Goal: Task Accomplishment & Management: Use online tool/utility

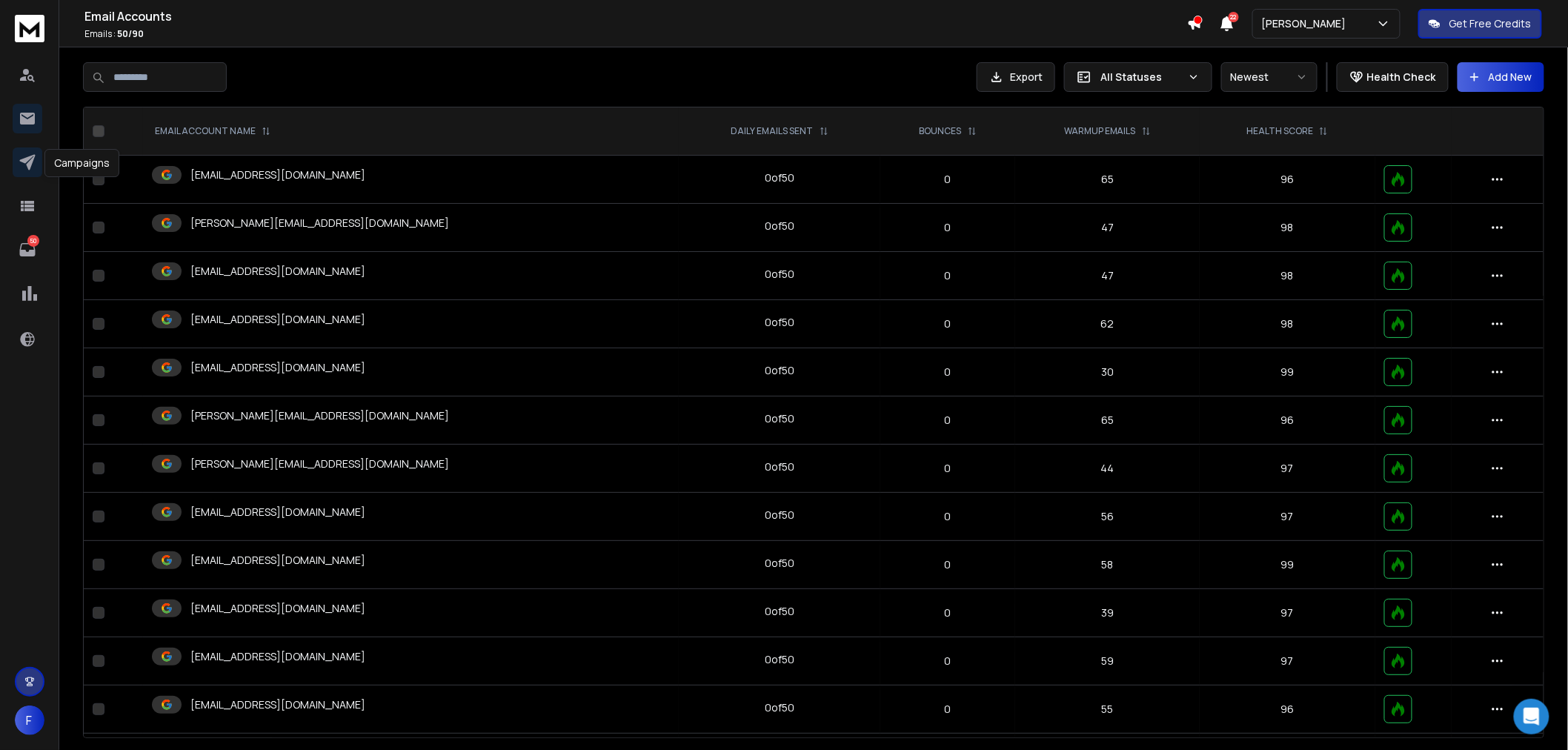
click at [17, 159] on link at bounding box center [27, 162] width 30 height 30
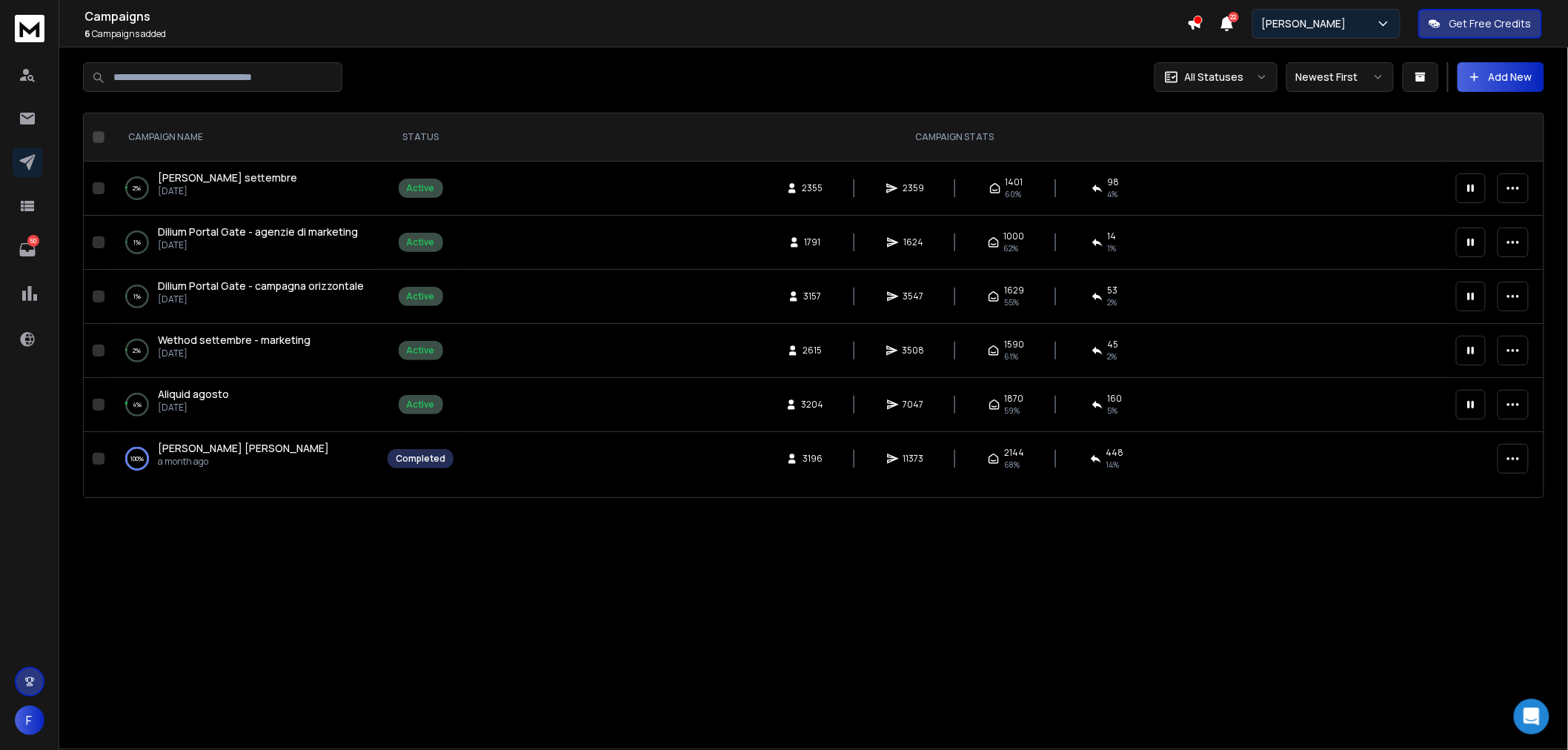
click at [1350, 18] on div "[PERSON_NAME]" at bounding box center [1326, 23] width 129 height 14
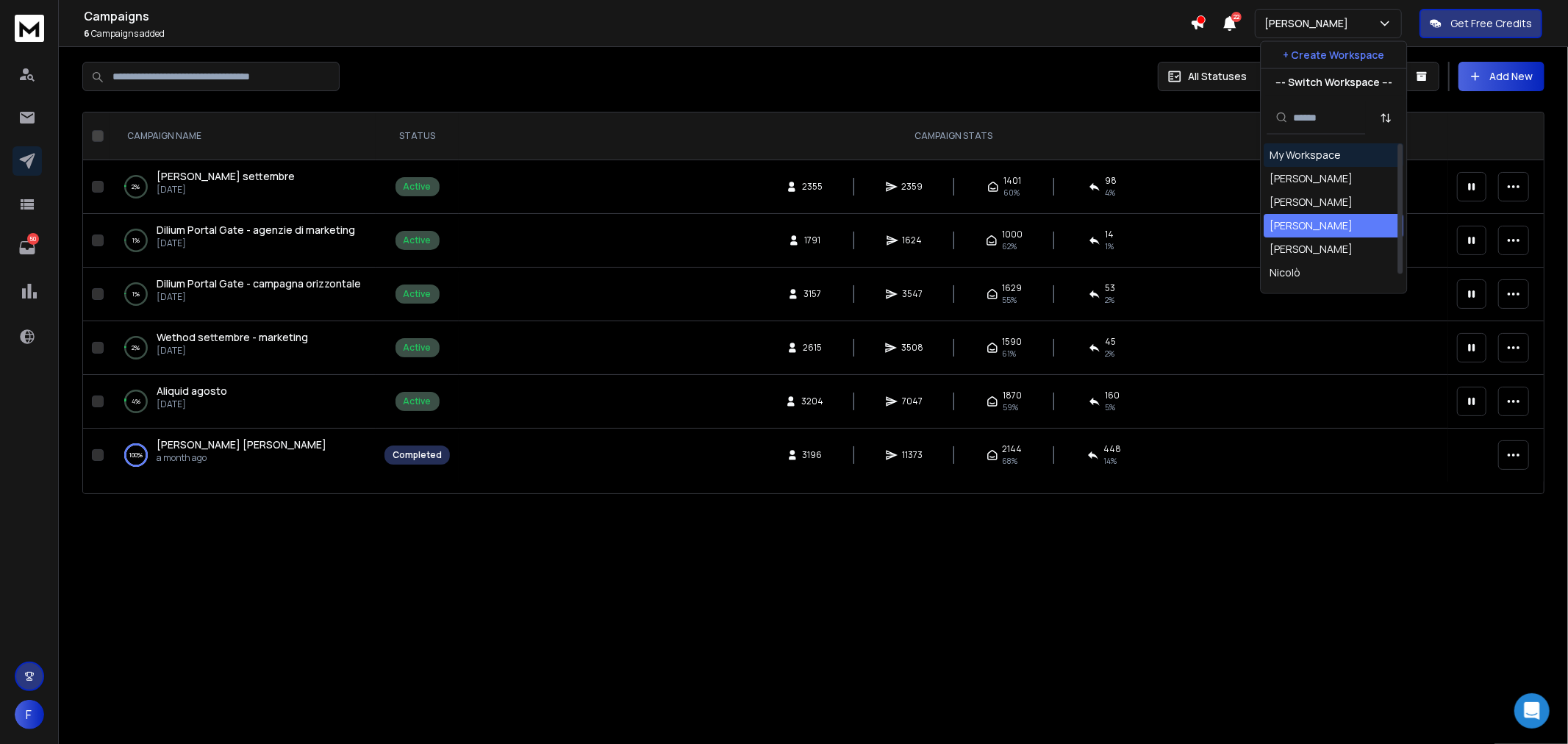
click at [1308, 155] on div "My Workspace" at bounding box center [1305, 155] width 72 height 14
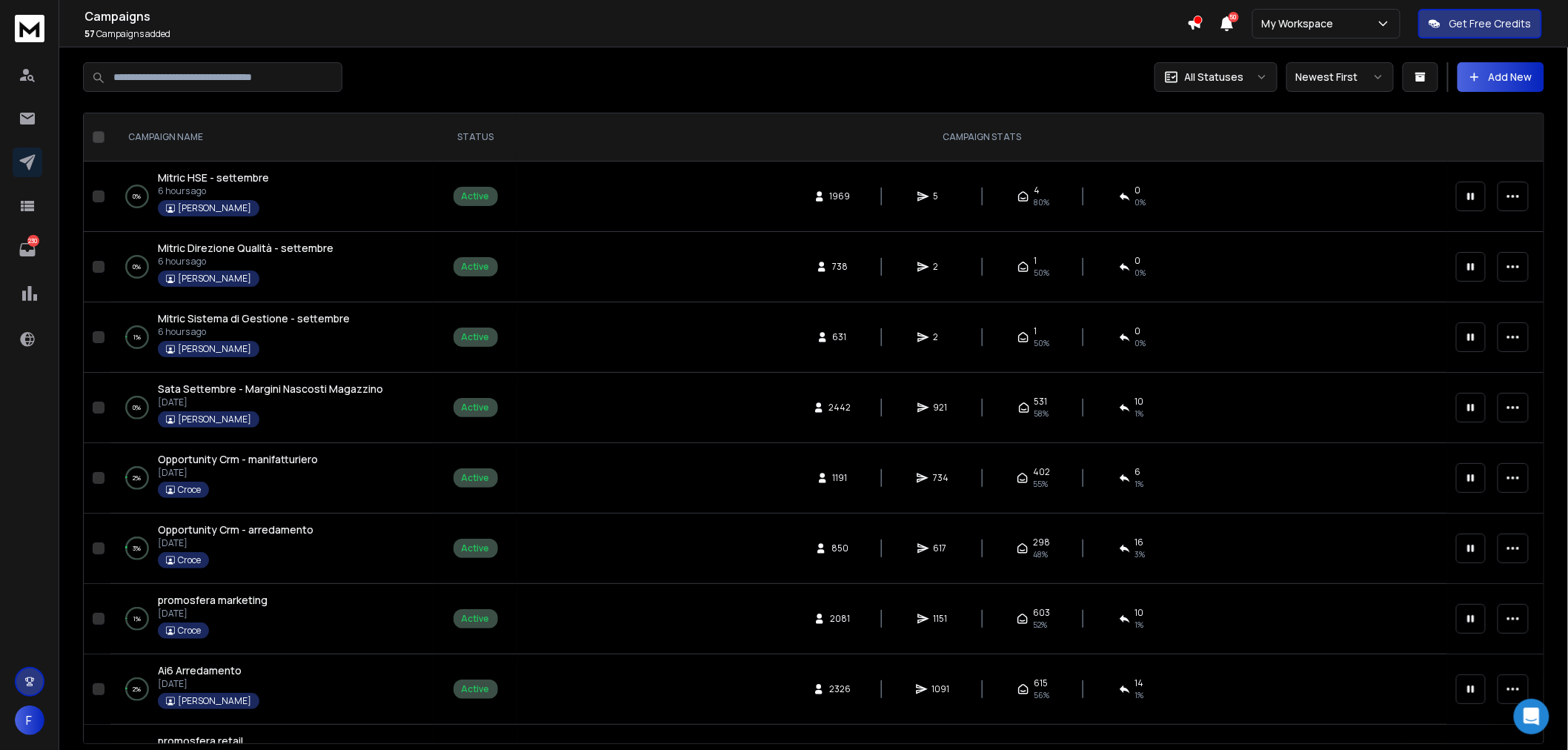
click at [549, 185] on div "1969 5 4 80 % 0 0 %" at bounding box center [983, 196] width 913 height 24
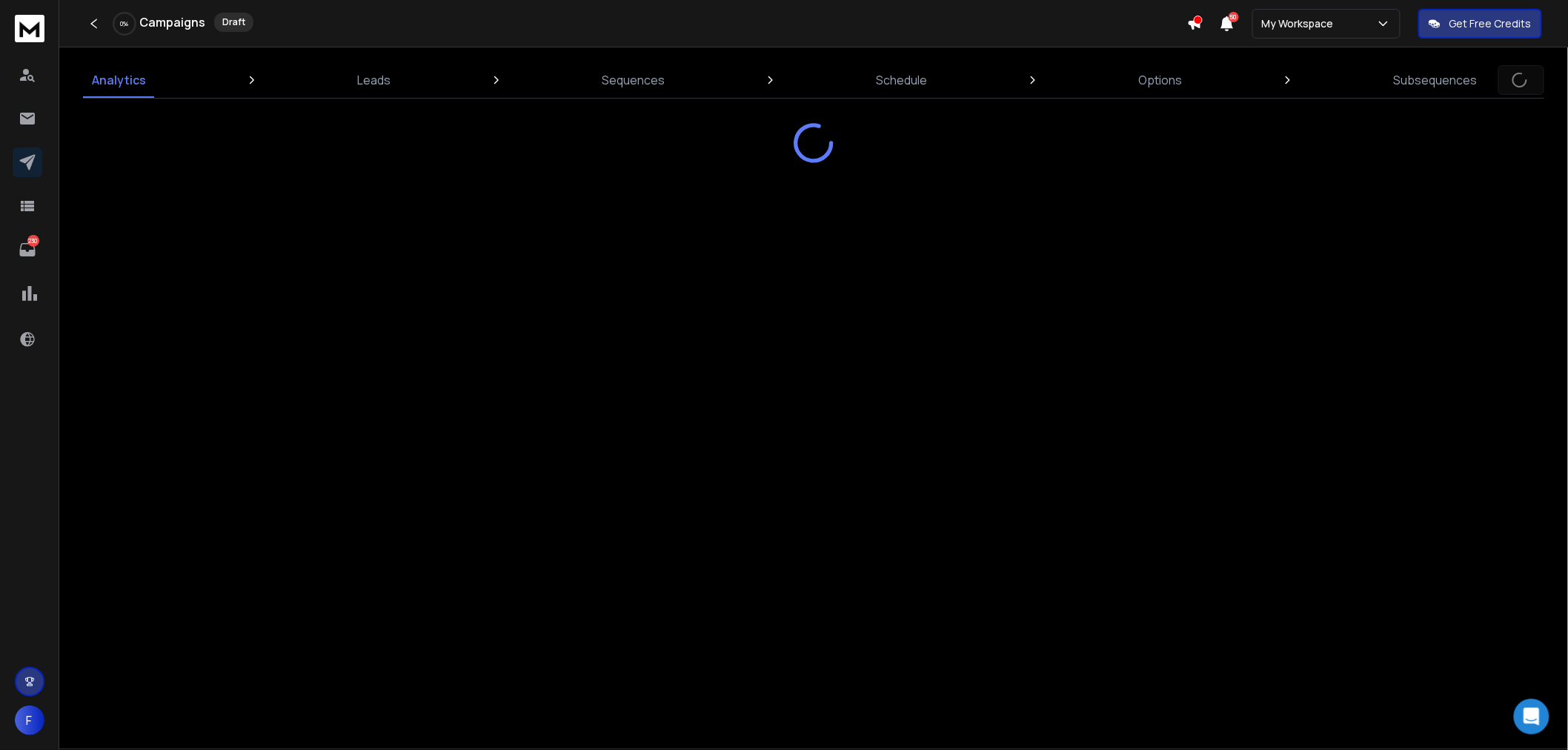
click at [669, 52] on div "Analytics Leads Sequences Schedule Options Subsequences" at bounding box center [813, 468] width 1508 height 842
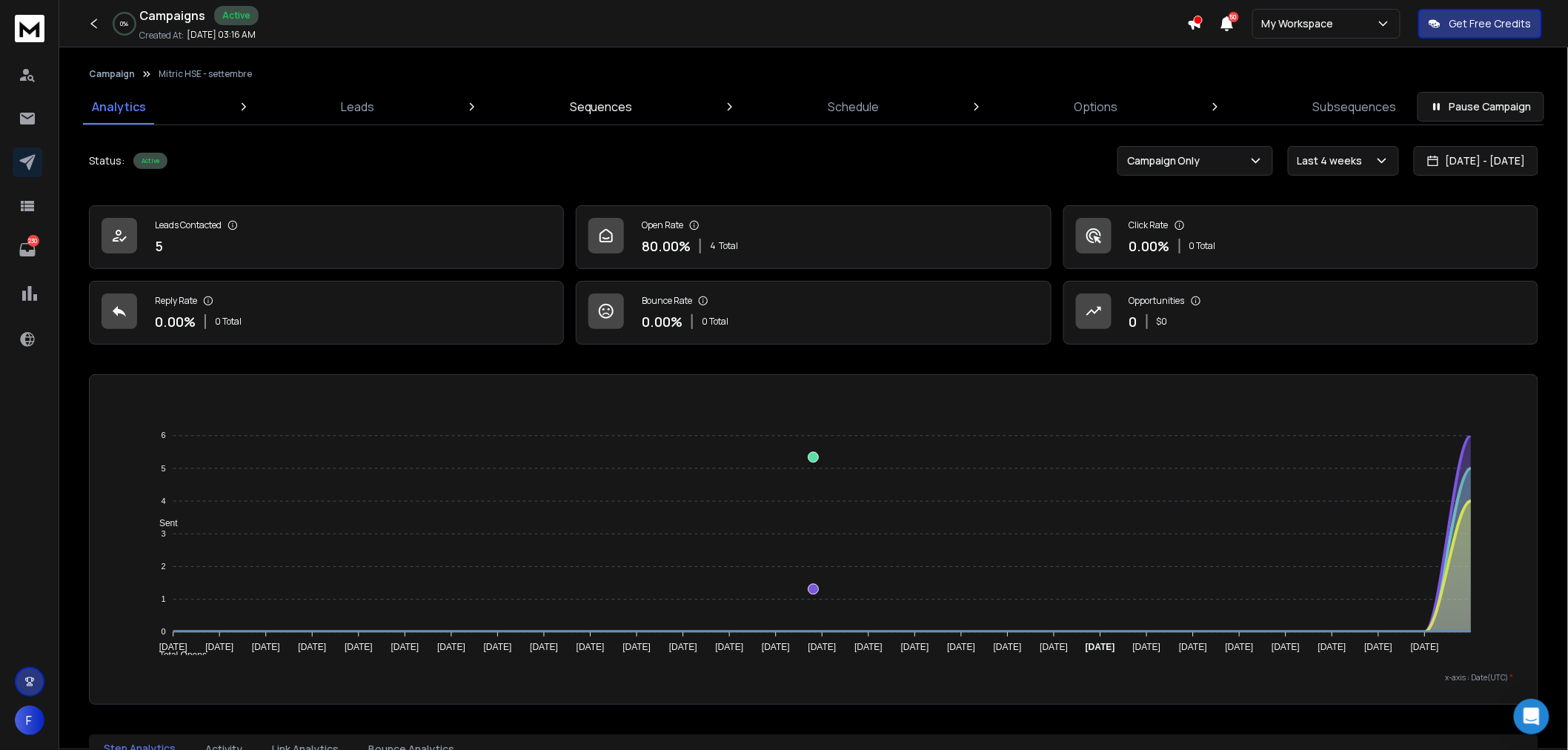
click at [639, 101] on link "Sequences" at bounding box center [602, 106] width 81 height 36
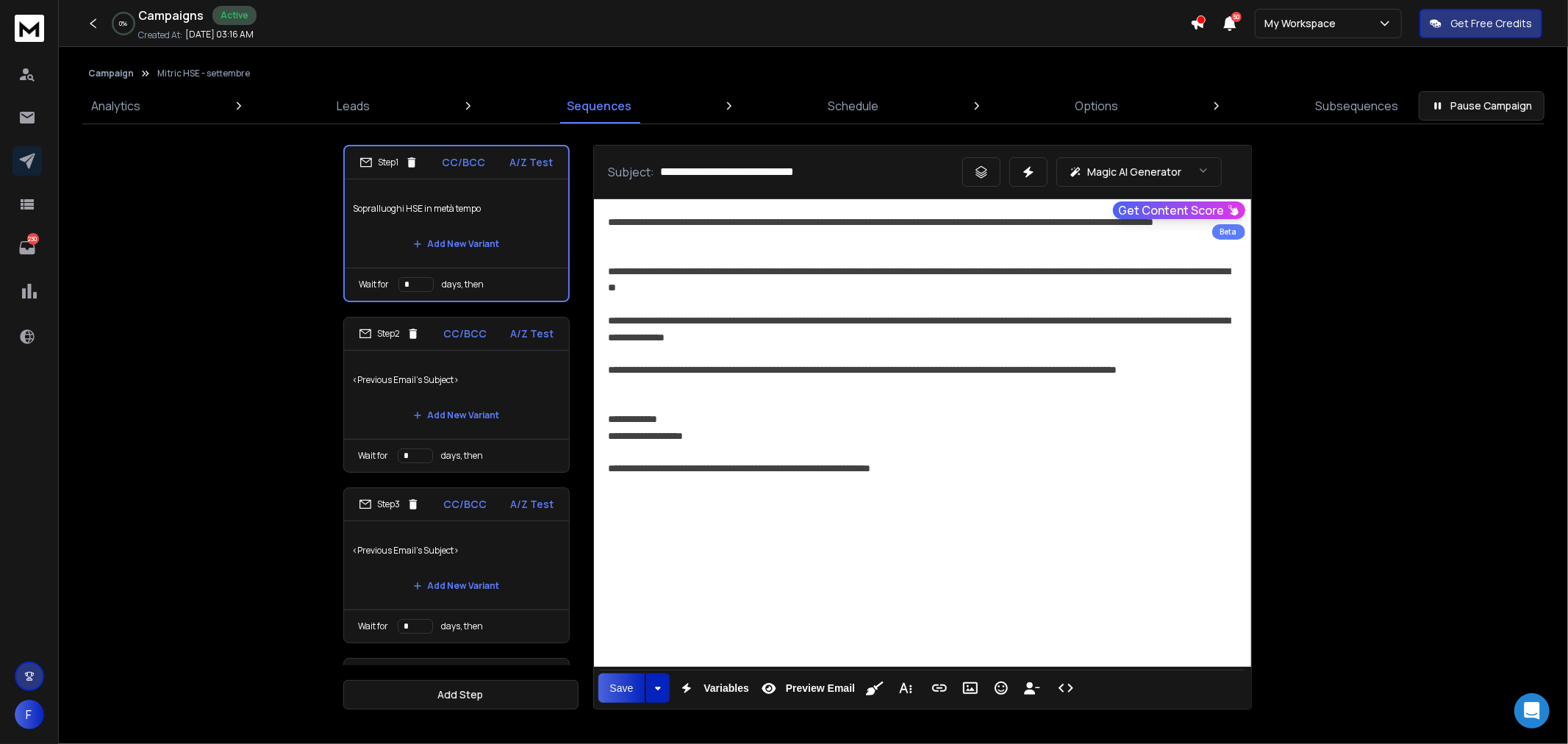
click at [733, 222] on div "**********" at bounding box center [922, 230] width 627 height 33
click at [730, 222] on div "**********" at bounding box center [922, 230] width 627 height 33
click at [466, 366] on p "<Previous Email's Subject>" at bounding box center [456, 379] width 207 height 41
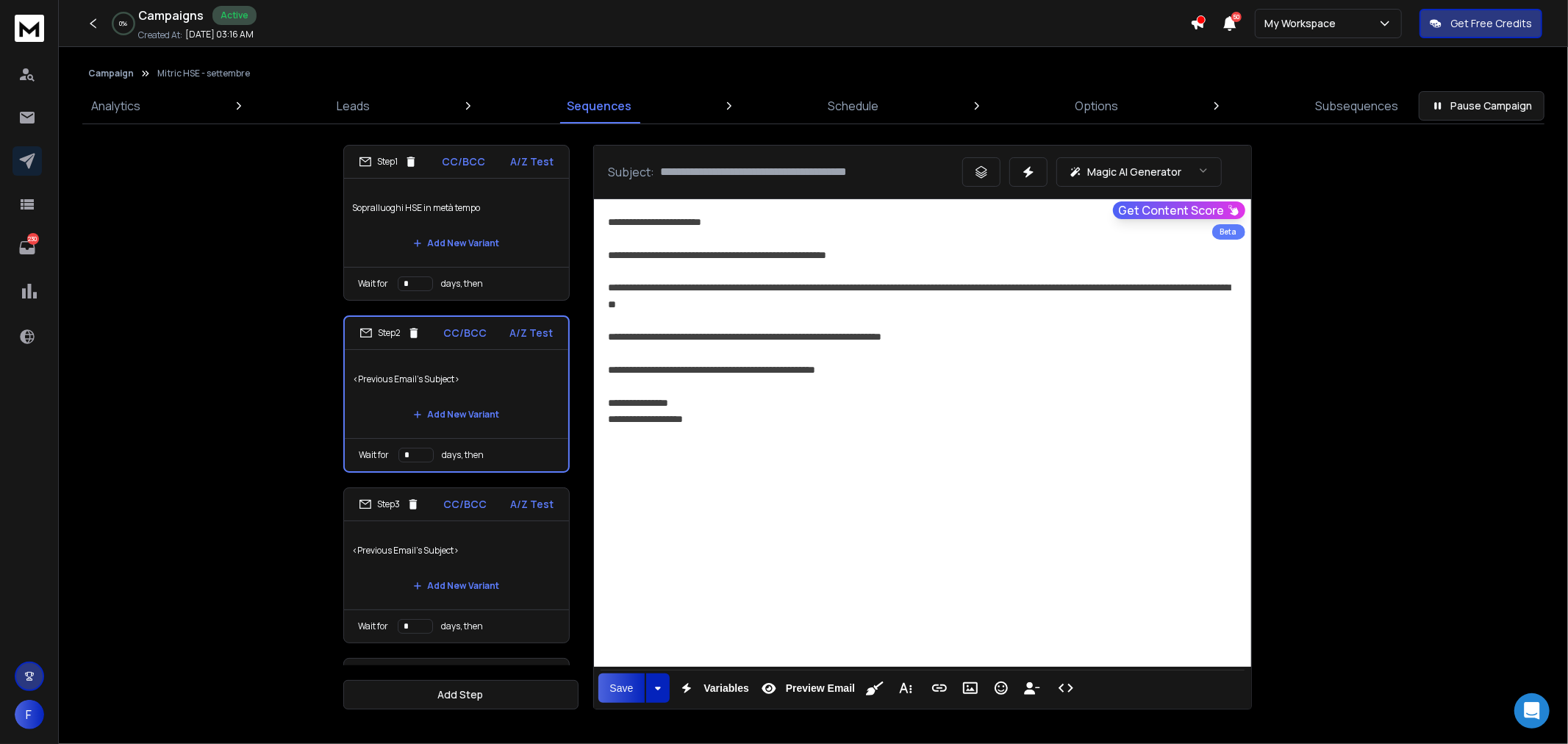
click at [511, 230] on div "Add New Variant" at bounding box center [456, 243] width 207 height 30
type input "**********"
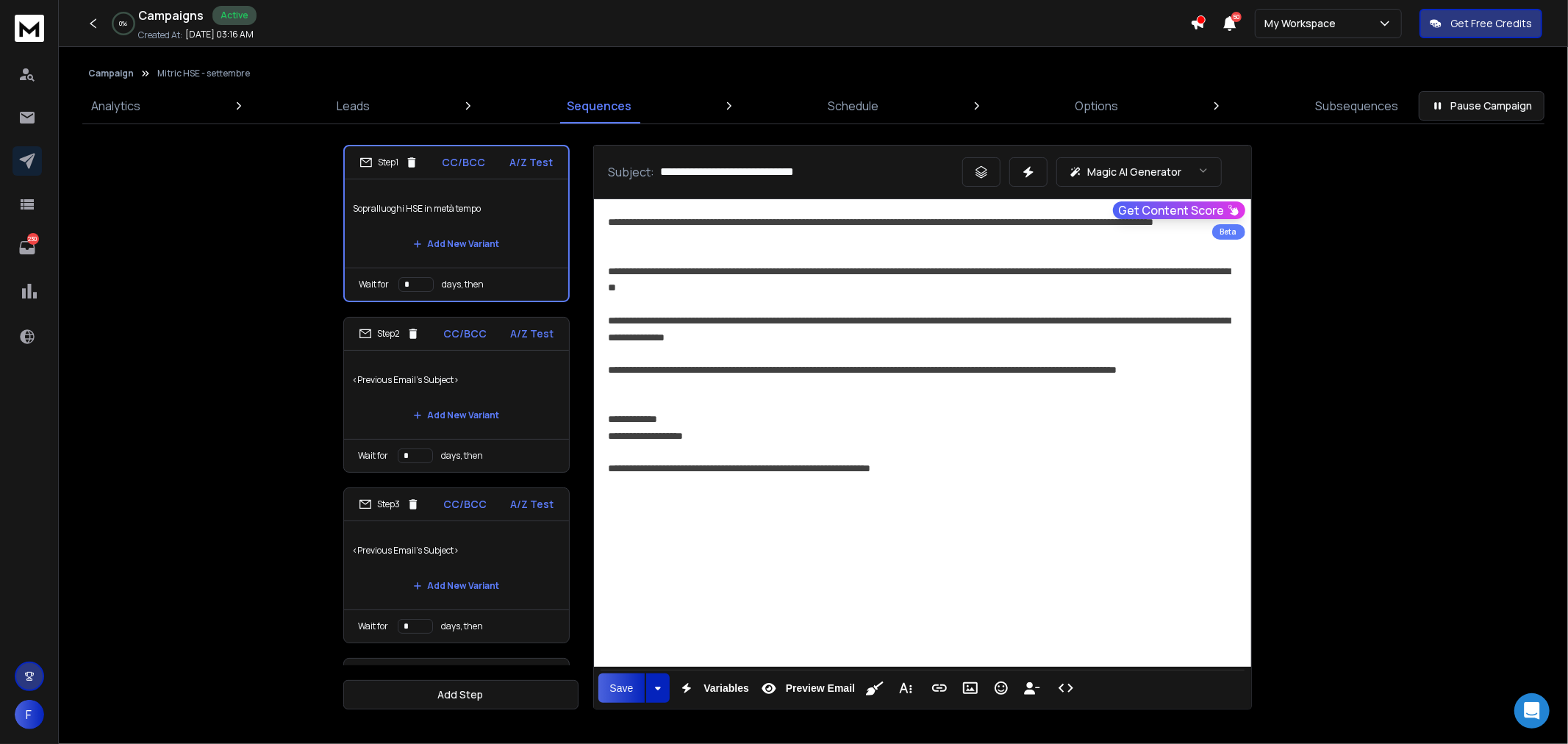
click at [730, 219] on div "**********" at bounding box center [922, 230] width 627 height 33
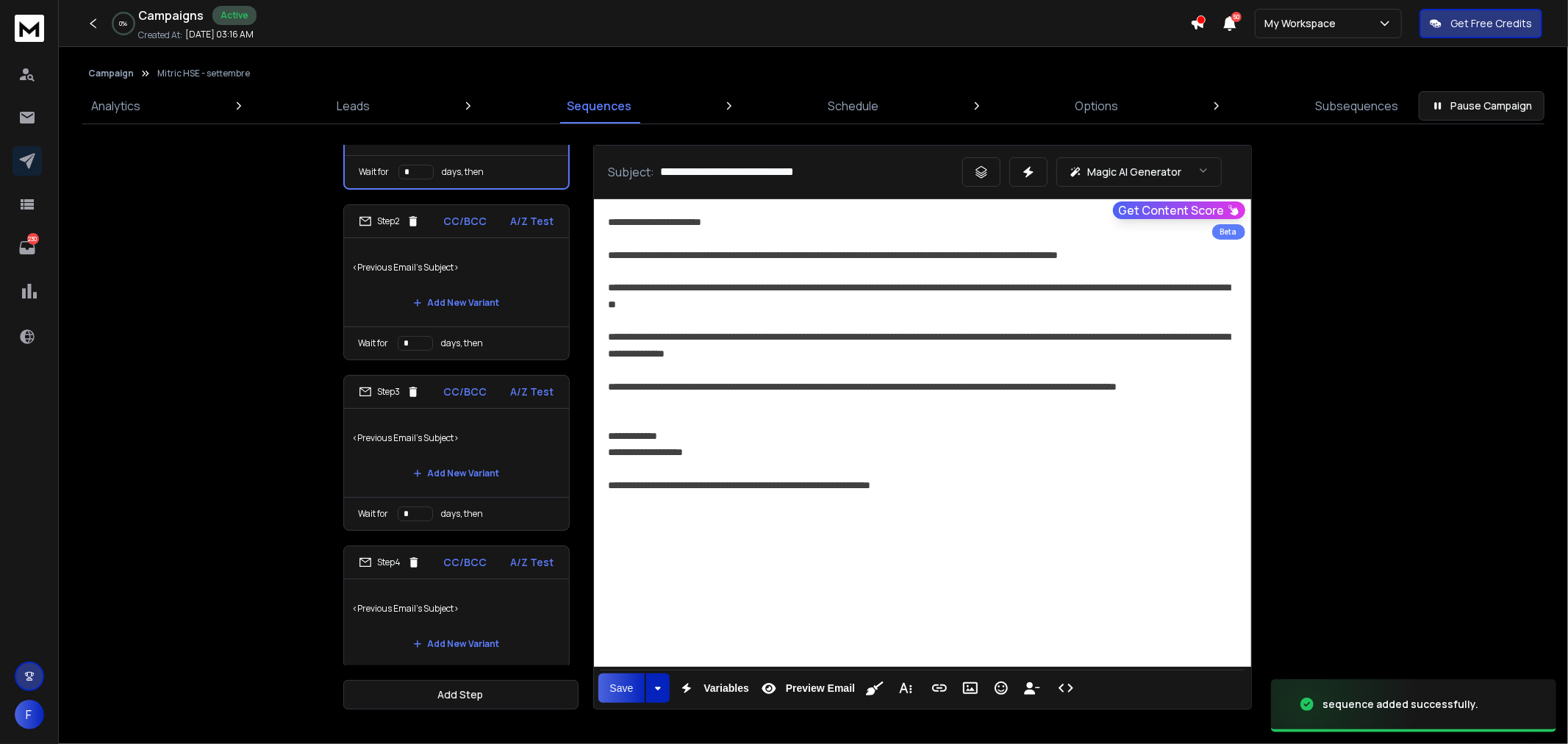
scroll to position [114, 0]
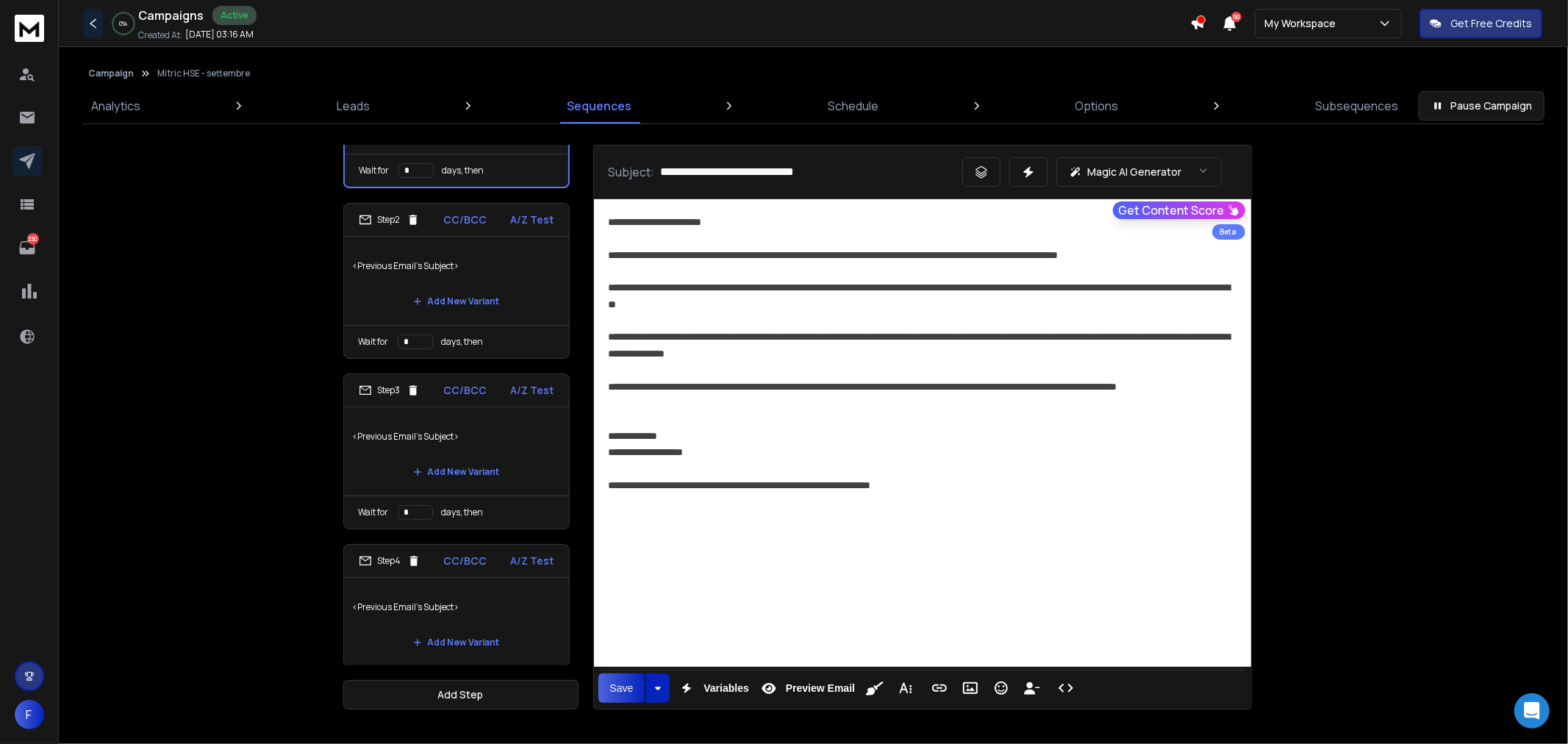
click at [95, 13] on button at bounding box center [94, 23] width 19 height 30
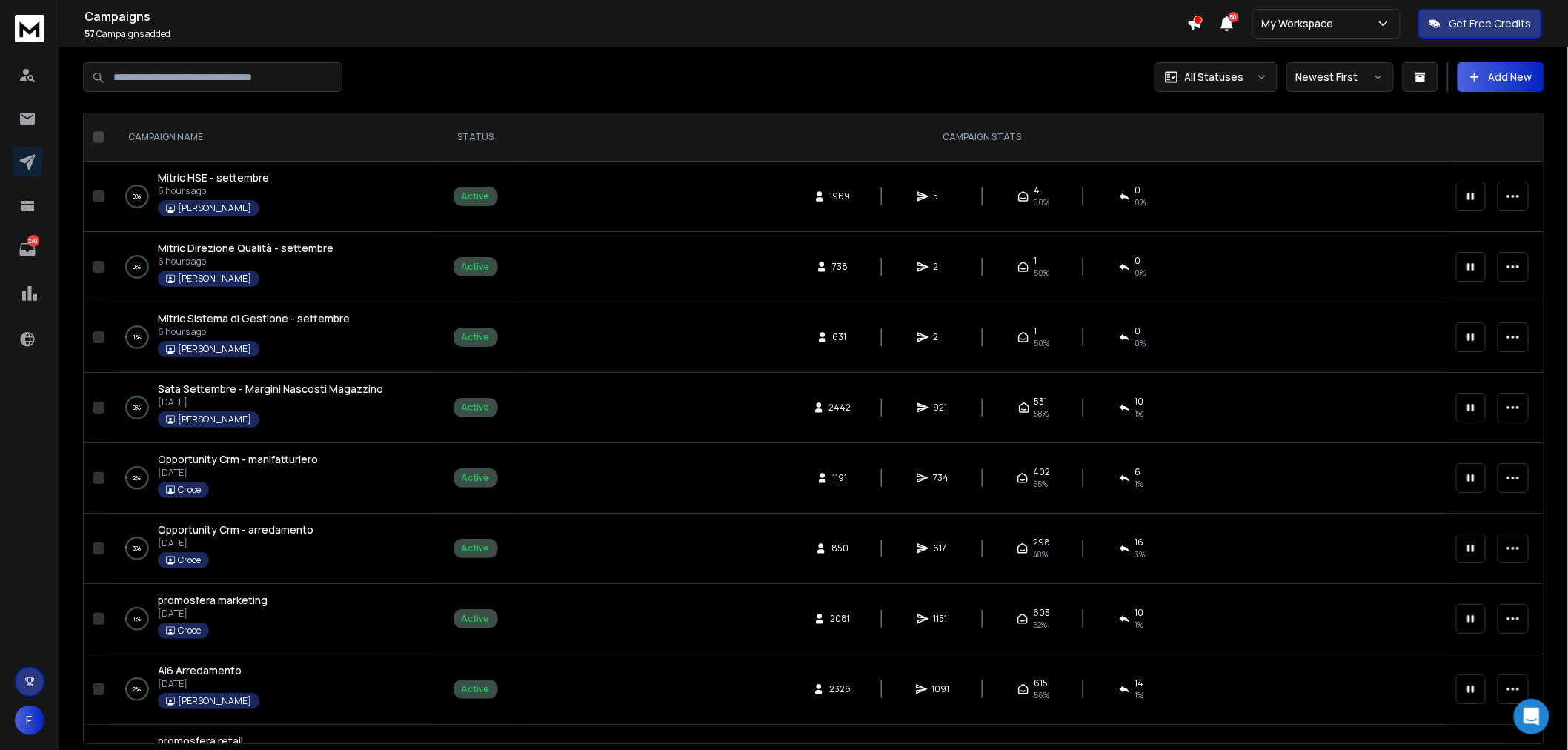
click at [248, 255] on link "Mitric Direzione Qualità - settembre" at bounding box center [245, 247] width 175 height 14
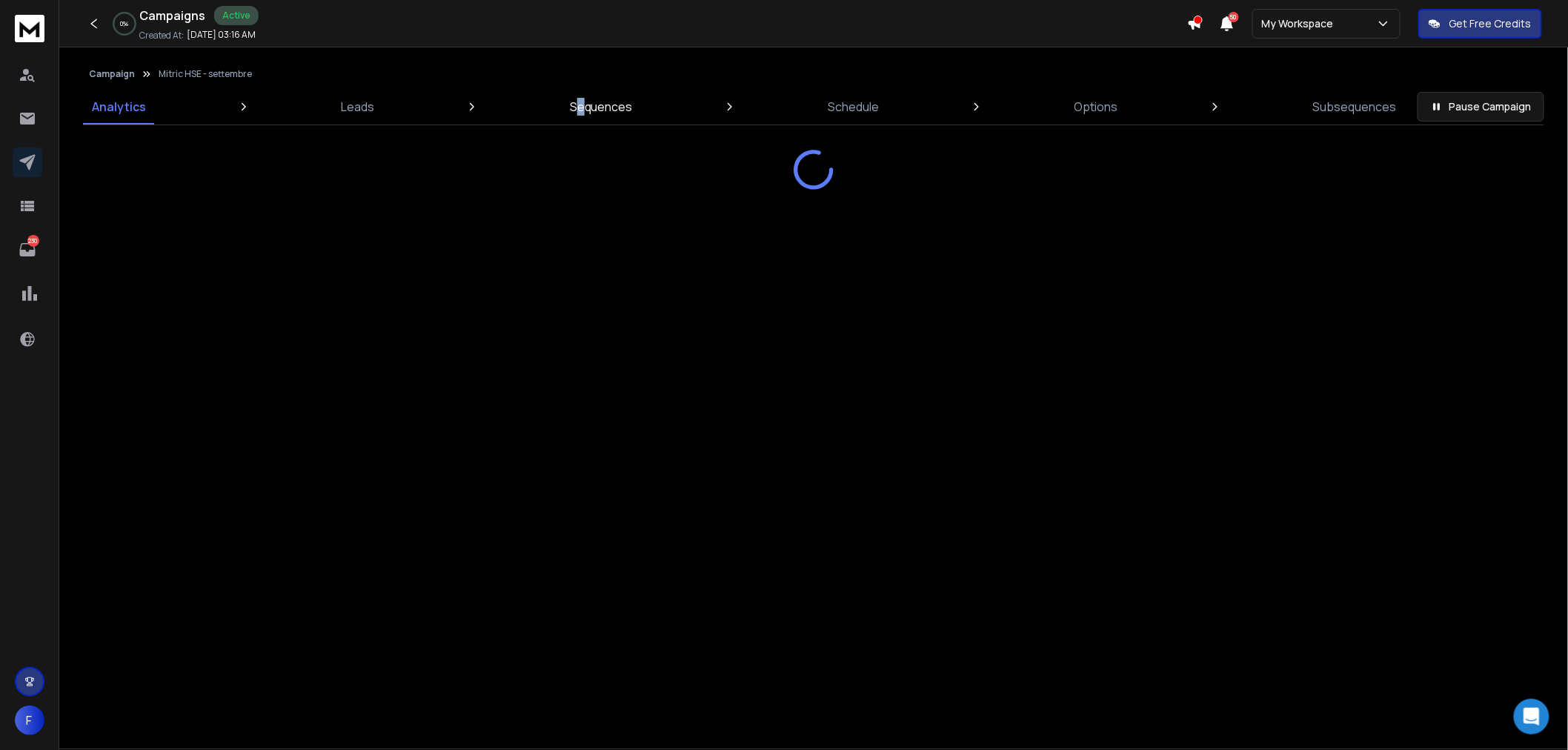
drag, startPoint x: 578, startPoint y: 120, endPoint x: 581, endPoint y: 109, distance: 11.4
click at [581, 109] on div "Campaign Mitric HSE - settembre Analytics Leads Sequences Schedule Options Subs…" at bounding box center [813, 482] width 1461 height 840
click at [581, 109] on p "Sequences" at bounding box center [601, 107] width 63 height 17
click at [581, 109] on p "Sequences" at bounding box center [604, 107] width 65 height 17
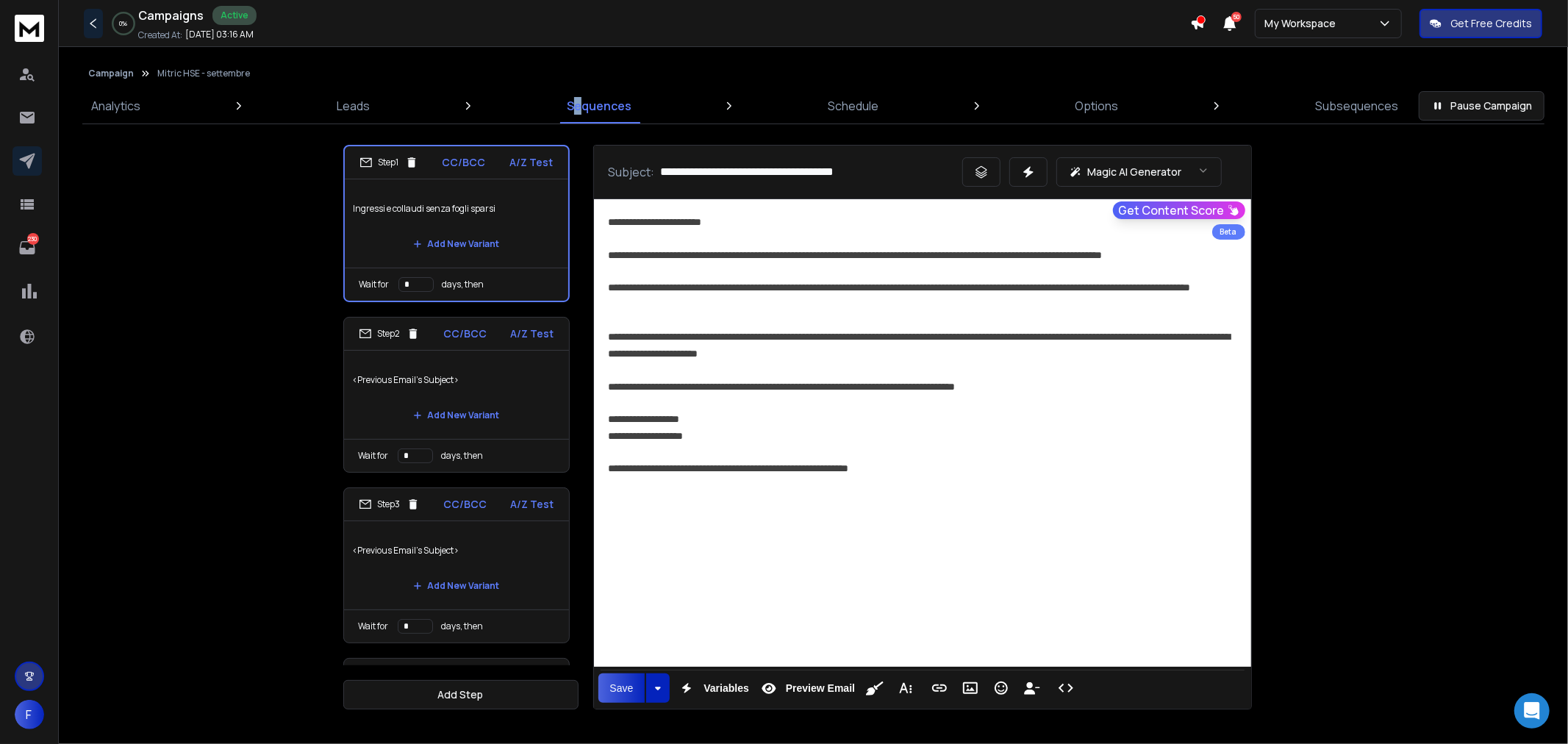
click at [87, 24] on icon at bounding box center [94, 24] width 13 height 13
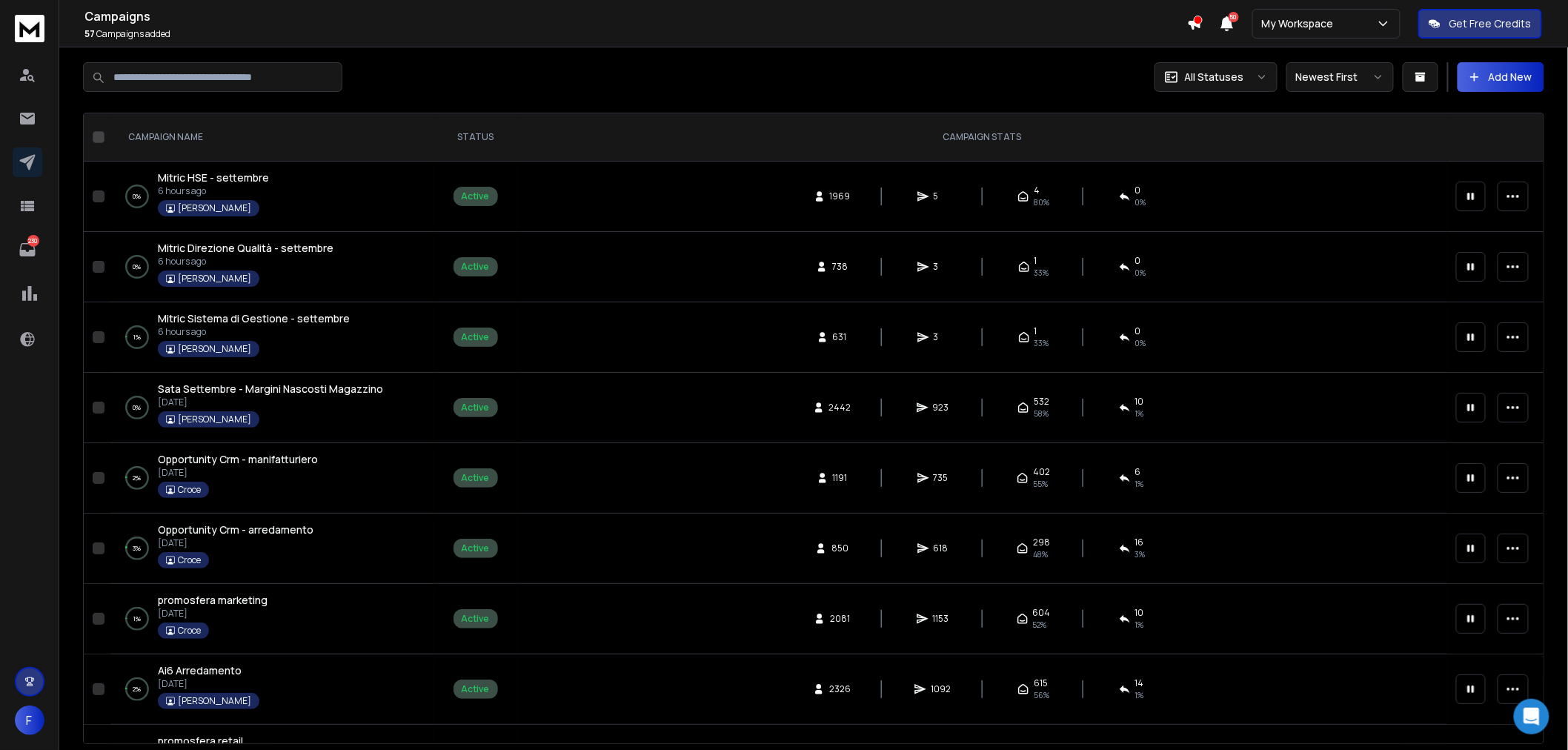
click at [275, 326] on p "6 hours ago" at bounding box center [253, 332] width 192 height 12
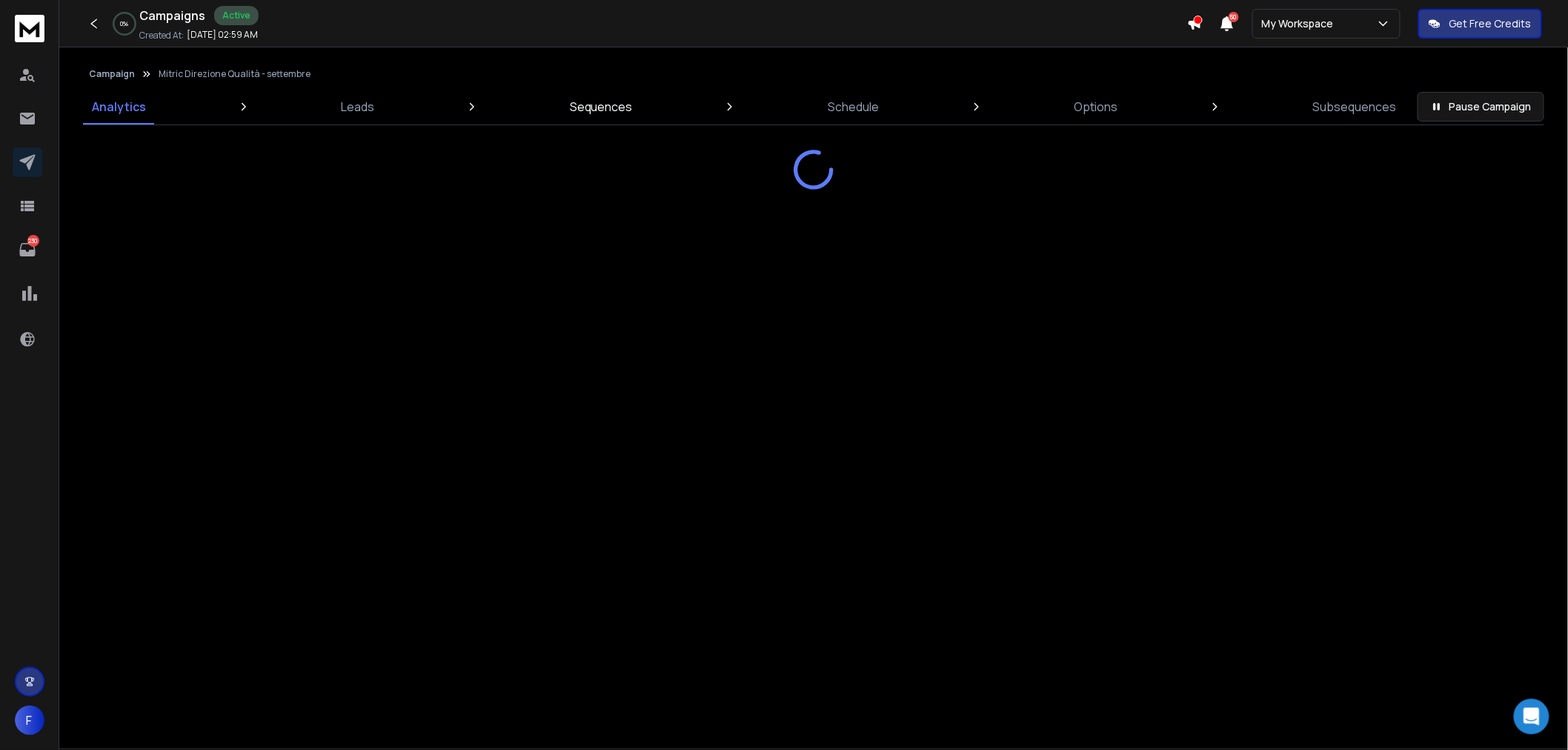
click at [616, 114] on p "Sequences" at bounding box center [601, 107] width 63 height 17
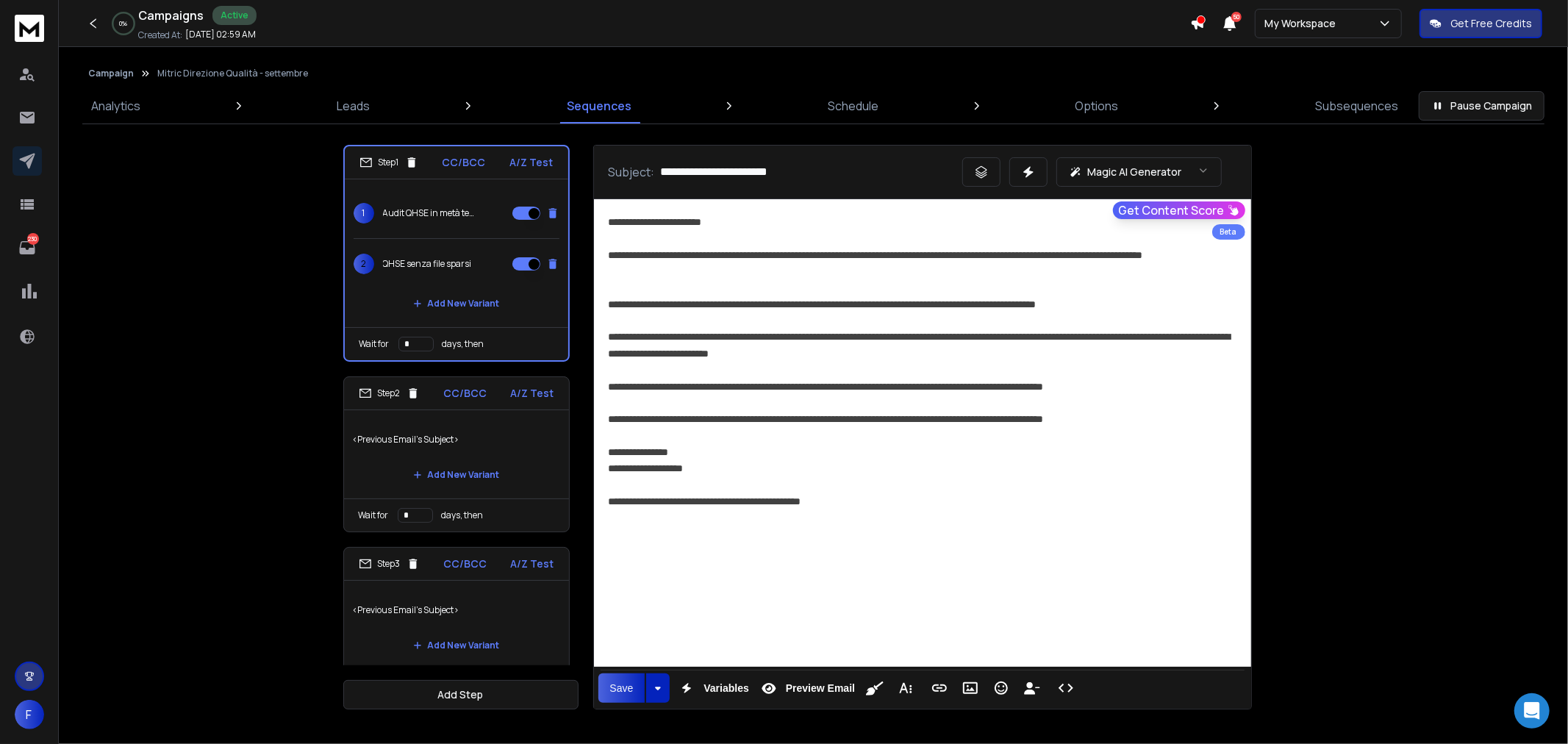
click at [446, 261] on p "QHSE senza file sparsi" at bounding box center [427, 264] width 89 height 11
type input "**********"
click at [410, 452] on p "<Previous Email's Subject>" at bounding box center [456, 439] width 207 height 41
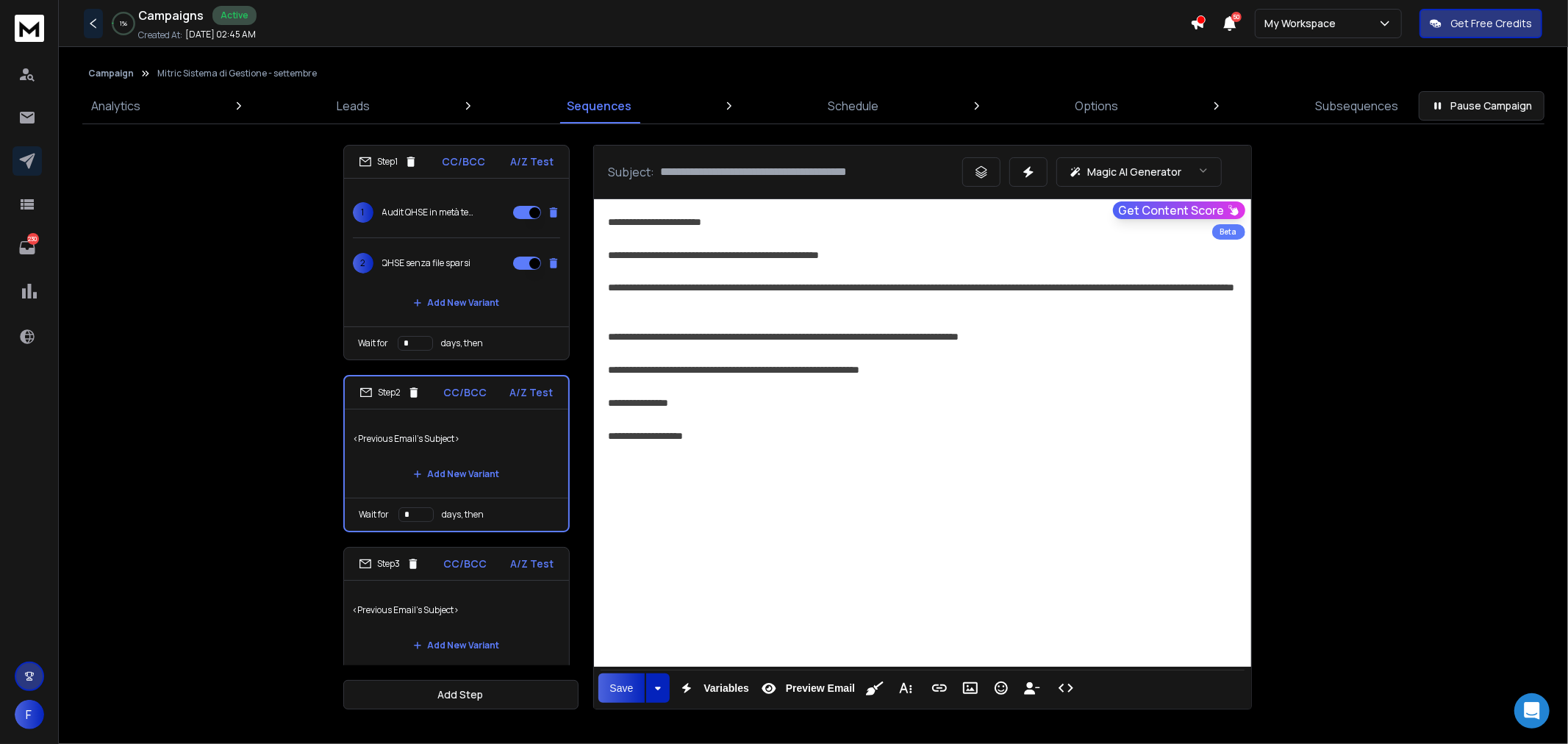
click at [91, 17] on icon at bounding box center [94, 24] width 13 height 13
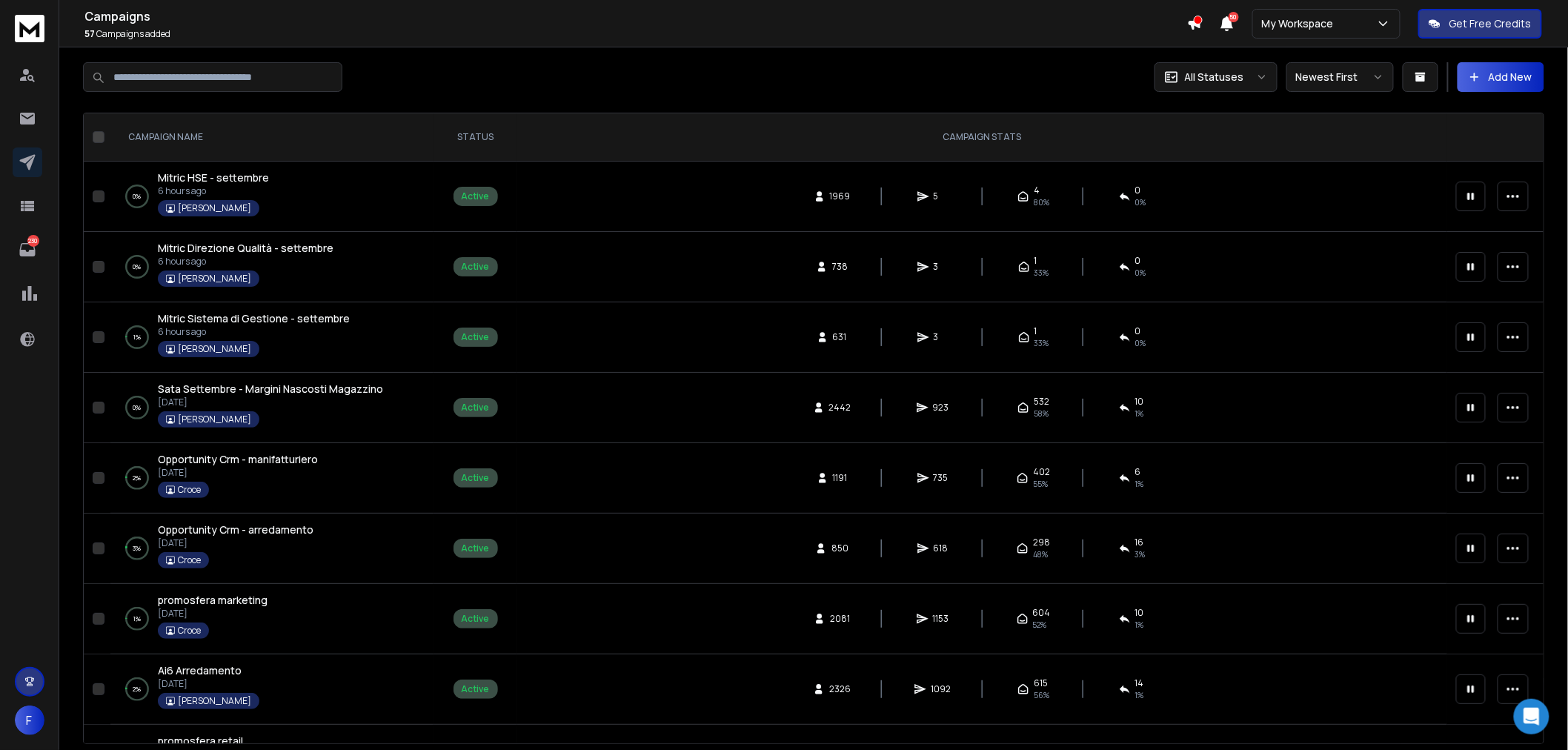
click at [263, 179] on span "Mitric HSE - settembre" at bounding box center [213, 177] width 111 height 14
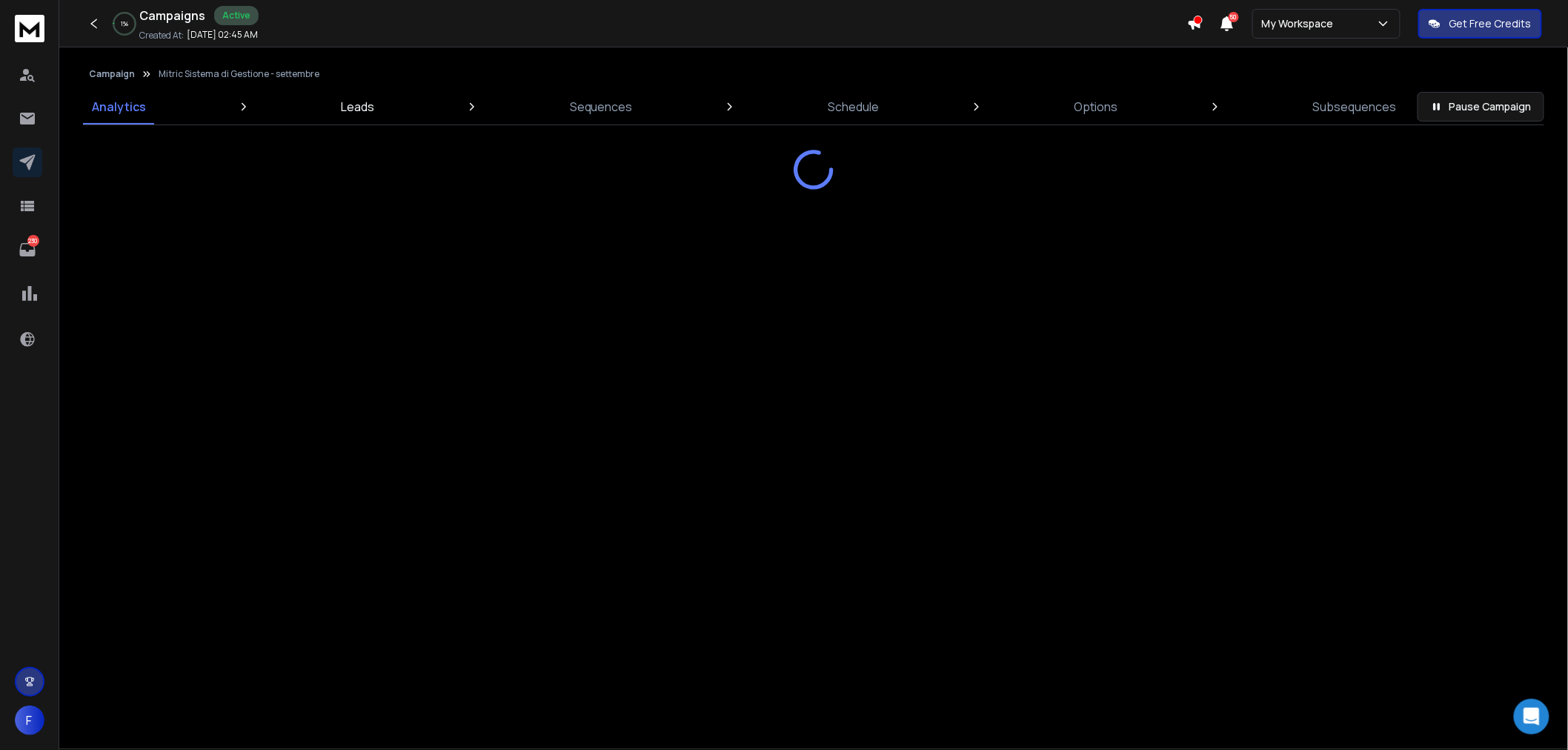
click at [347, 113] on p "Leads" at bounding box center [357, 107] width 34 height 17
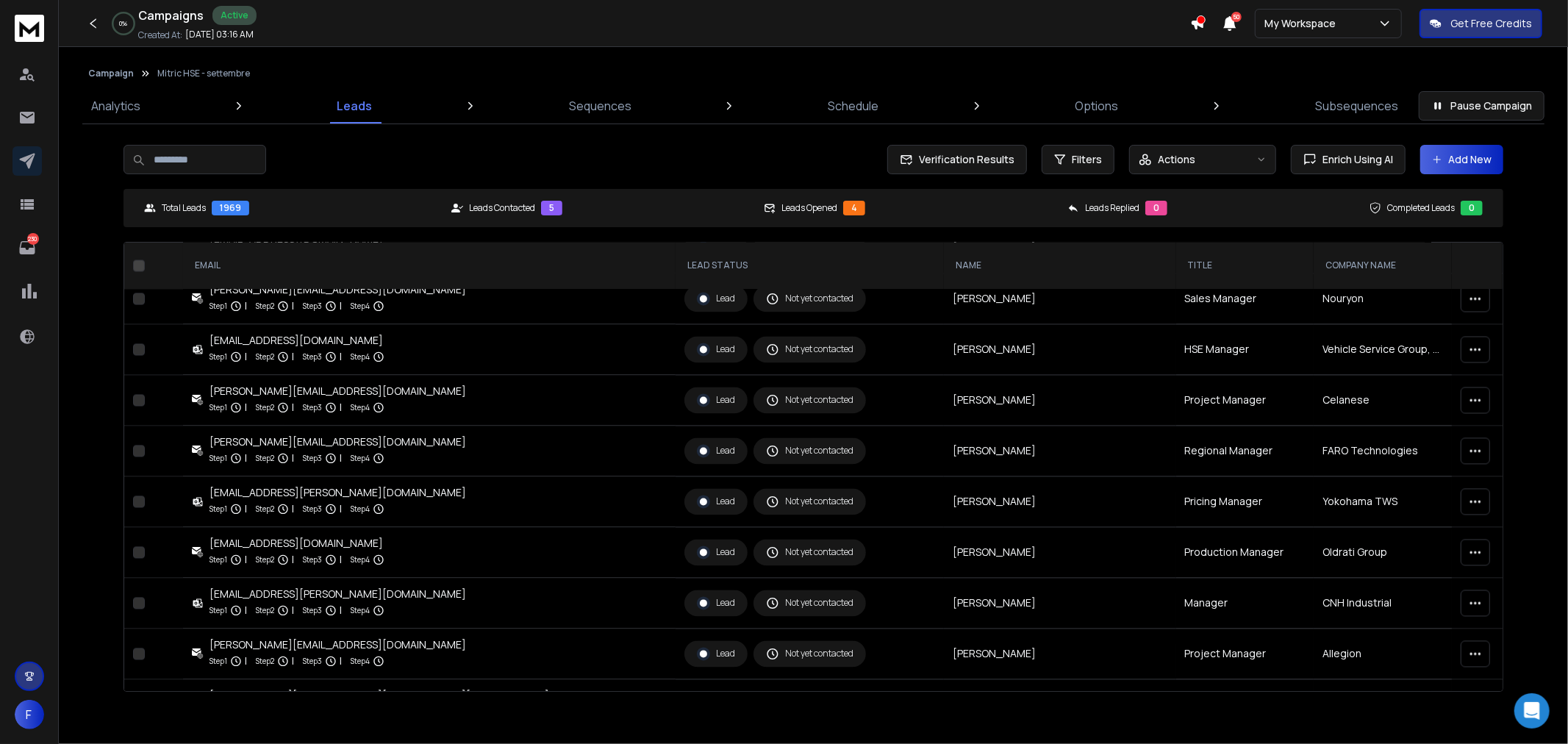
scroll to position [11812, 0]
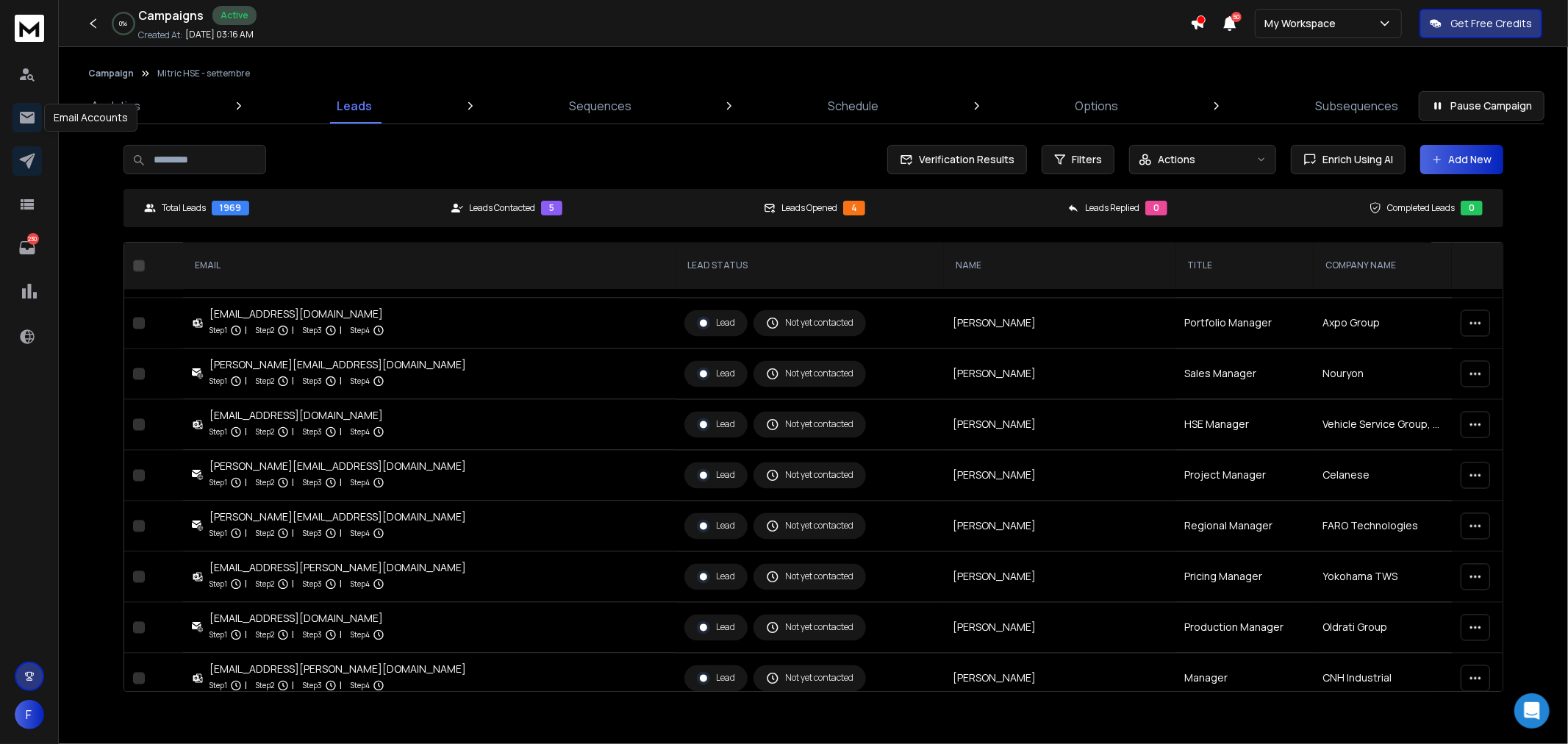
click at [24, 114] on icon at bounding box center [27, 117] width 14 height 11
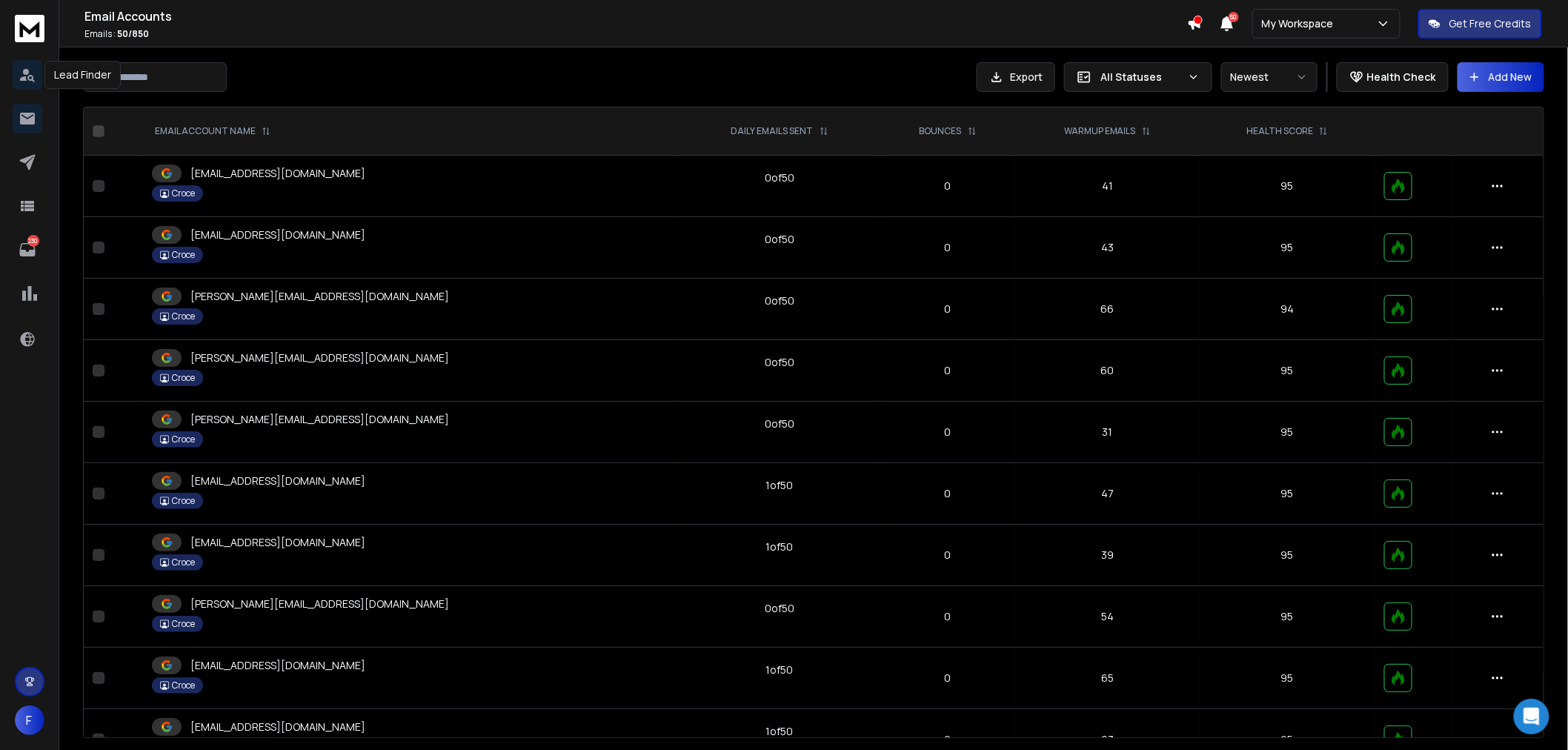
click at [30, 76] on icon at bounding box center [27, 79] width 14 height 8
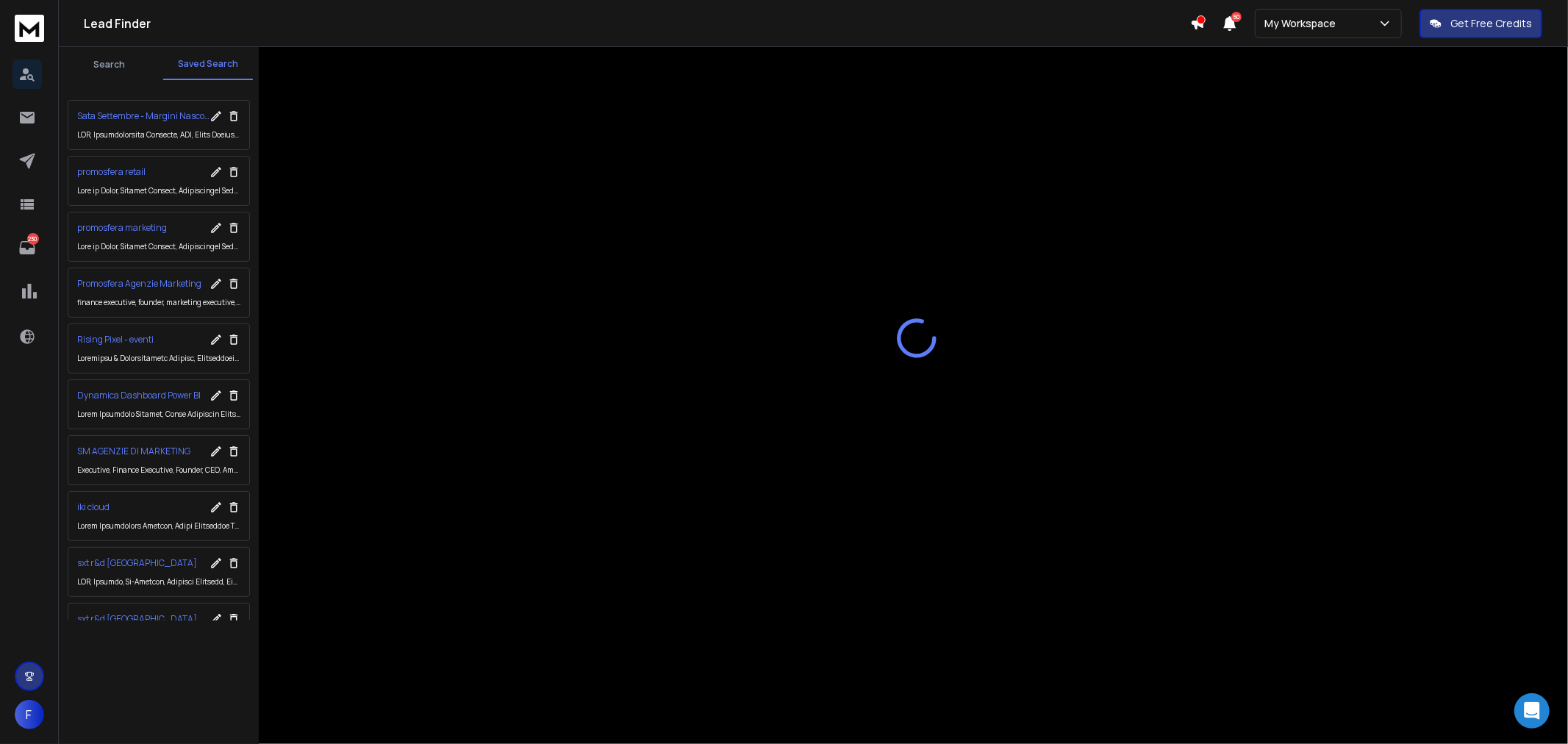
click at [234, 63] on button "Saved Search" at bounding box center [208, 65] width 90 height 31
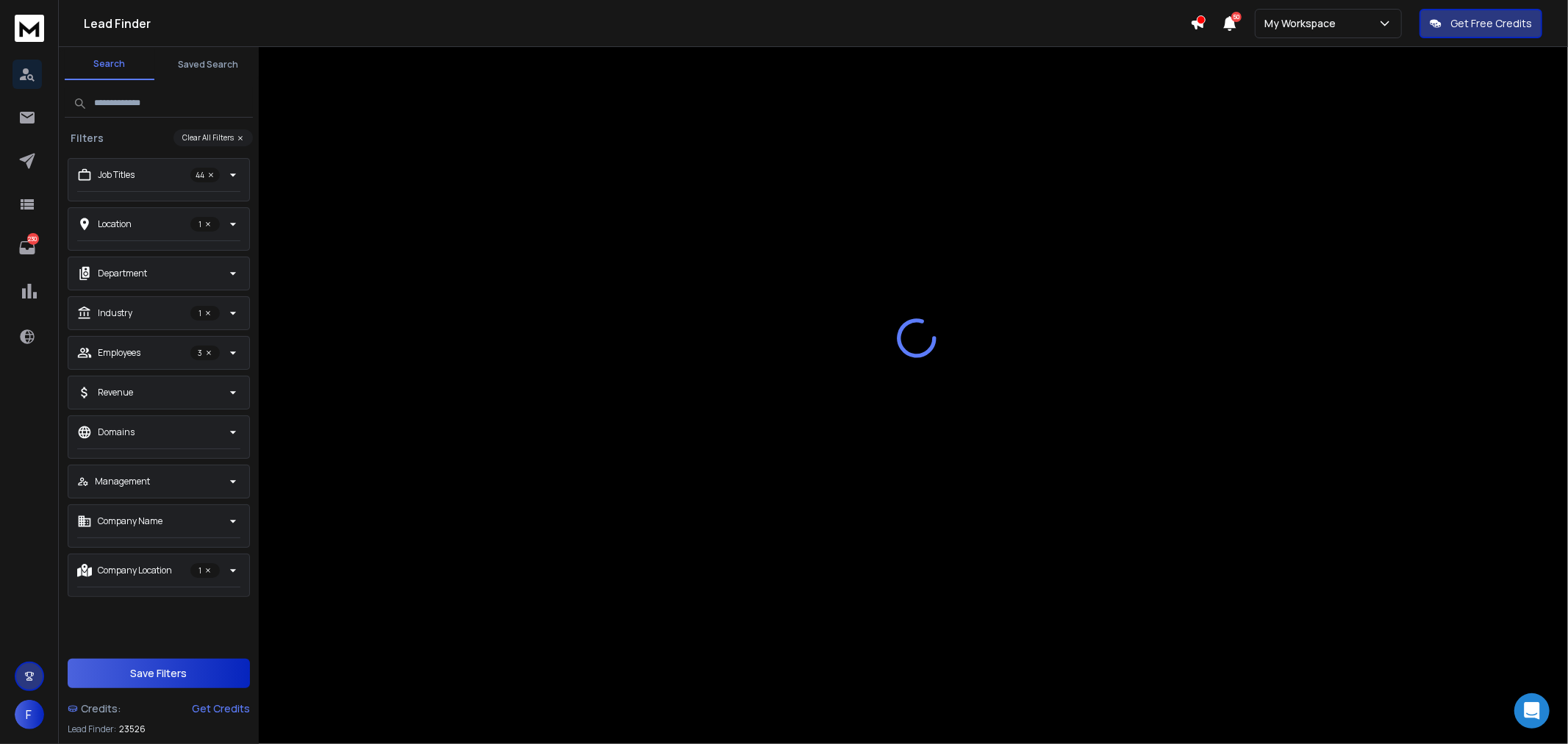
click at [96, 64] on button "Search" at bounding box center [110, 65] width 90 height 31
click at [23, 164] on icon at bounding box center [27, 160] width 17 height 17
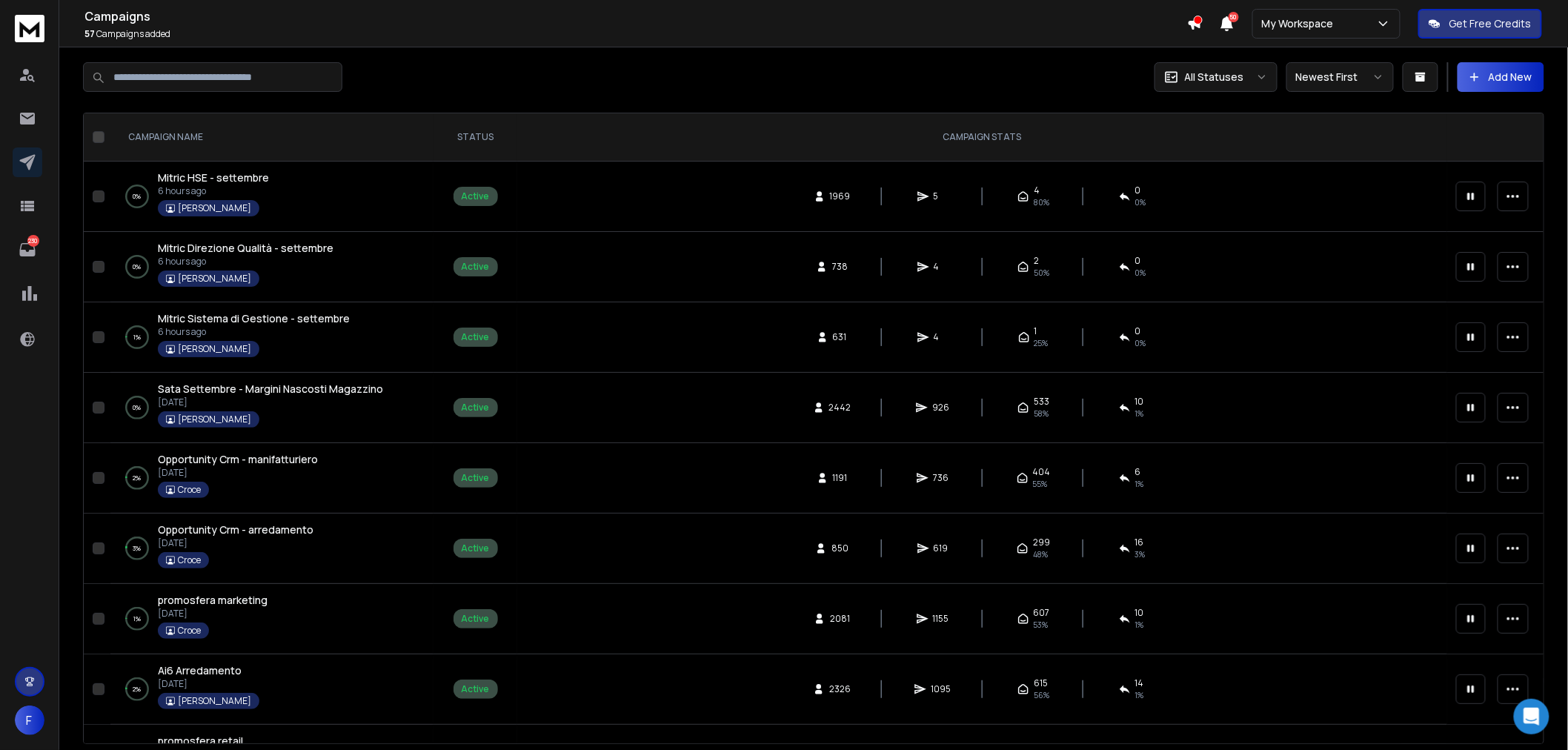
click at [222, 242] on span "Mitric Direzione Qualità - settembre" at bounding box center [245, 247] width 175 height 14
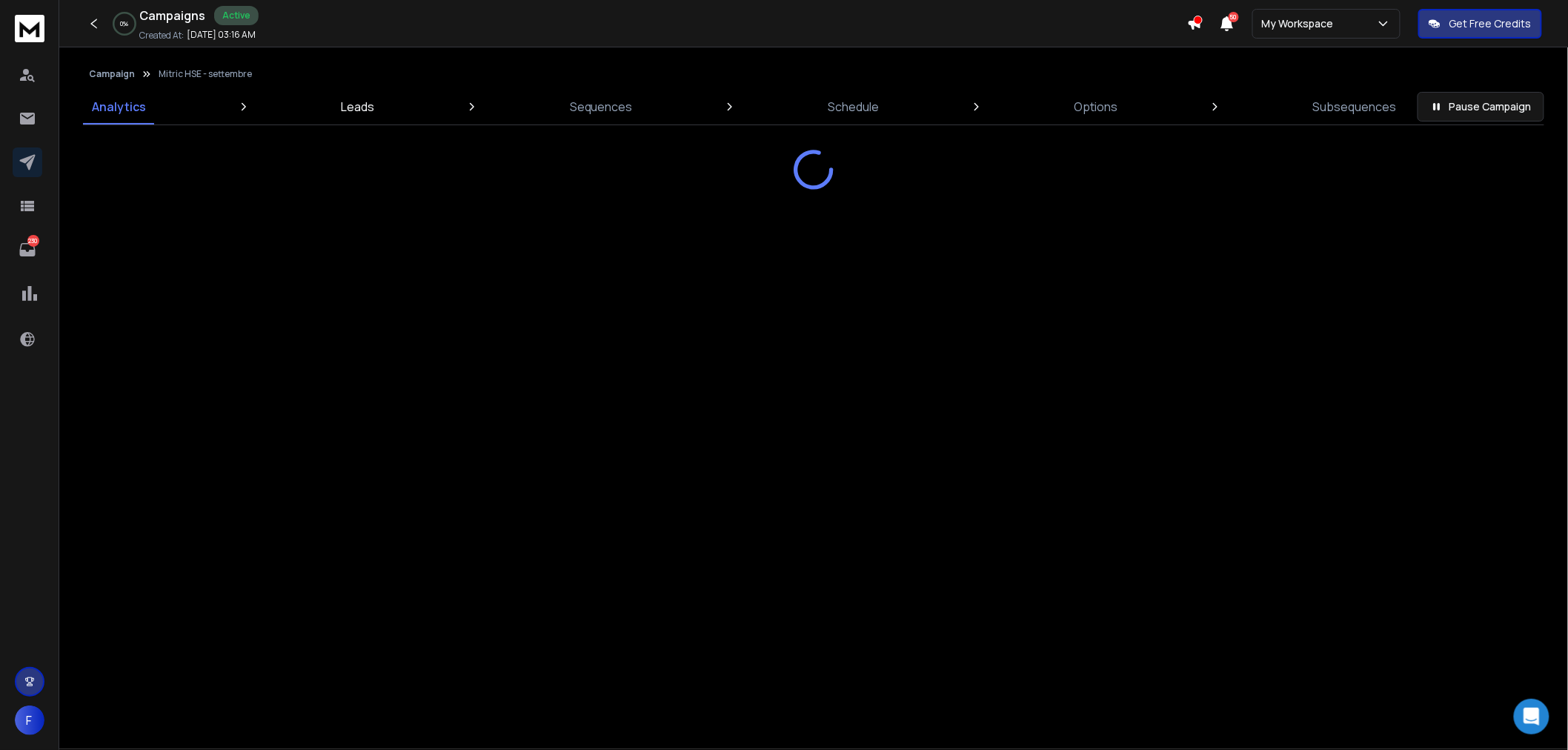
click at [349, 99] on p "Leads" at bounding box center [357, 107] width 34 height 17
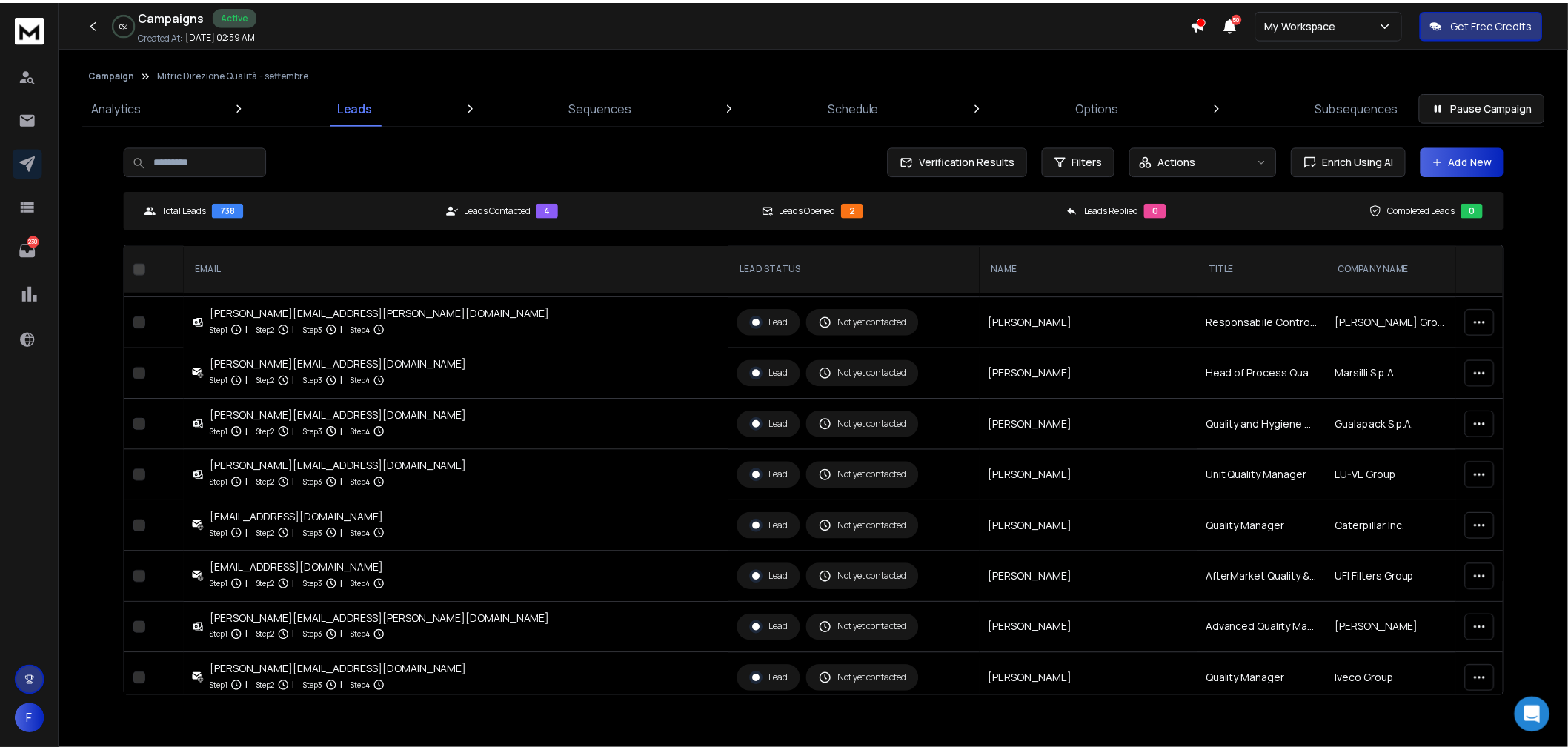
scroll to position [2167, 0]
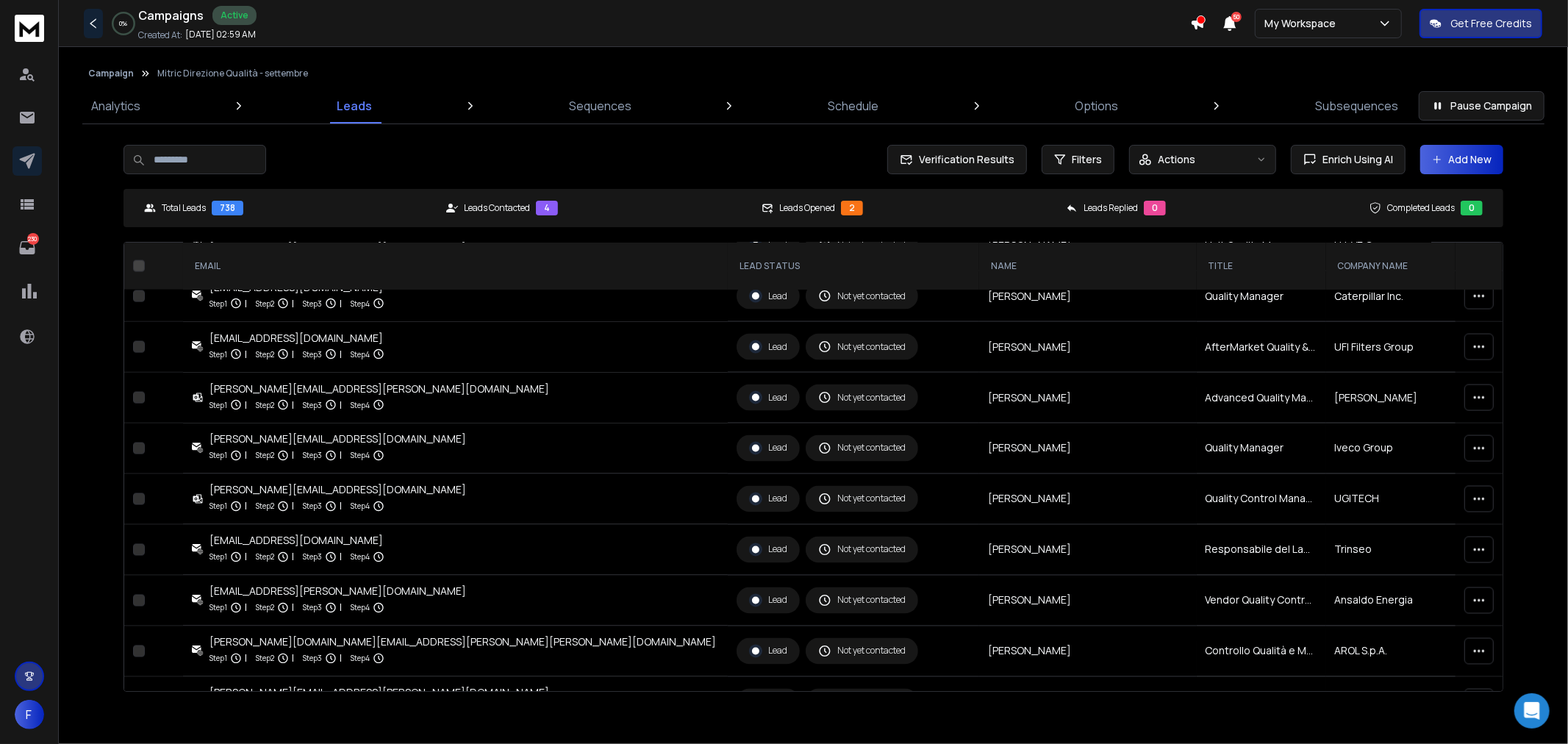
click at [92, 25] on icon at bounding box center [94, 24] width 13 height 13
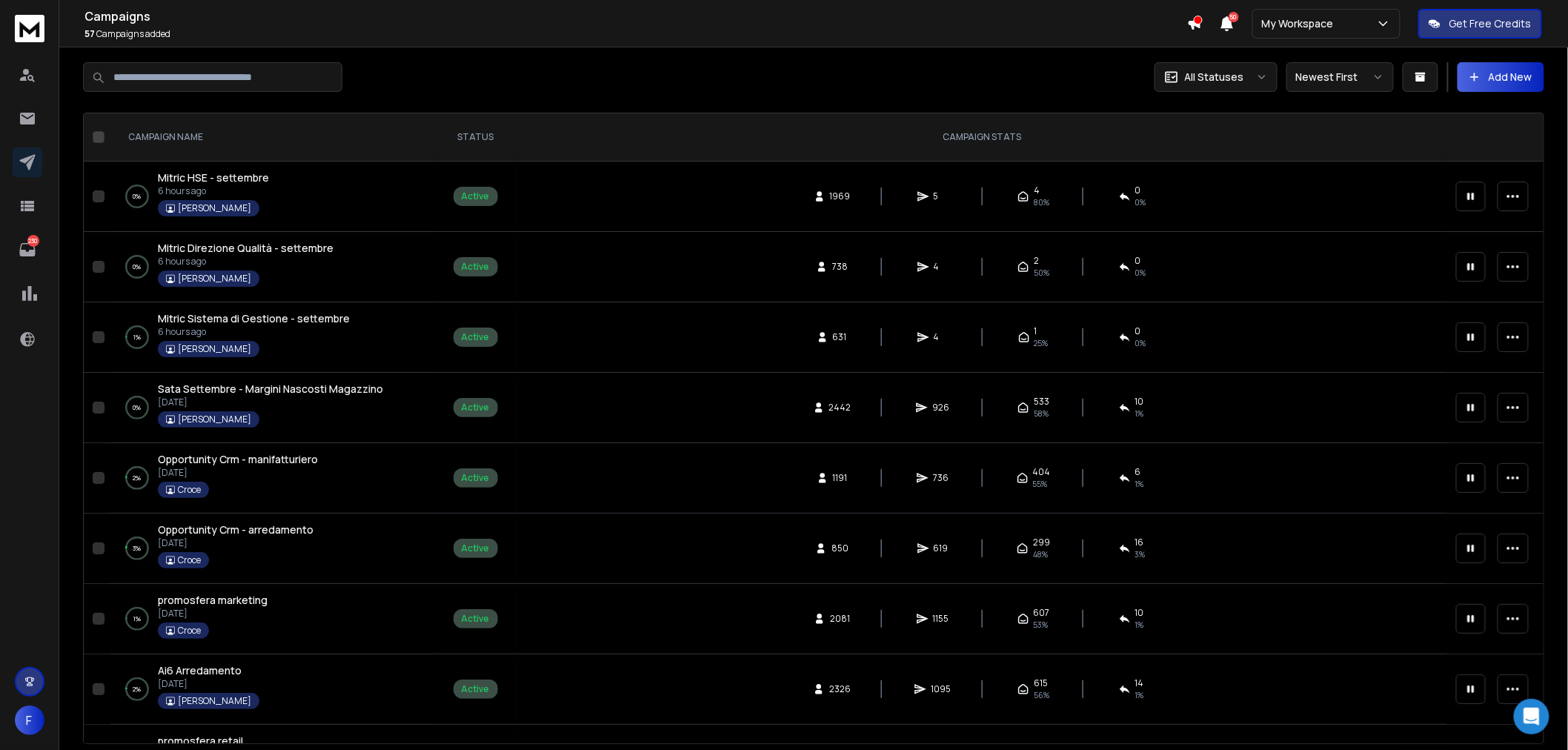
click at [309, 326] on p "6 hours ago" at bounding box center [253, 332] width 192 height 12
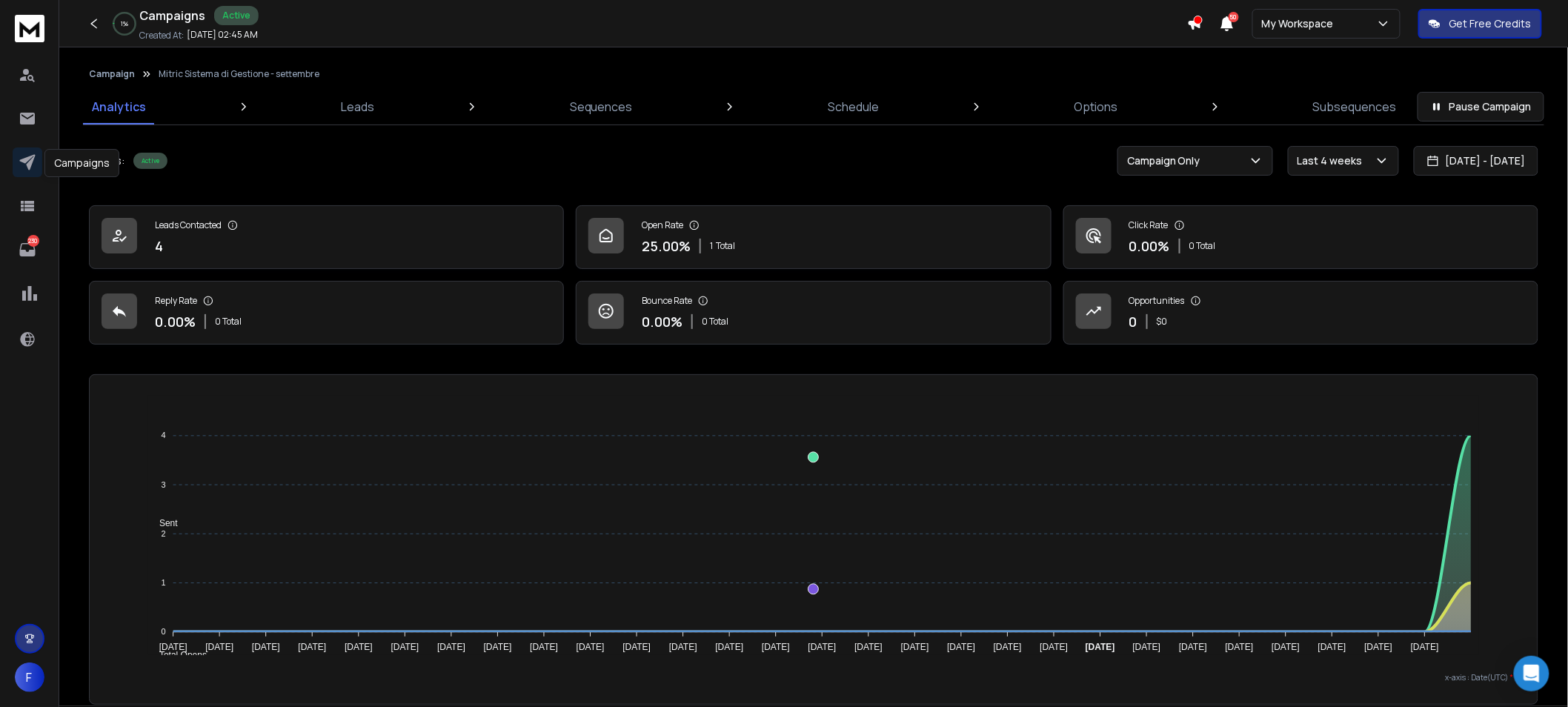
click at [21, 171] on icon at bounding box center [27, 162] width 17 height 17
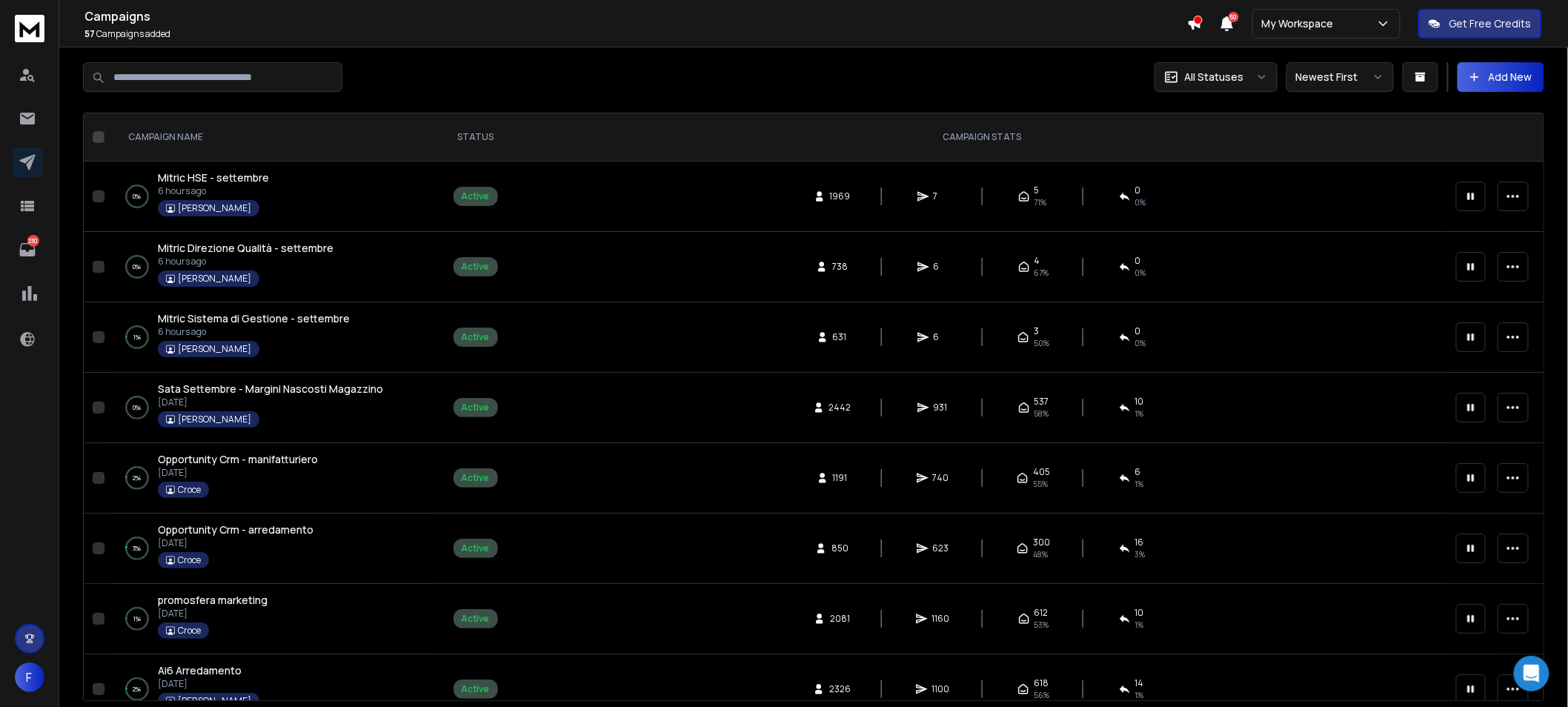
click at [1461, 187] on button at bounding box center [1471, 196] width 30 height 30
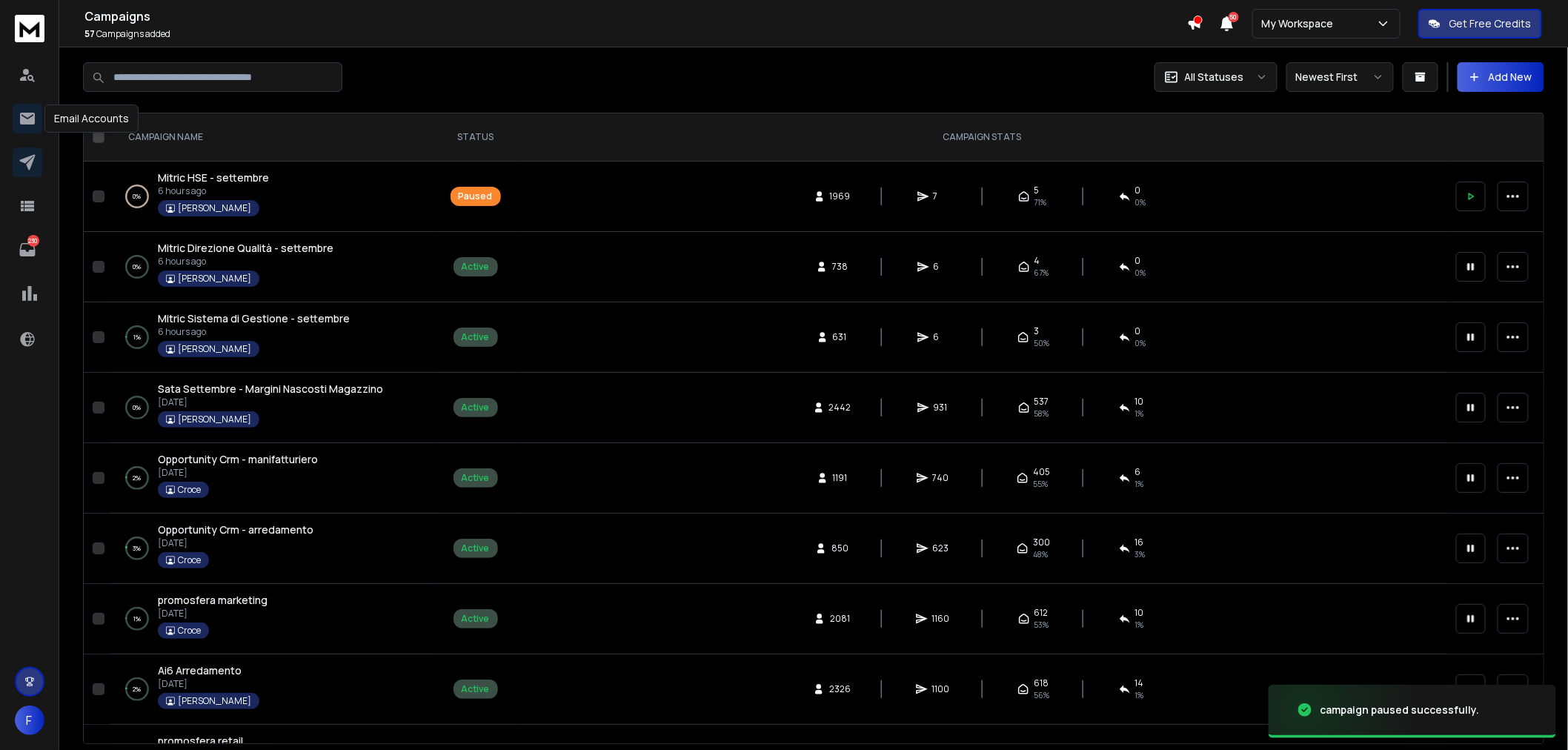
click at [35, 120] on icon at bounding box center [27, 118] width 17 height 17
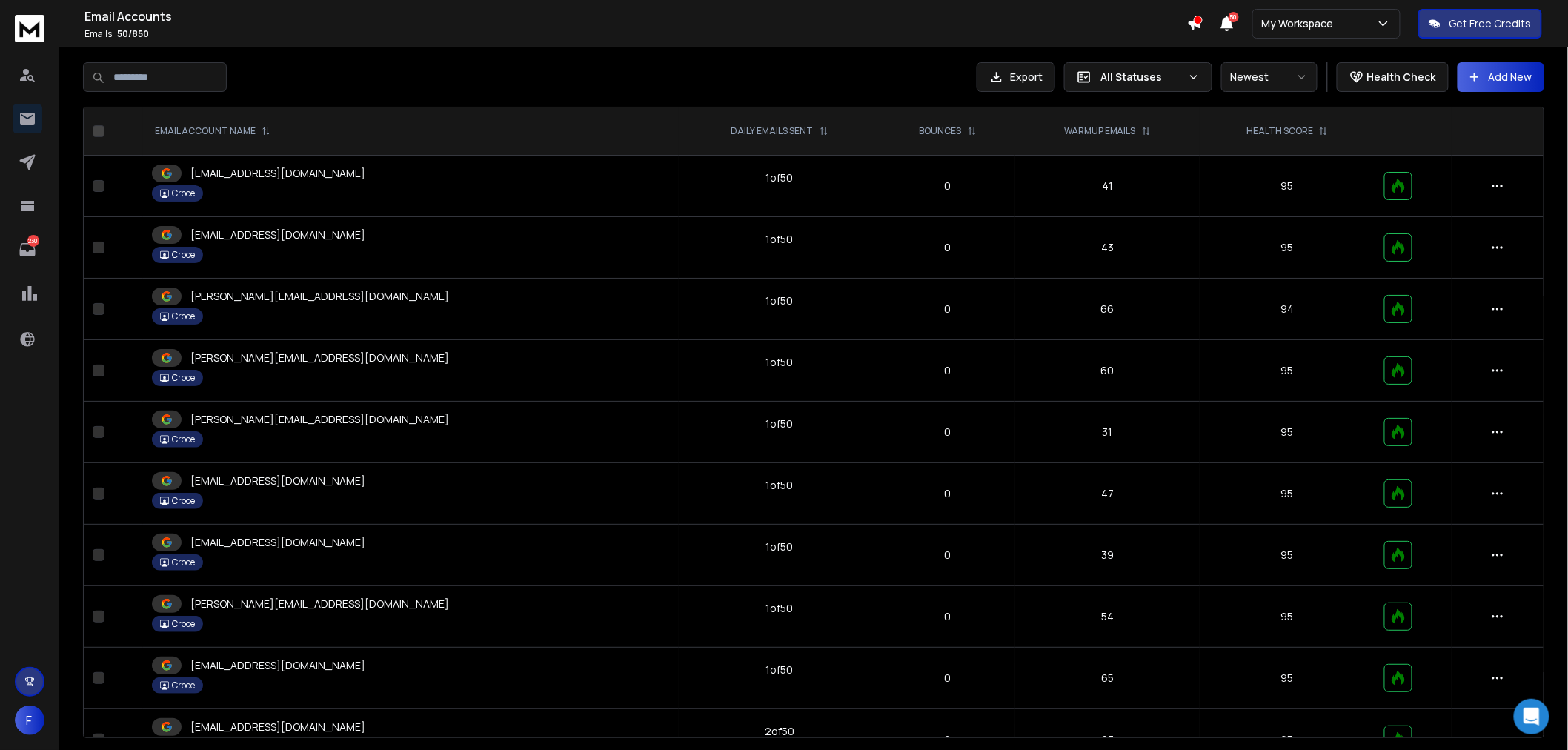
click at [184, 72] on input at bounding box center [154, 77] width 143 height 30
type input "*****"
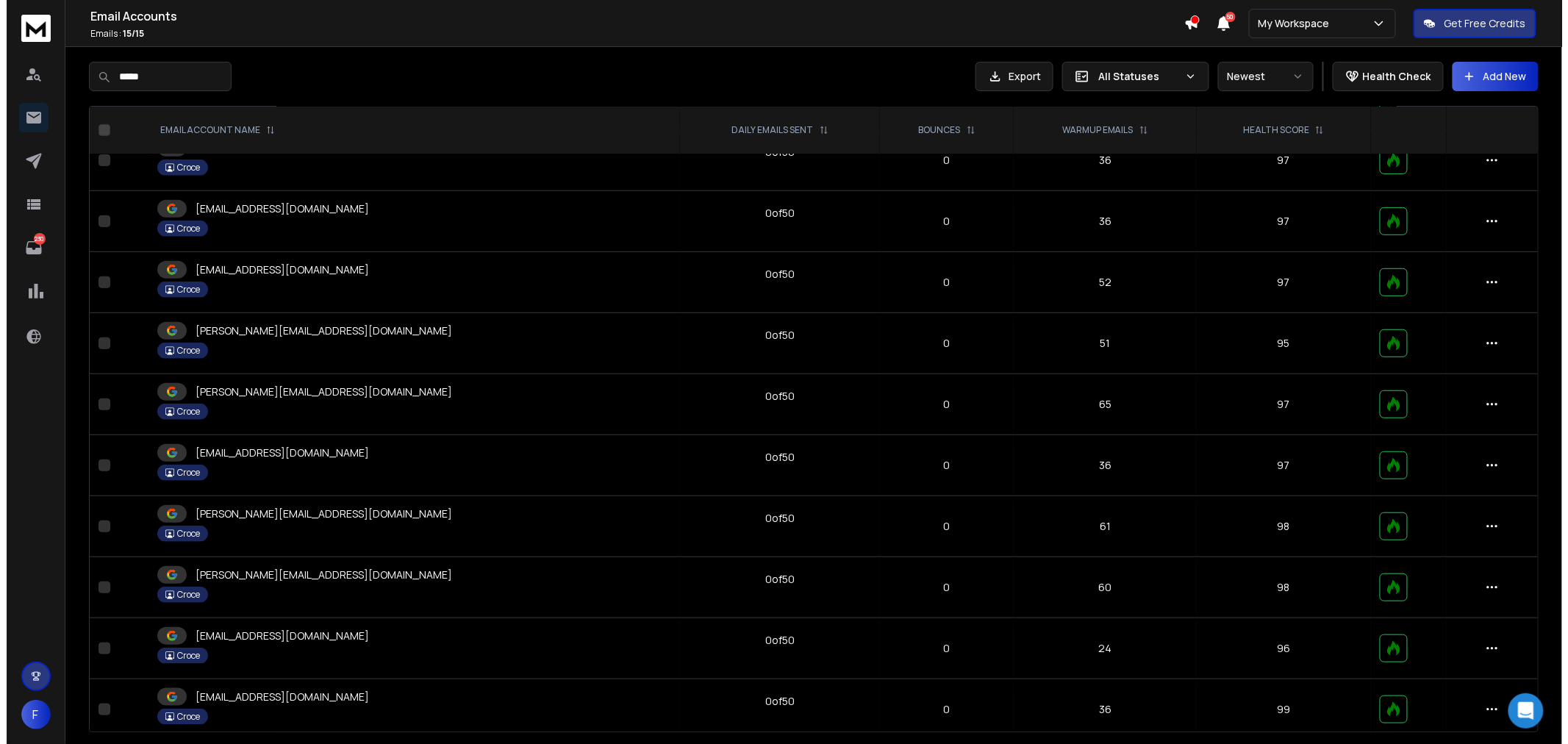
scroll to position [351, 0]
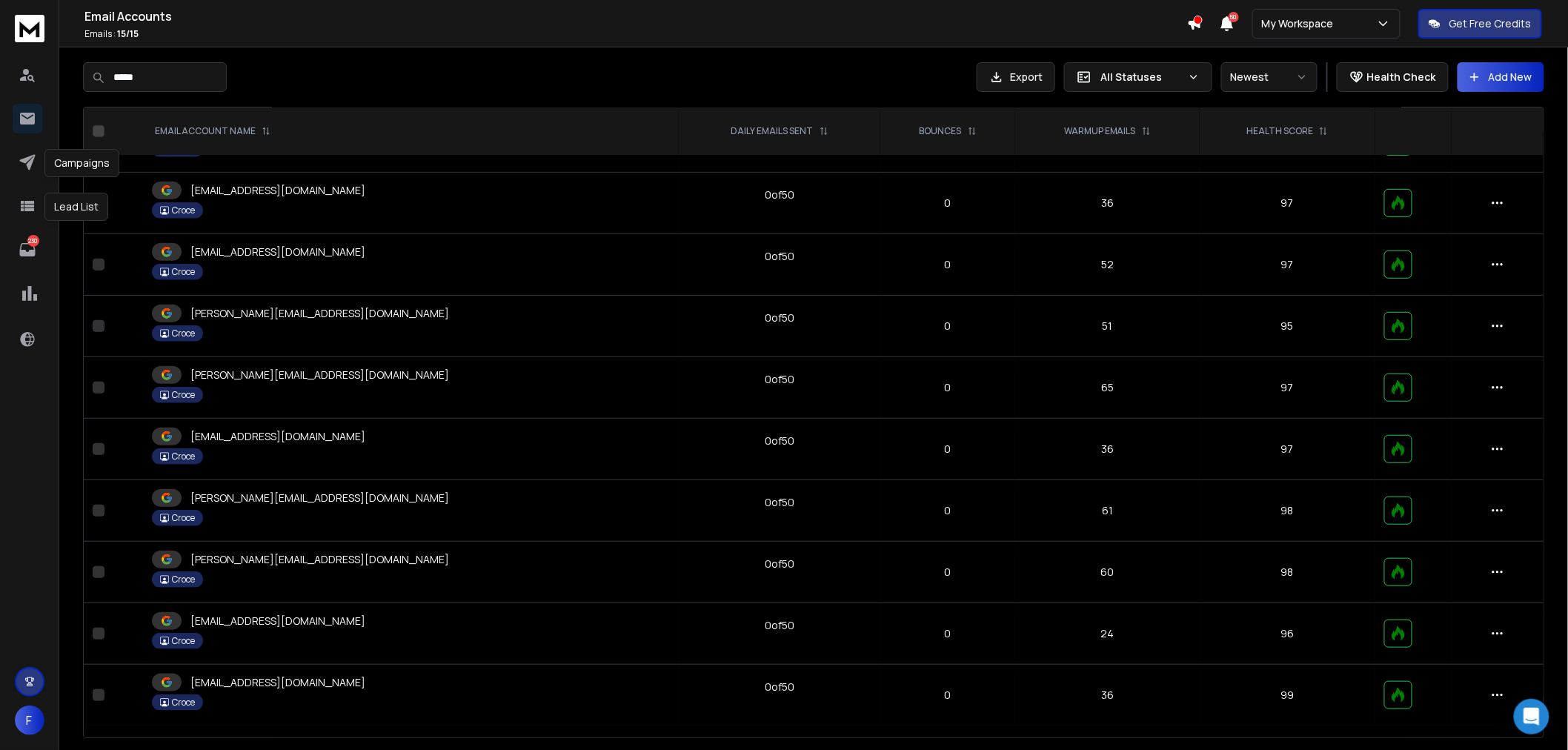
drag, startPoint x: 28, startPoint y: 145, endPoint x: 49, endPoint y: 127, distance: 27.7
click at [28, 145] on div "230" at bounding box center [29, 209] width 34 height 299
click at [38, 166] on link at bounding box center [27, 162] width 30 height 30
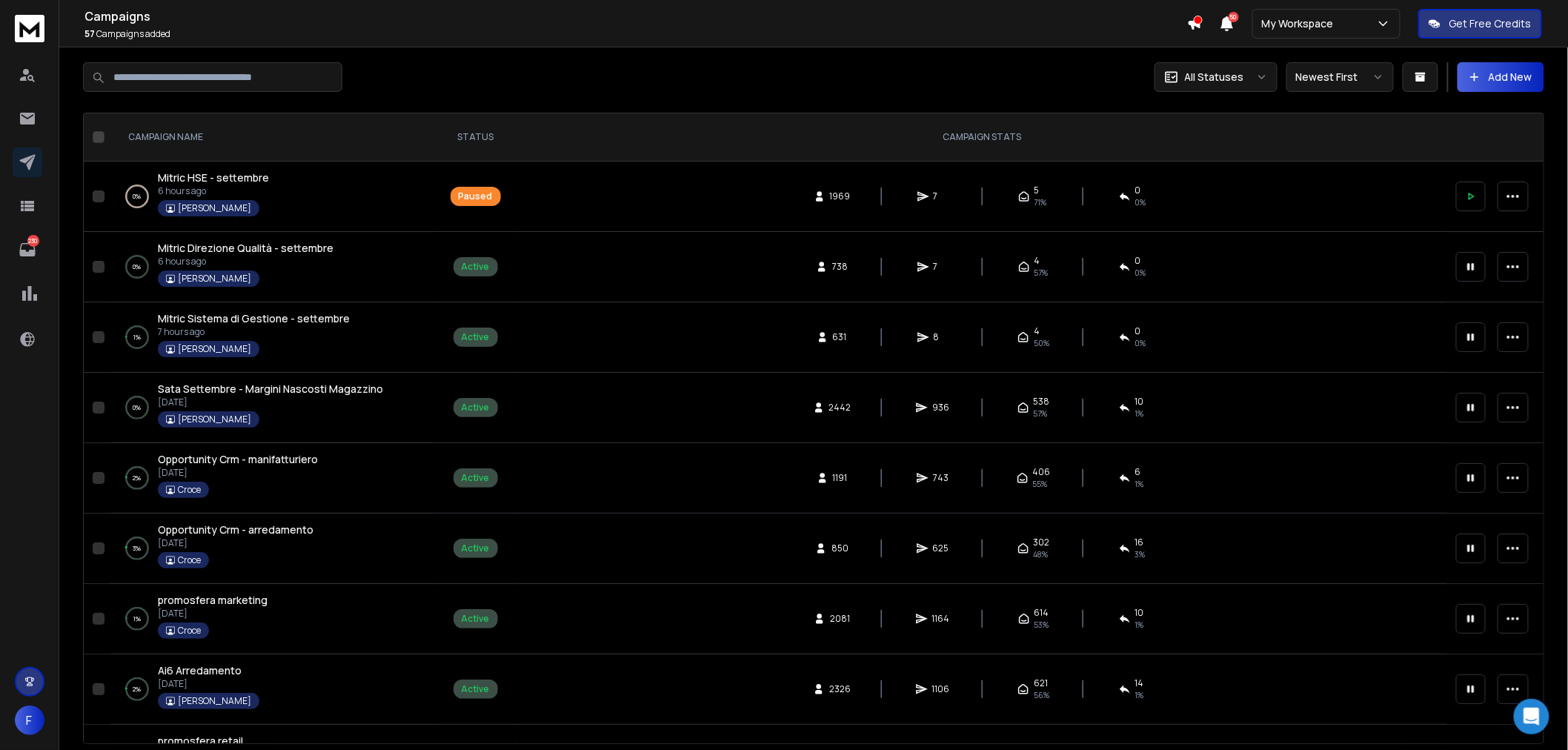
drag, startPoint x: 190, startPoint y: 64, endPoint x: 195, endPoint y: 52, distance: 13.0
click at [192, 63] on input at bounding box center [212, 77] width 259 height 30
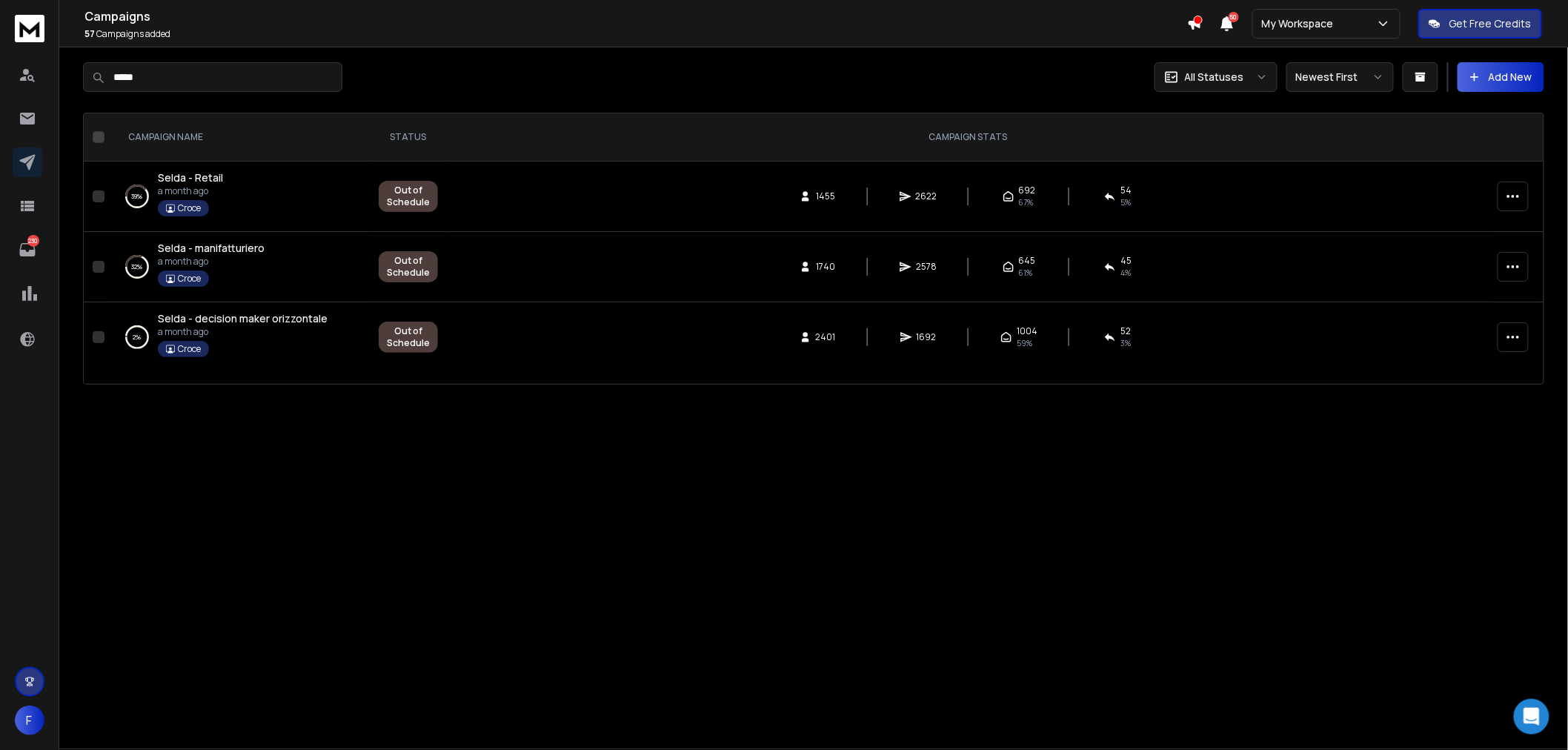
type input "*****"
click at [194, 253] on span "Selda - manifatturiero" at bounding box center [211, 247] width 107 height 14
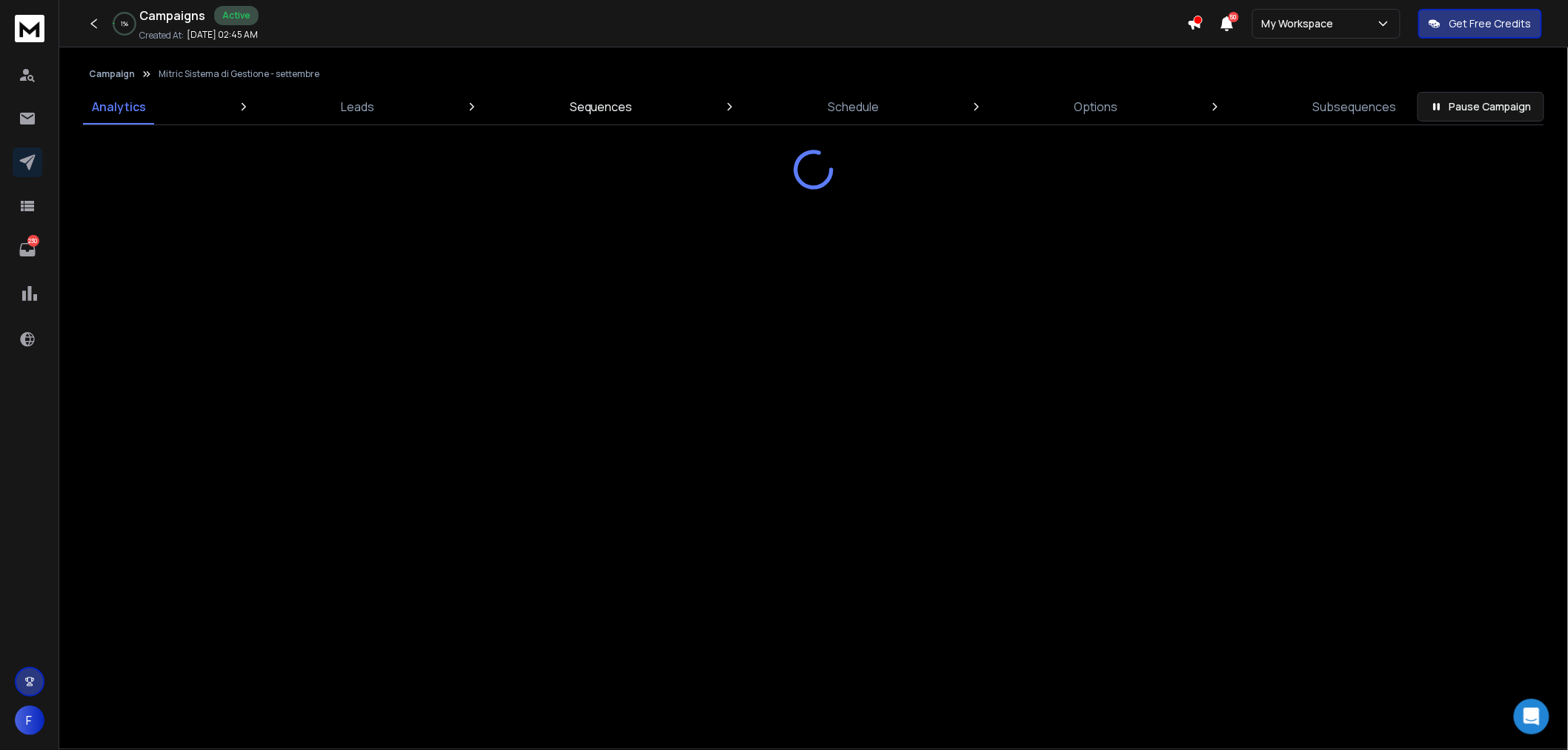
click at [617, 109] on p "Sequences" at bounding box center [601, 107] width 63 height 17
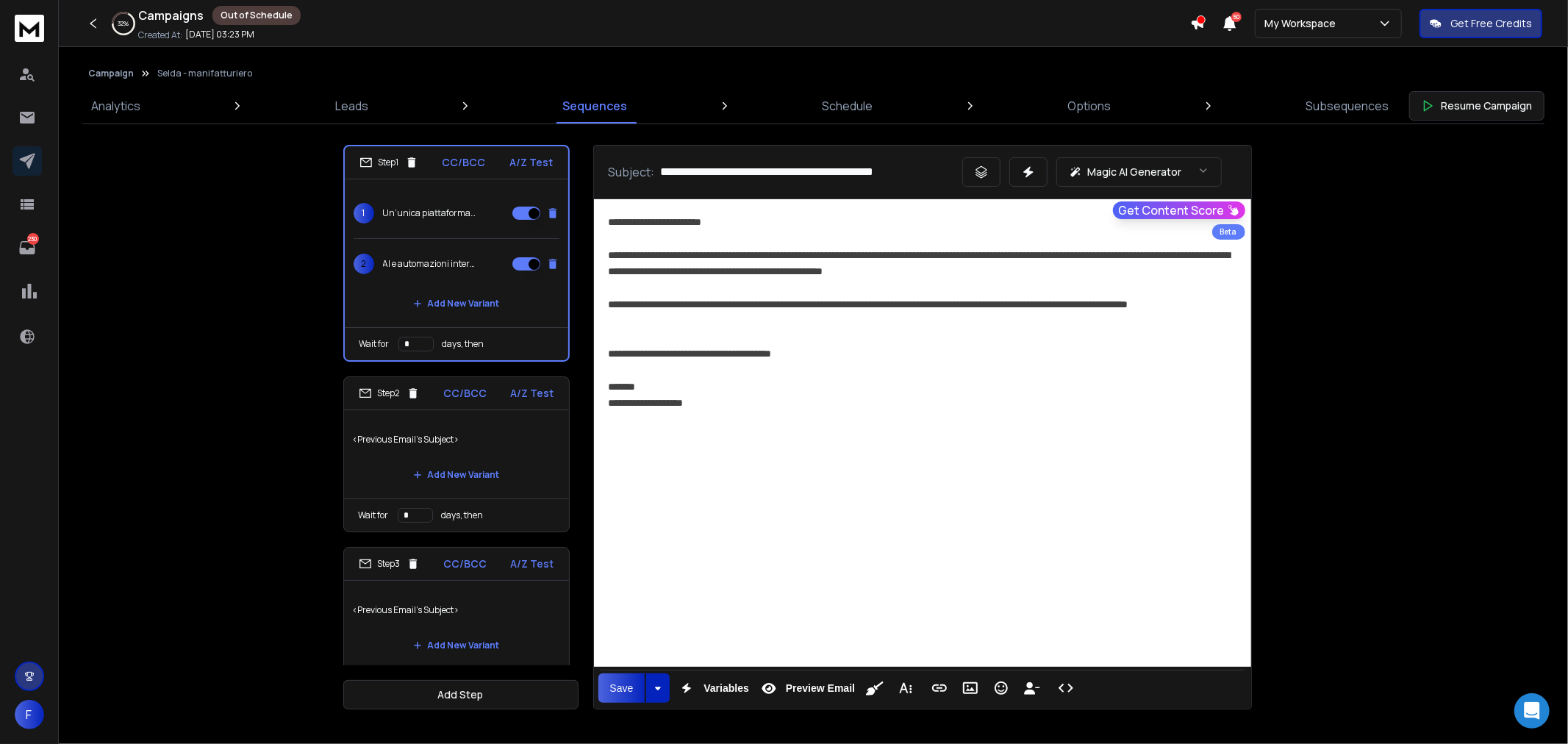
click at [432, 256] on div "2 AI e automazioni interne" at bounding box center [414, 265] width 123 height 21
click at [434, 221] on div "1 Un’unica piattaforma per i vostri dati aziendali" at bounding box center [414, 213] width 123 height 21
click at [438, 263] on p "AI e automazioni interne" at bounding box center [430, 264] width 95 height 11
type input "**********"
click at [458, 454] on p "<Previous Email's Subject>" at bounding box center [456, 439] width 207 height 41
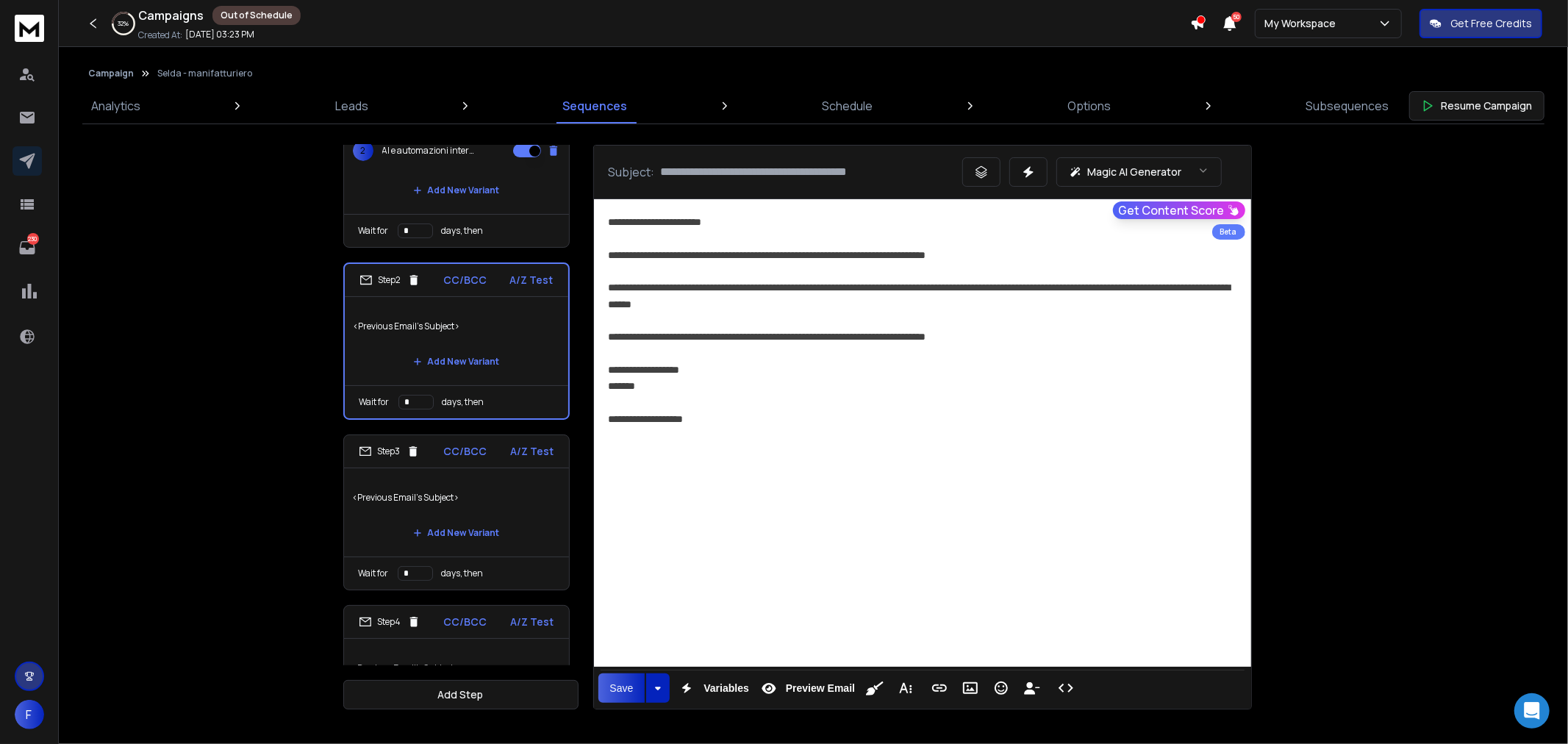
scroll to position [174, 0]
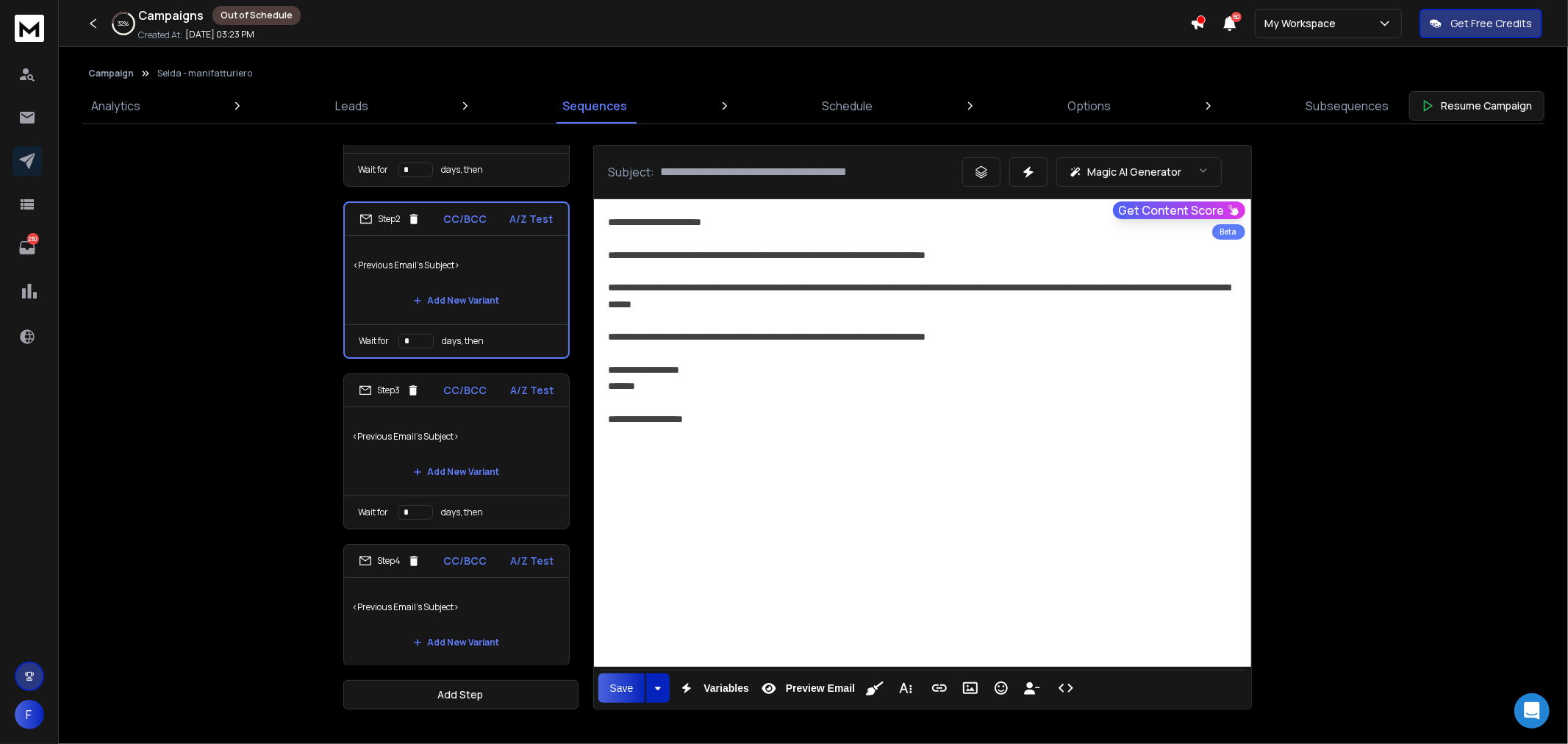
click at [455, 436] on p "<Previous Email's Subject>" at bounding box center [456, 436] width 207 height 41
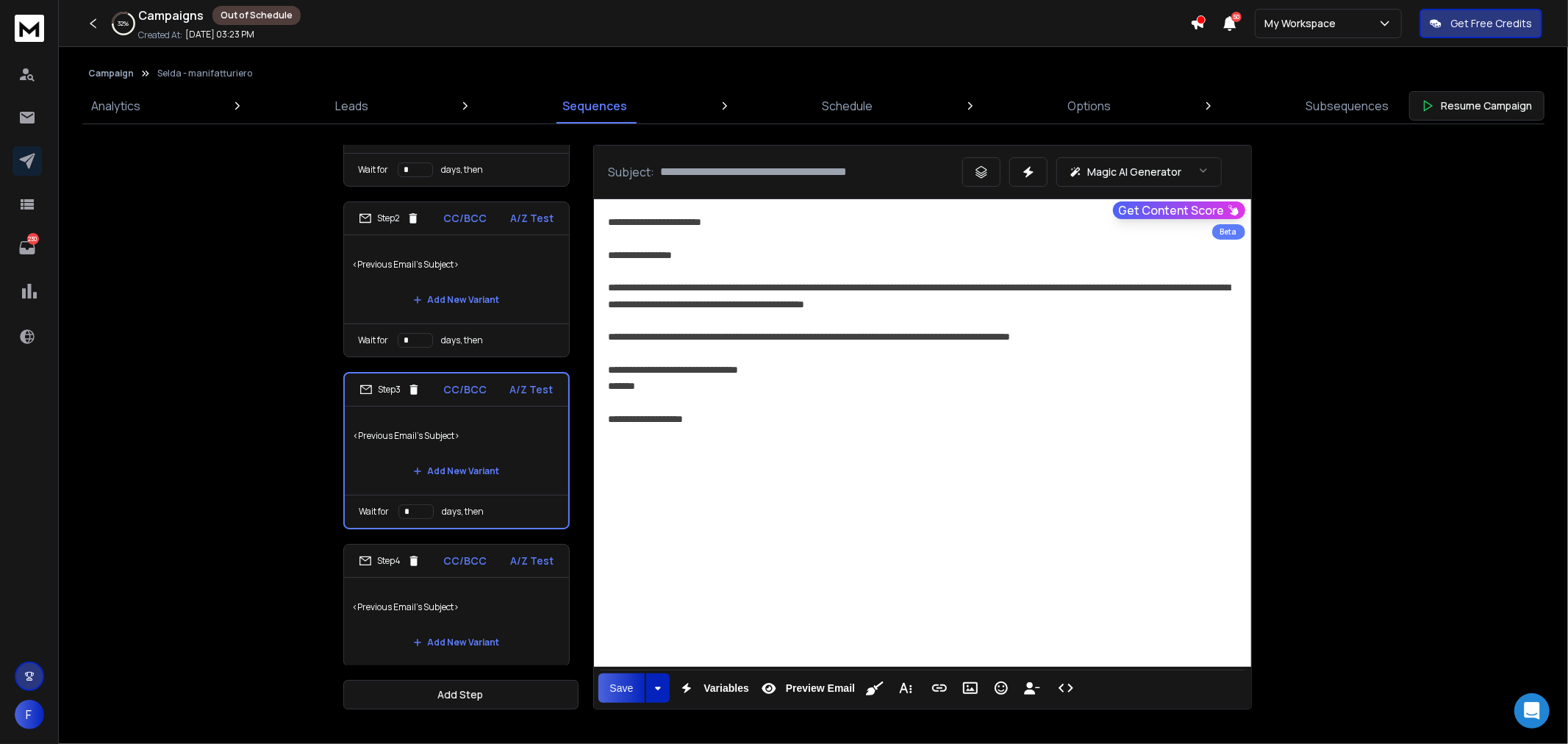
click at [456, 596] on p "<Previous Email's Subject>" at bounding box center [456, 606] width 207 height 41
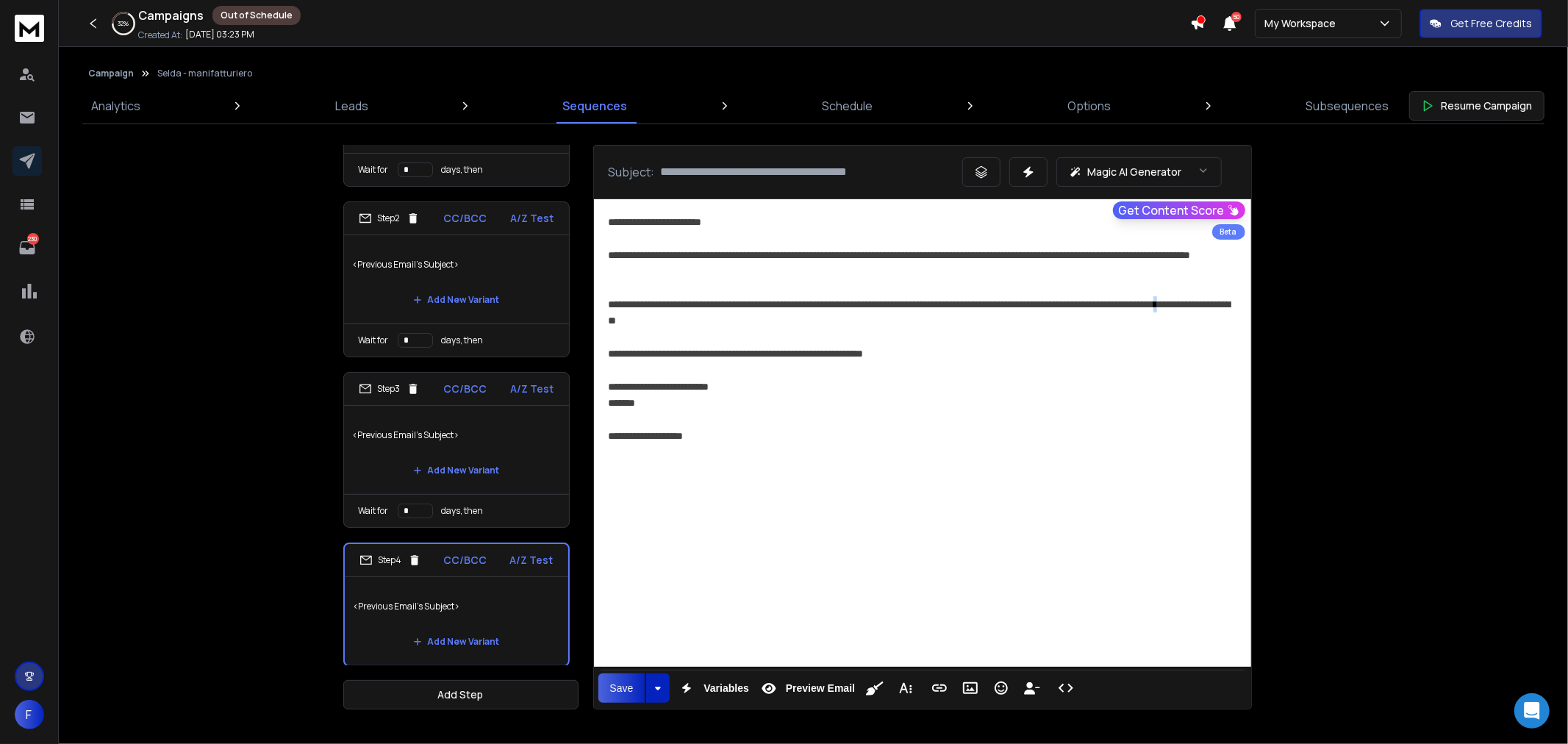
click at [646, 316] on div "**********" at bounding box center [922, 312] width 627 height 33
click at [1092, 300] on div "**********" at bounding box center [922, 312] width 627 height 33
click at [482, 434] on p "<Previous Email's Subject>" at bounding box center [456, 435] width 207 height 41
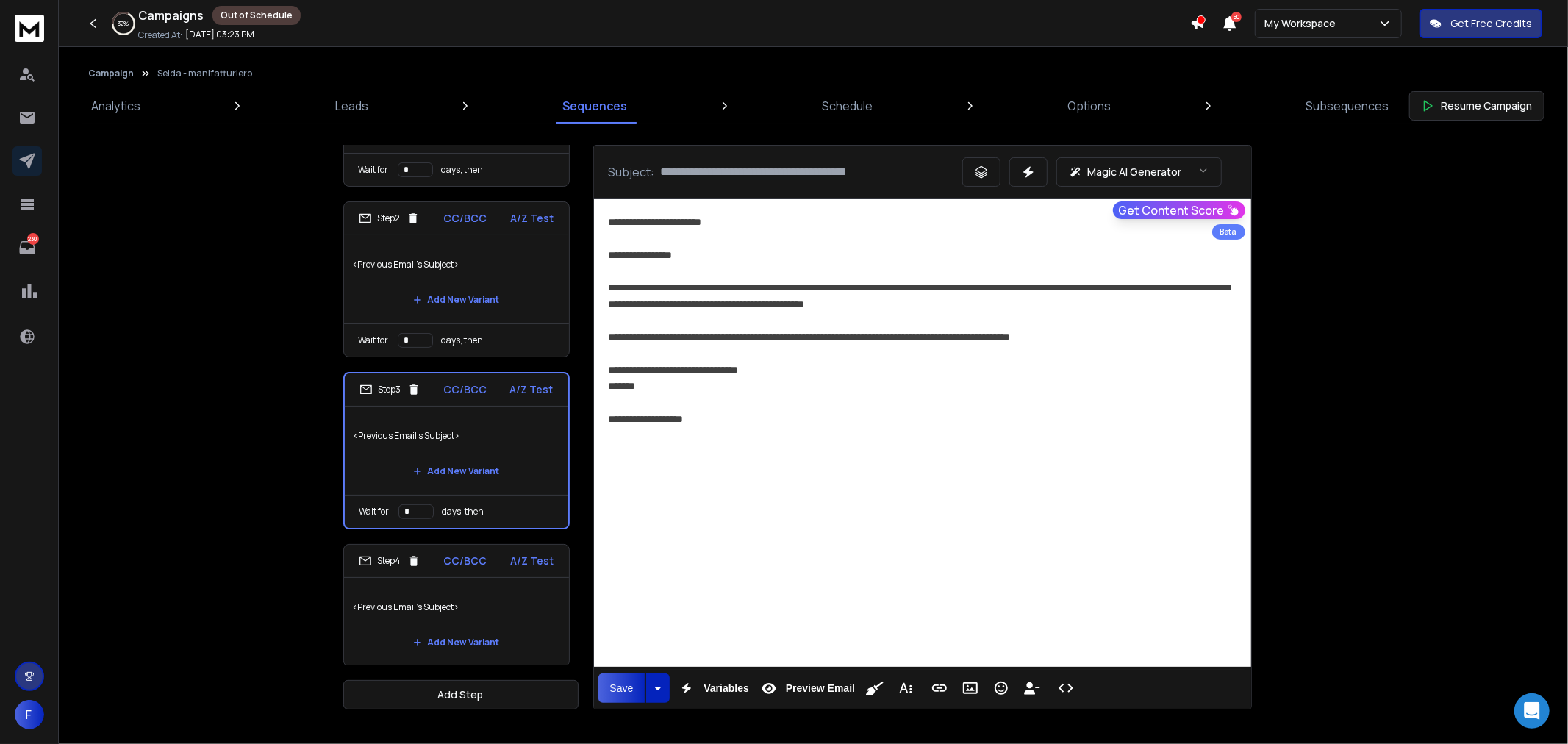
click at [394, 263] on p "<Previous Email's Subject>" at bounding box center [456, 265] width 207 height 41
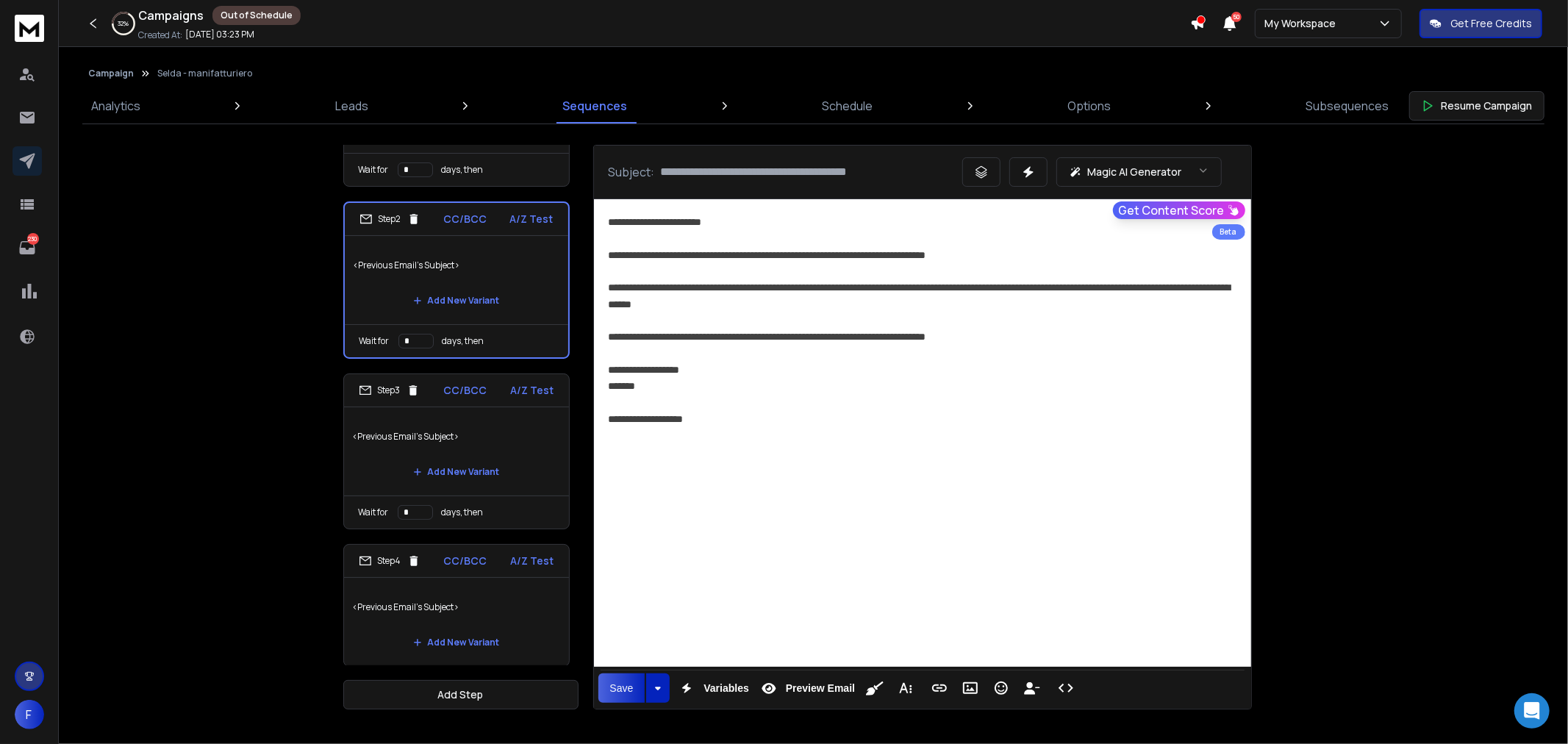
click at [479, 602] on p "<Previous Email's Subject>" at bounding box center [456, 606] width 207 height 41
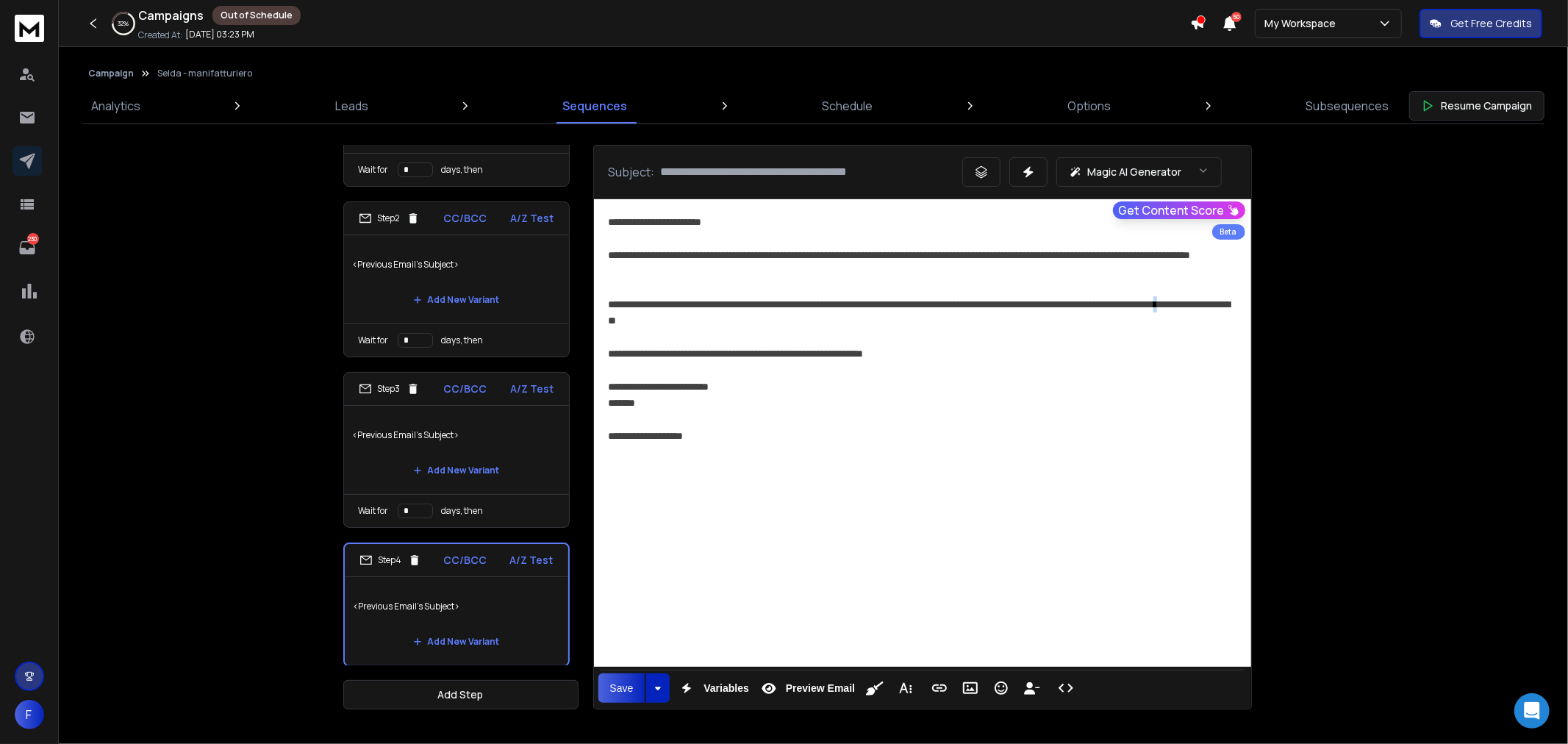
drag, startPoint x: 647, startPoint y: 317, endPoint x: 655, endPoint y: 321, distance: 8.9
click at [655, 321] on div "**********" at bounding box center [922, 312] width 627 height 33
drag, startPoint x: 1100, startPoint y: 305, endPoint x: 1091, endPoint y: 305, distance: 9.0
click at [1091, 305] on div "**********" at bounding box center [922, 312] width 627 height 33
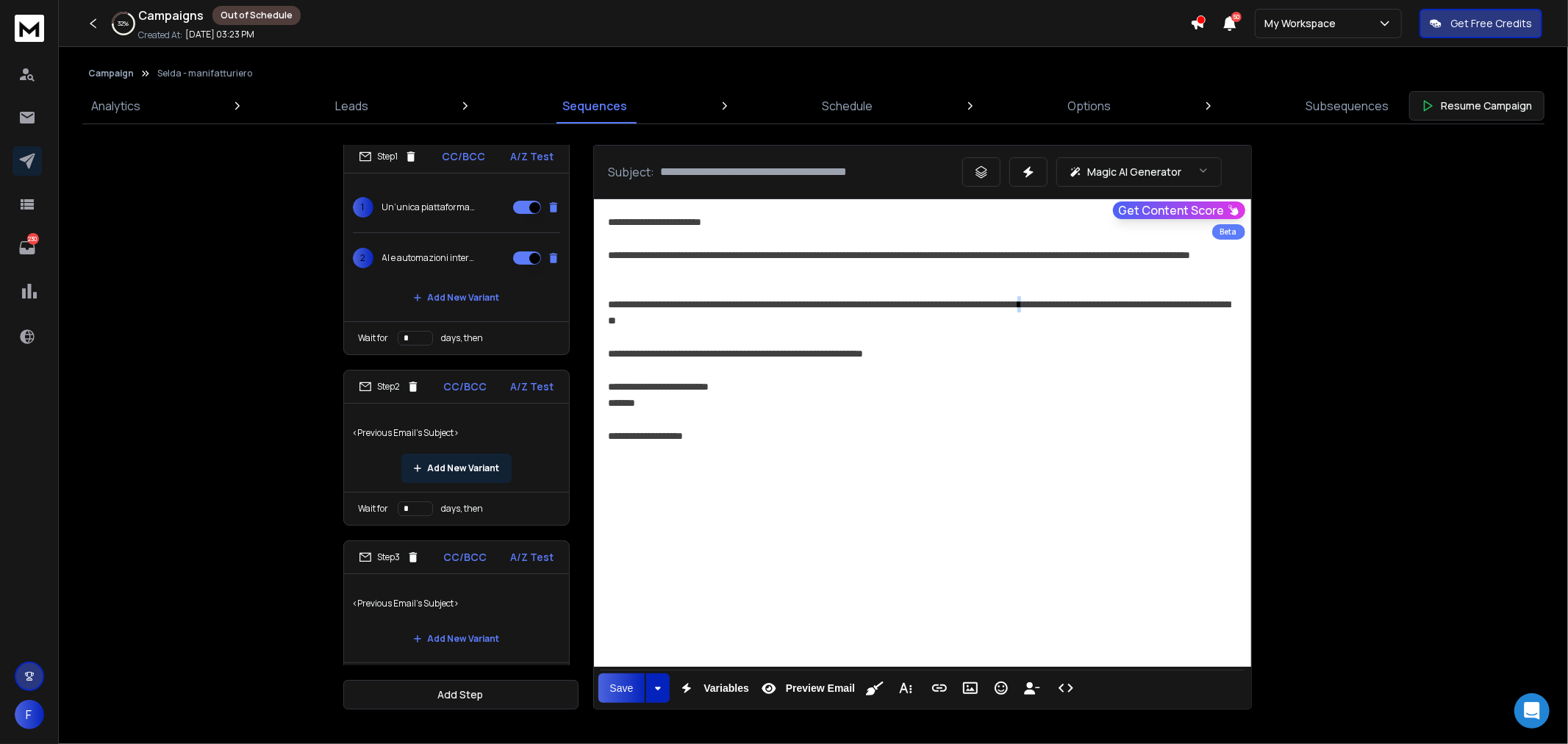
scroll to position [0, 0]
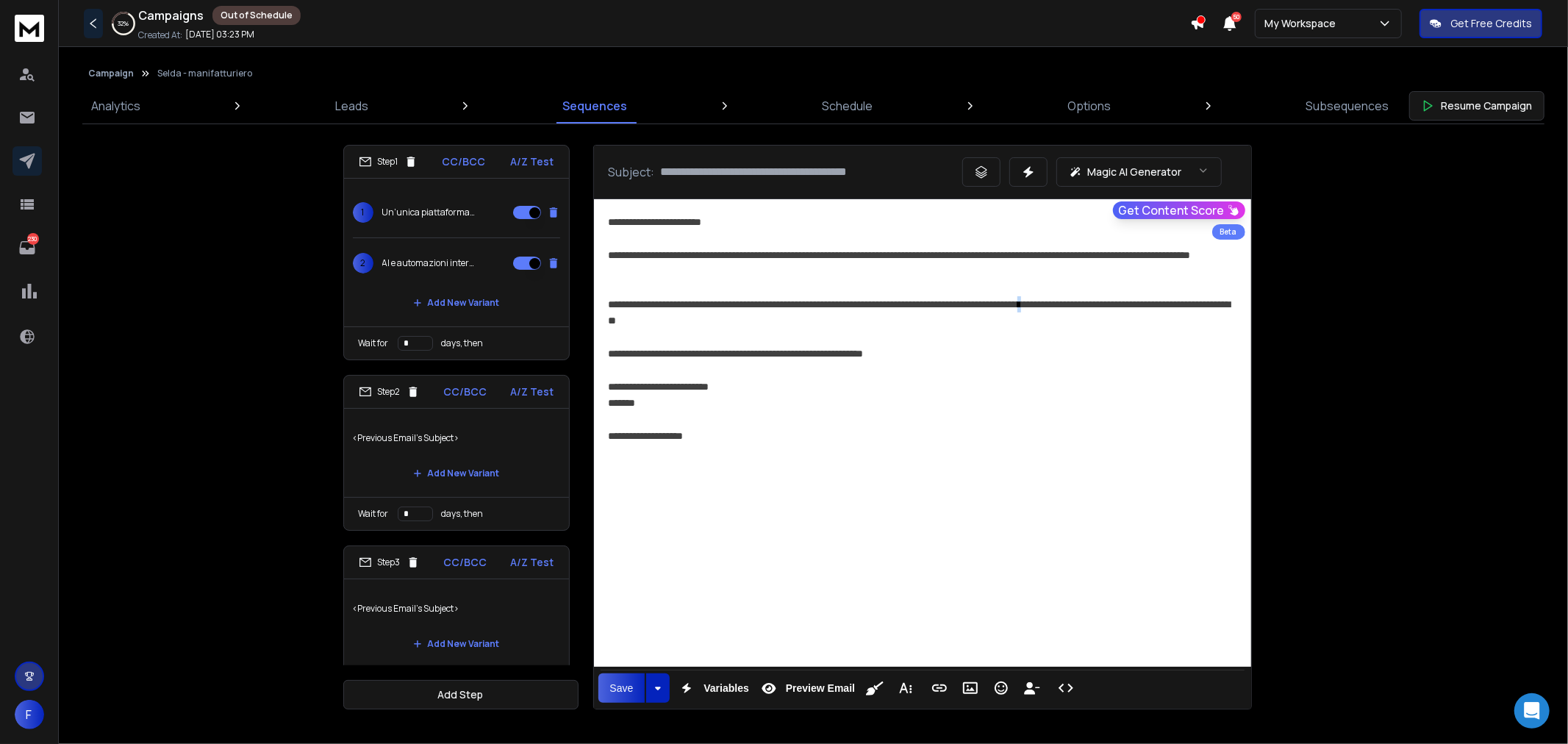
click at [90, 18] on icon at bounding box center [94, 24] width 13 height 13
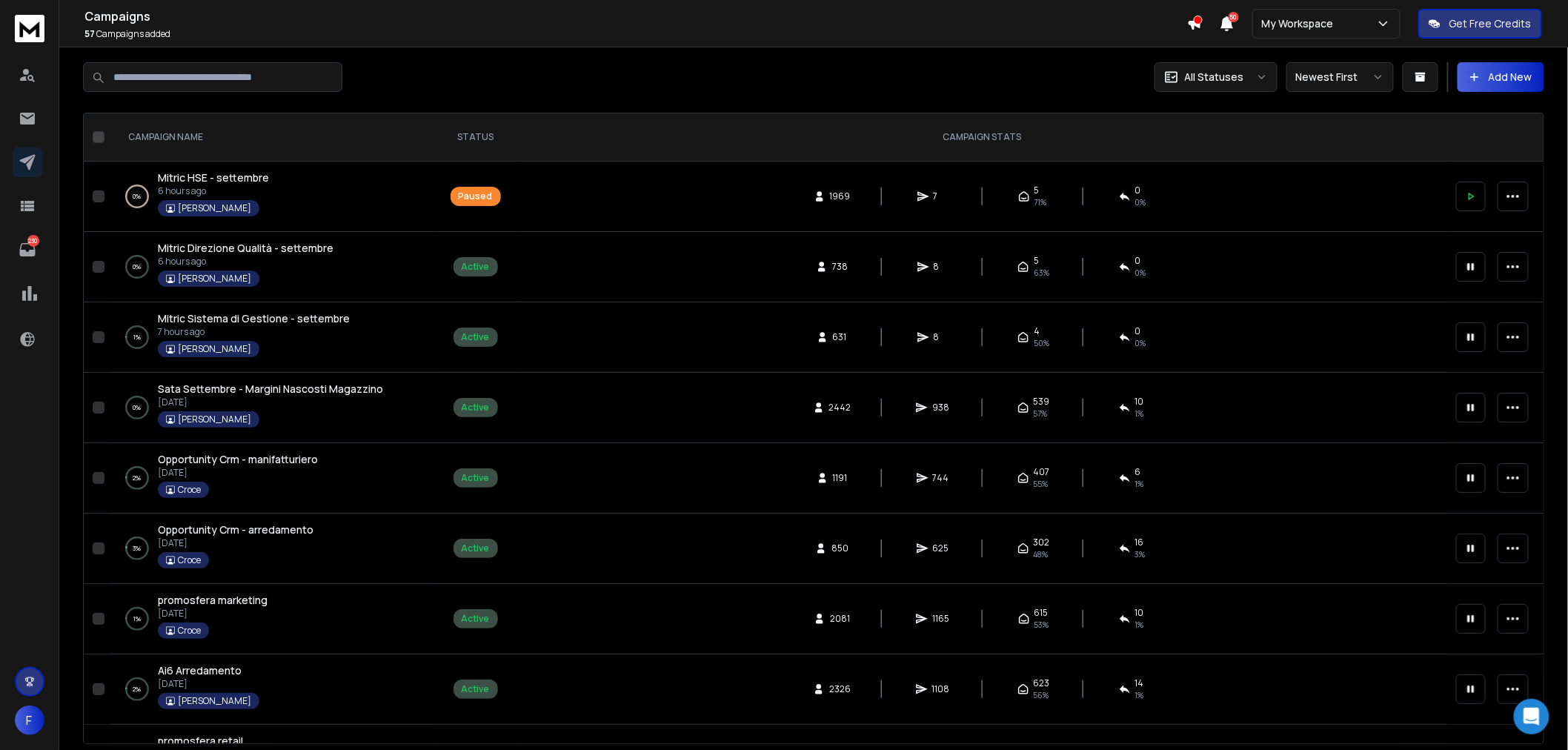
click at [248, 65] on input at bounding box center [212, 77] width 259 height 30
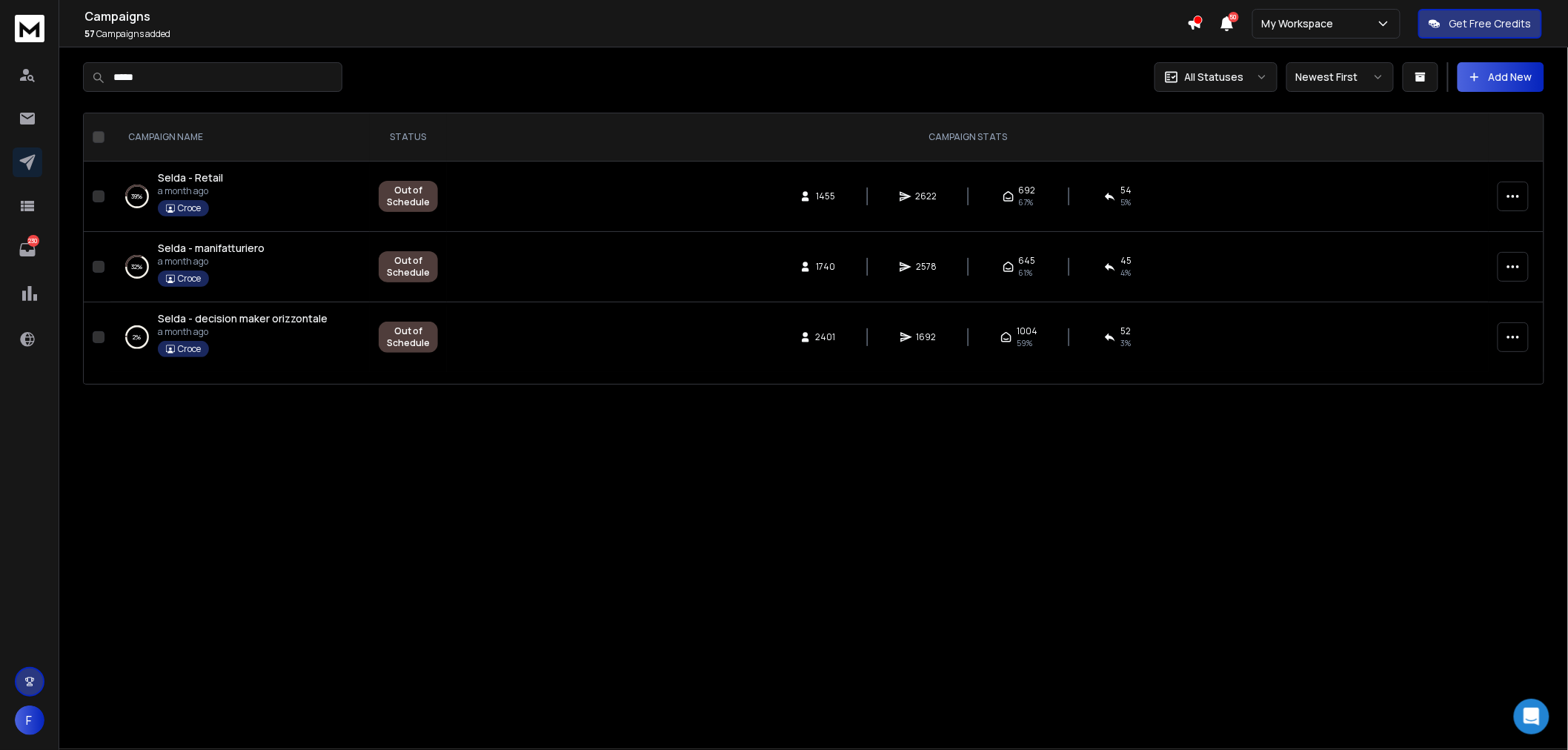
type input "*****"
click at [216, 189] on p "a month ago" at bounding box center [191, 191] width 65 height 12
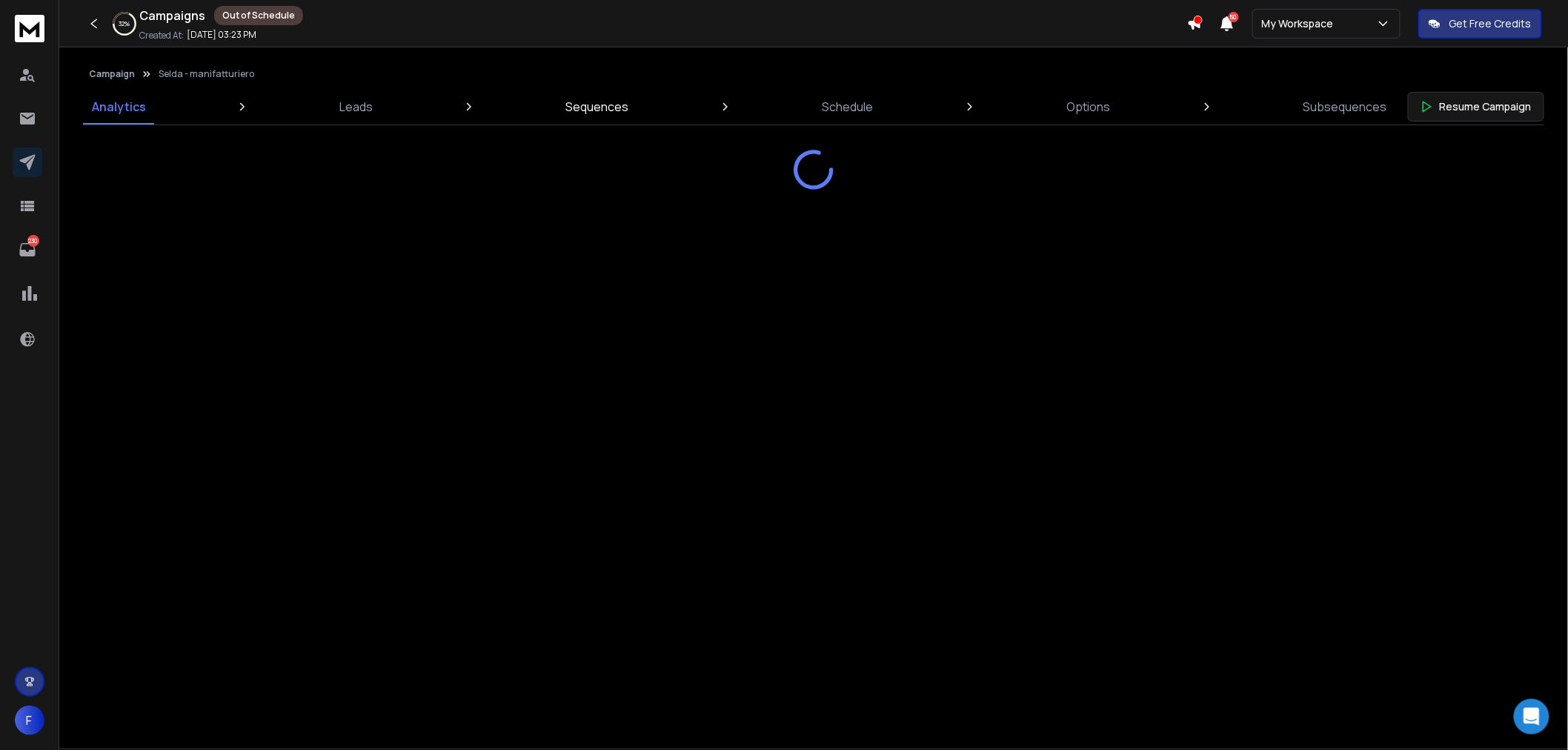
click at [594, 116] on link "Sequences" at bounding box center [598, 106] width 81 height 36
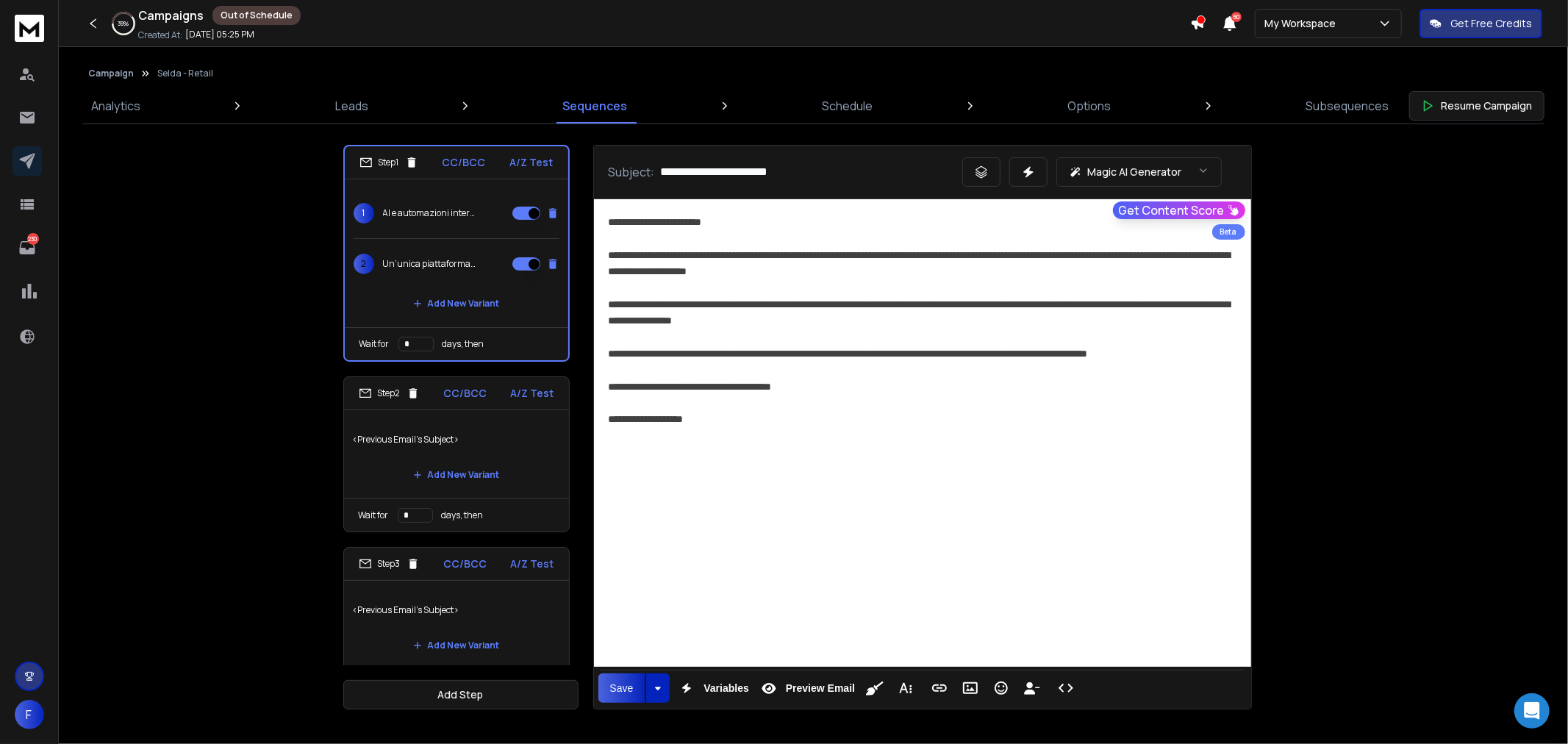
click at [456, 264] on p "Un’unica piattaforma per i vostri dati aziendali" at bounding box center [430, 264] width 95 height 11
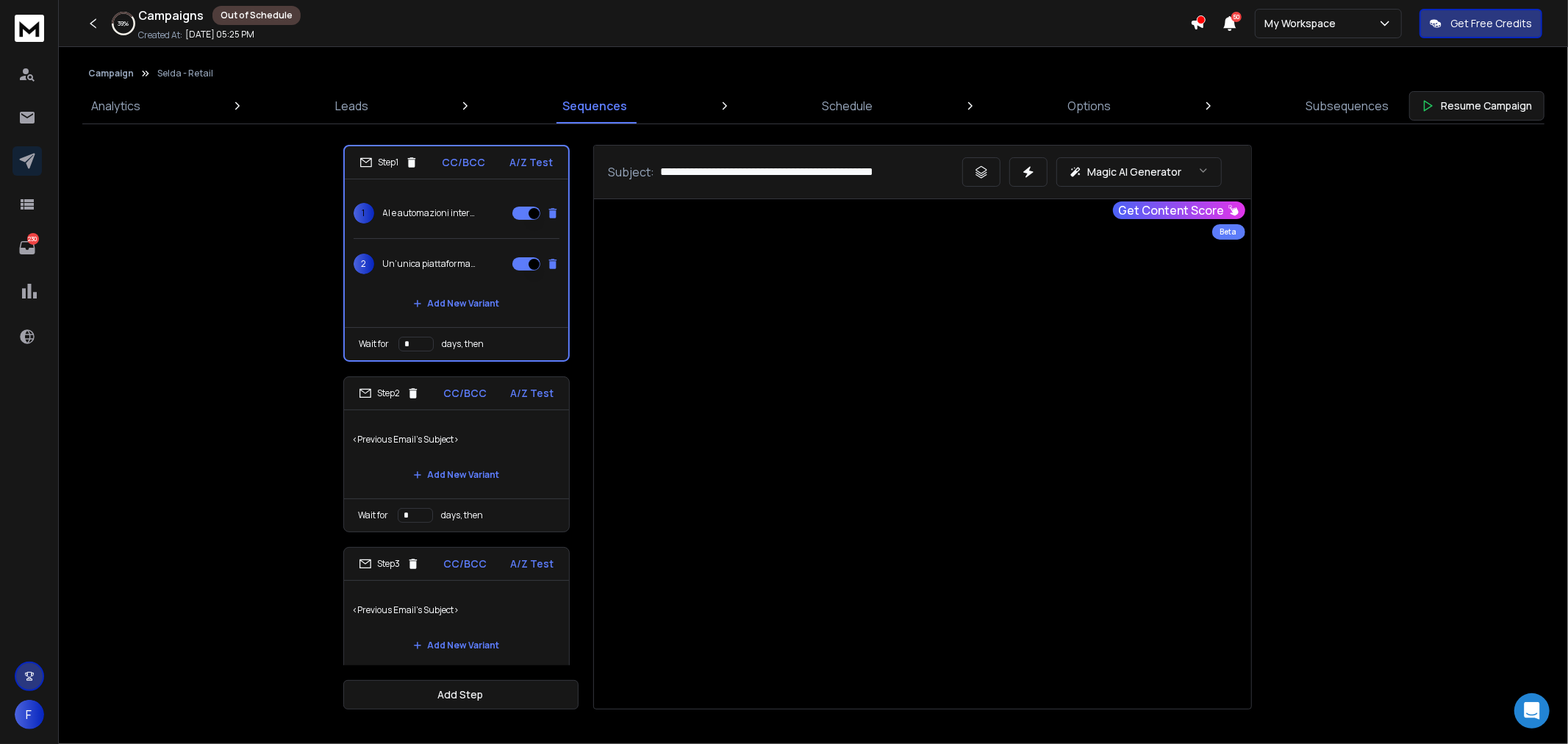
type input "**********"
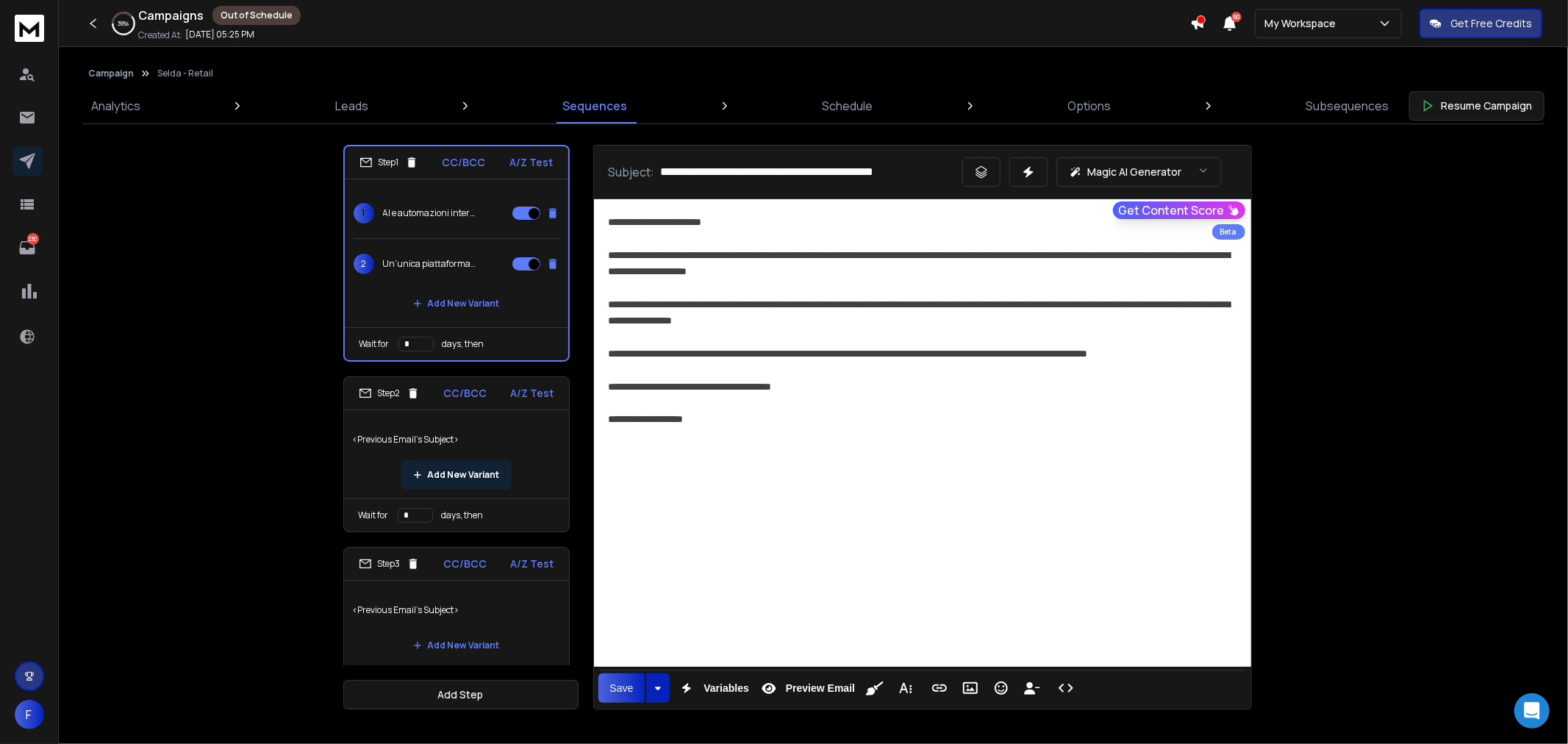
click at [465, 471] on button "Add New Variant" at bounding box center [456, 475] width 110 height 30
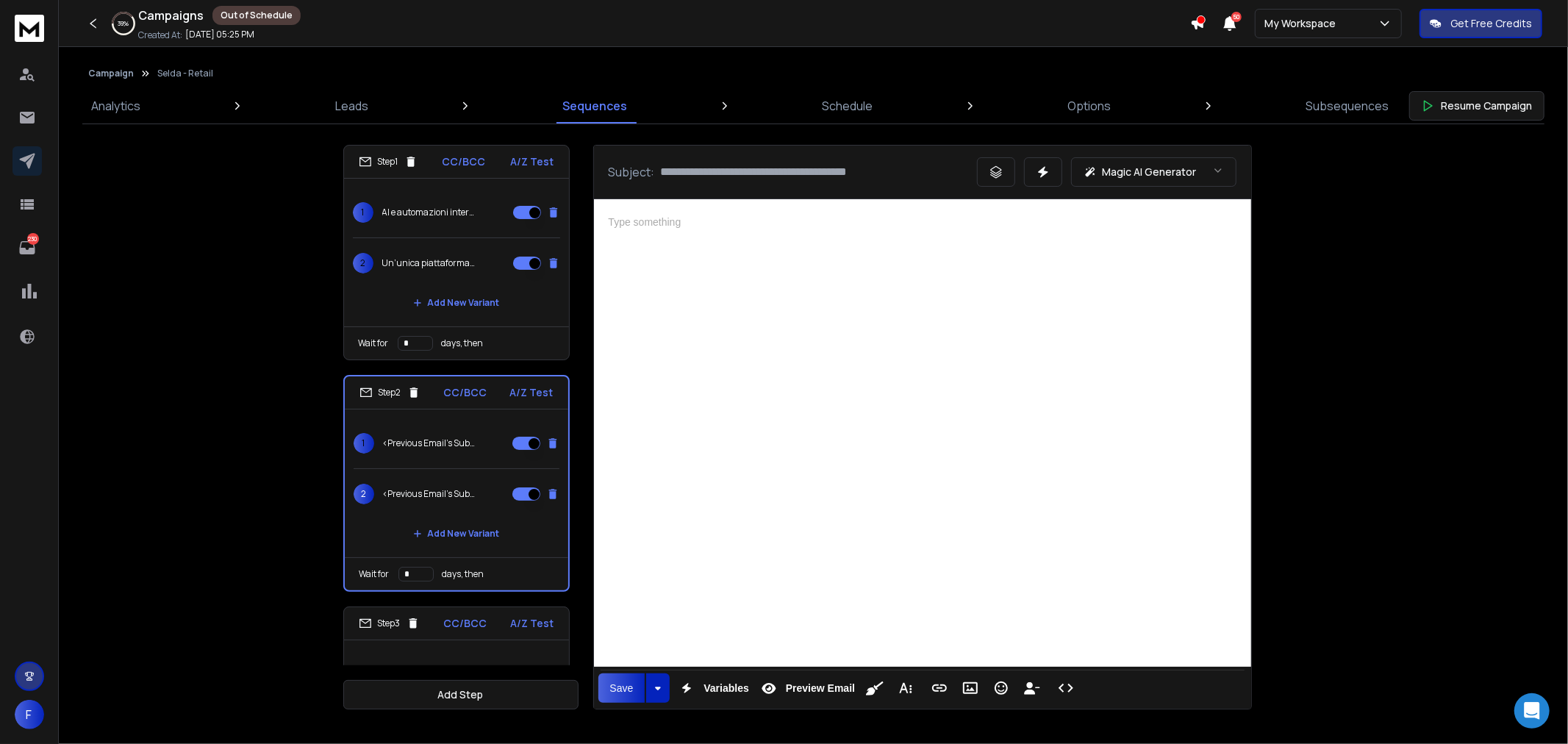
click at [546, 491] on icon at bounding box center [553, 494] width 13 height 13
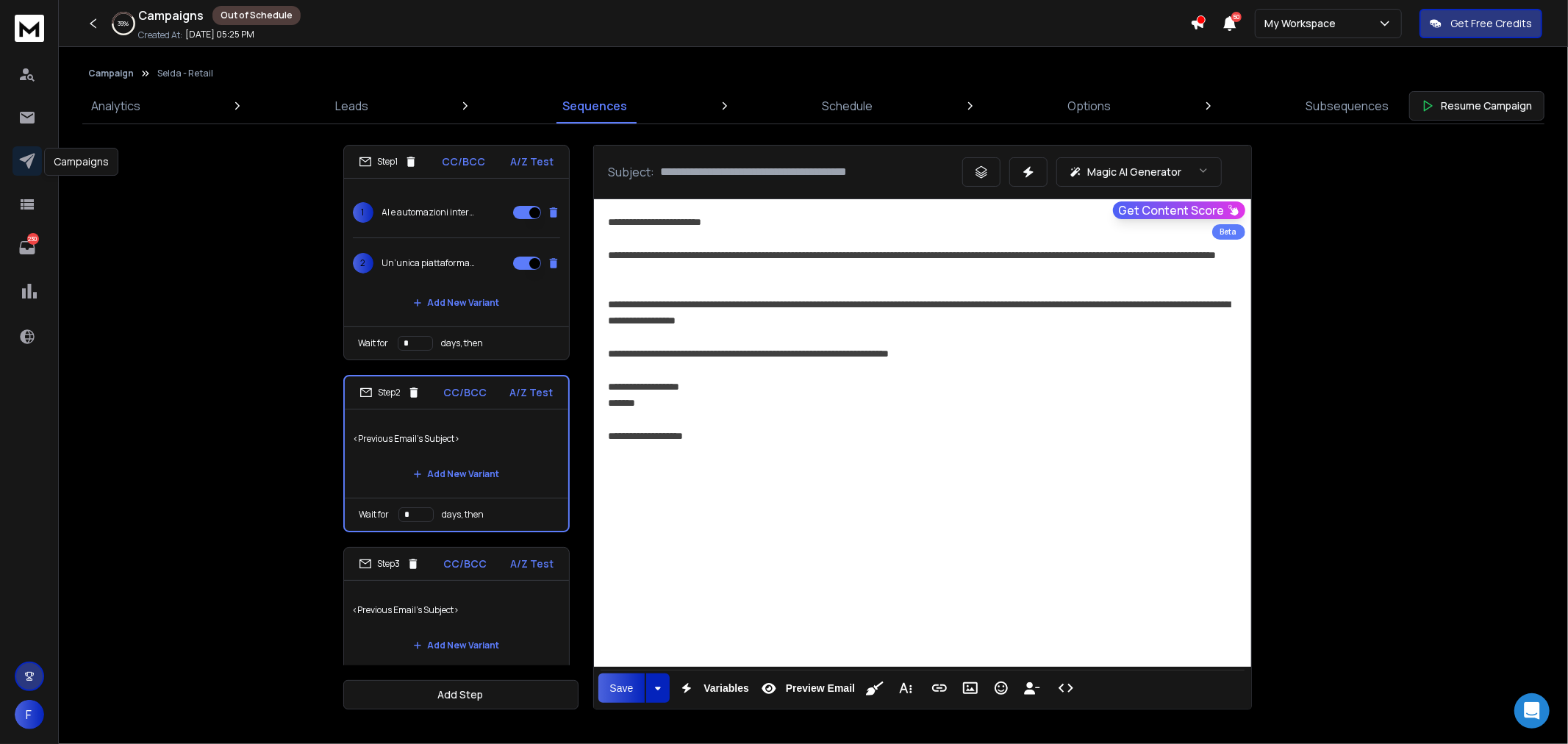
click at [28, 152] on icon at bounding box center [27, 160] width 17 height 17
click at [26, 166] on icon at bounding box center [27, 160] width 17 height 17
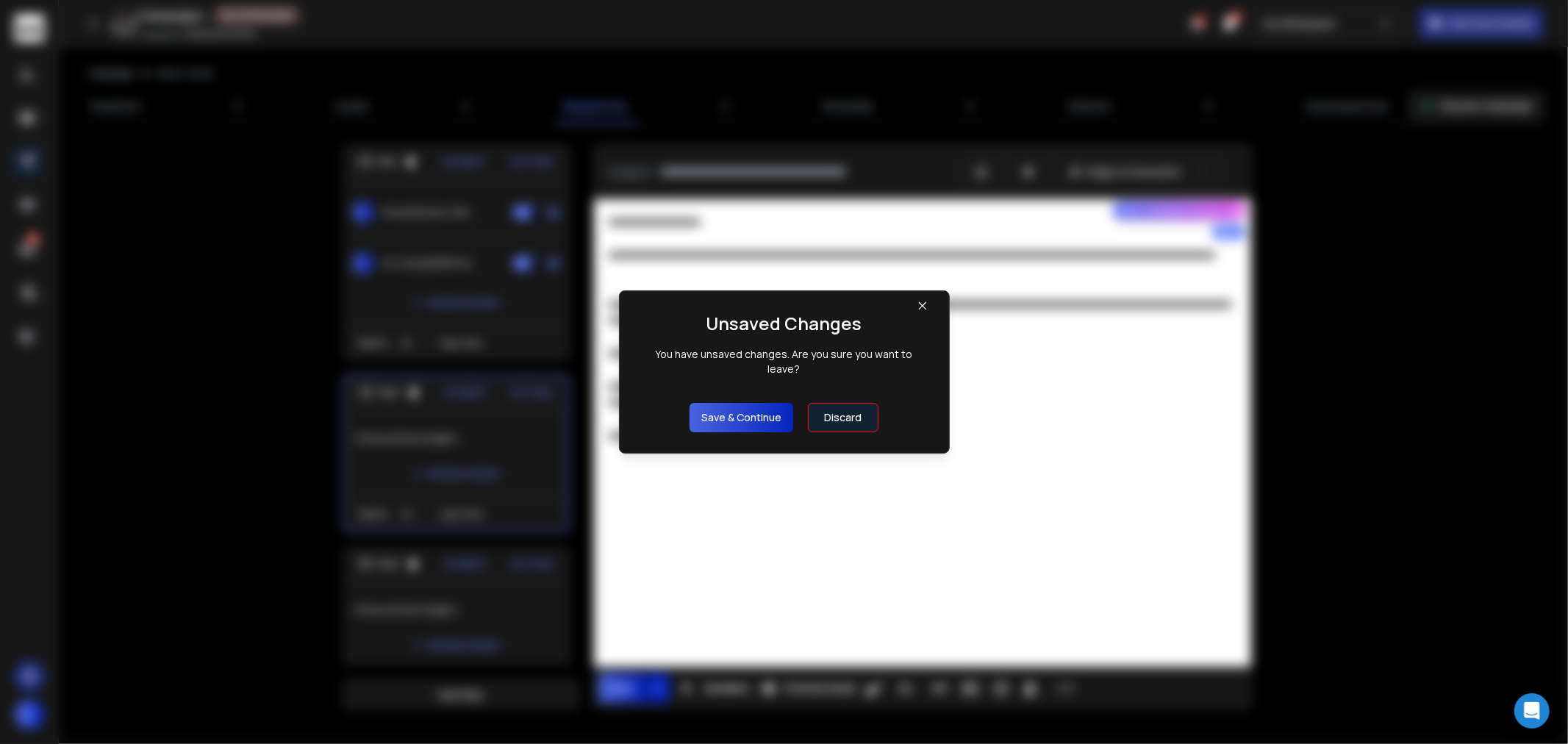
click at [855, 407] on button "Discard" at bounding box center [843, 417] width 71 height 30
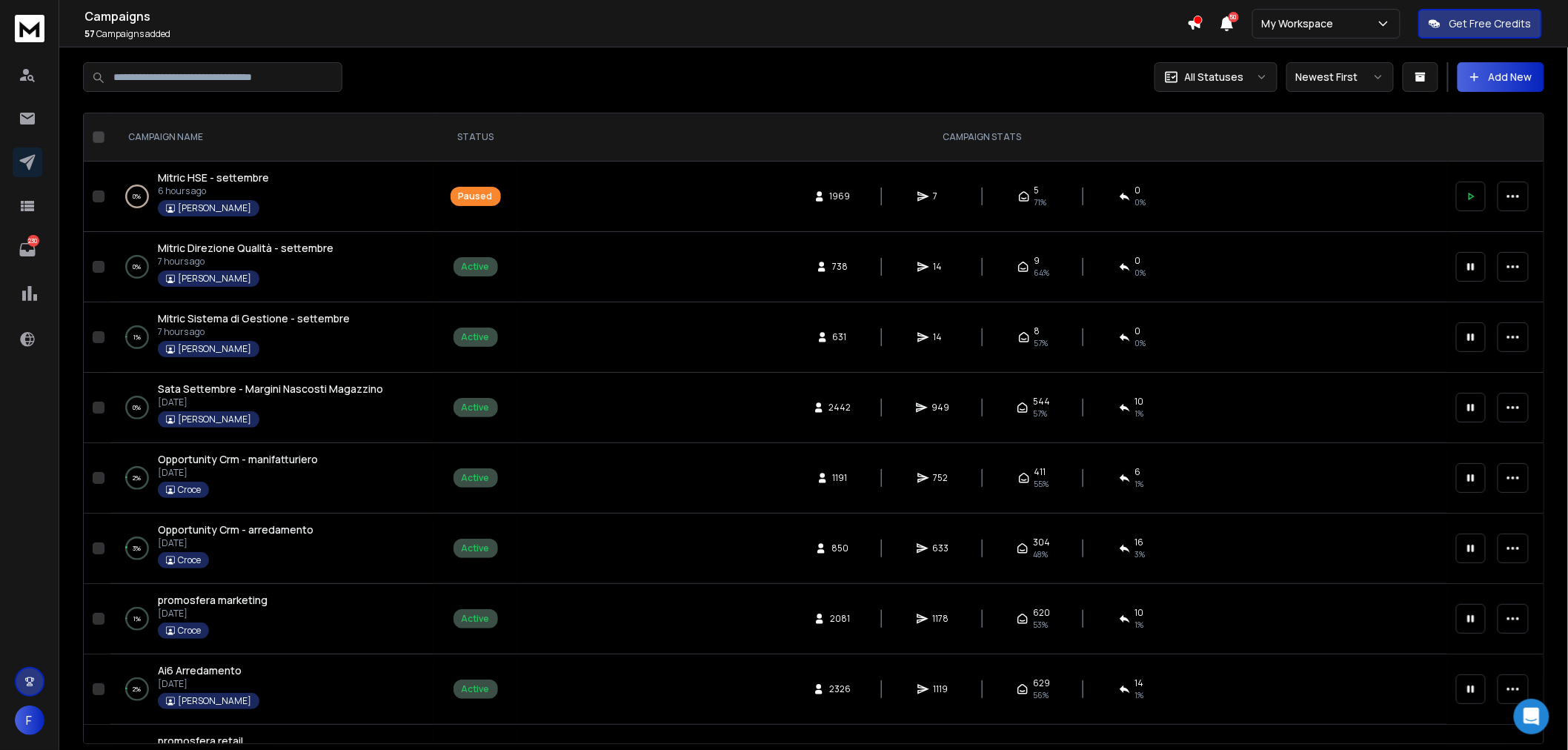
drag, startPoint x: 227, startPoint y: 98, endPoint x: 223, endPoint y: 91, distance: 8.1
click at [225, 92] on div "Campaigns 57 Campaigns Added All Statuses Newest First Add New CAMPAIGN NAME ST…" at bounding box center [813, 437] width 1461 height 750
click at [219, 88] on input at bounding box center [212, 77] width 259 height 30
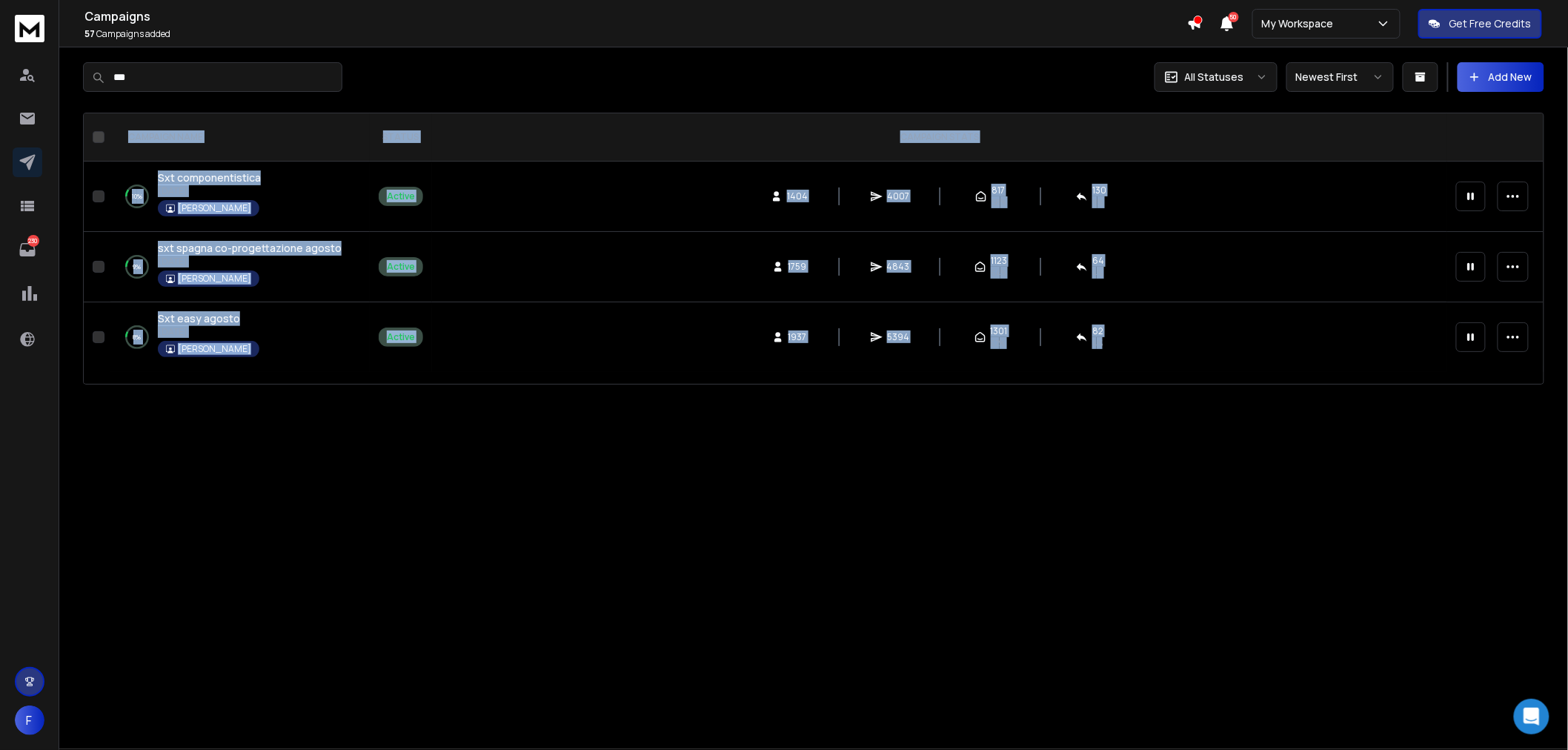
drag, startPoint x: 544, startPoint y: 387, endPoint x: 1375, endPoint y: 401, distance: 831.1
click at [1482, 356] on div "*** Campaigns 57 Campaigns Added All Statuses Newest First Add New CAMPAIGN NAM…" at bounding box center [813, 437] width 1461 height 750
click at [405, 437] on div "*** Campaigns 57 Campaigns Added All Statuses Newest First Add New CAMPAIGN NAM…" at bounding box center [813, 437] width 1461 height 750
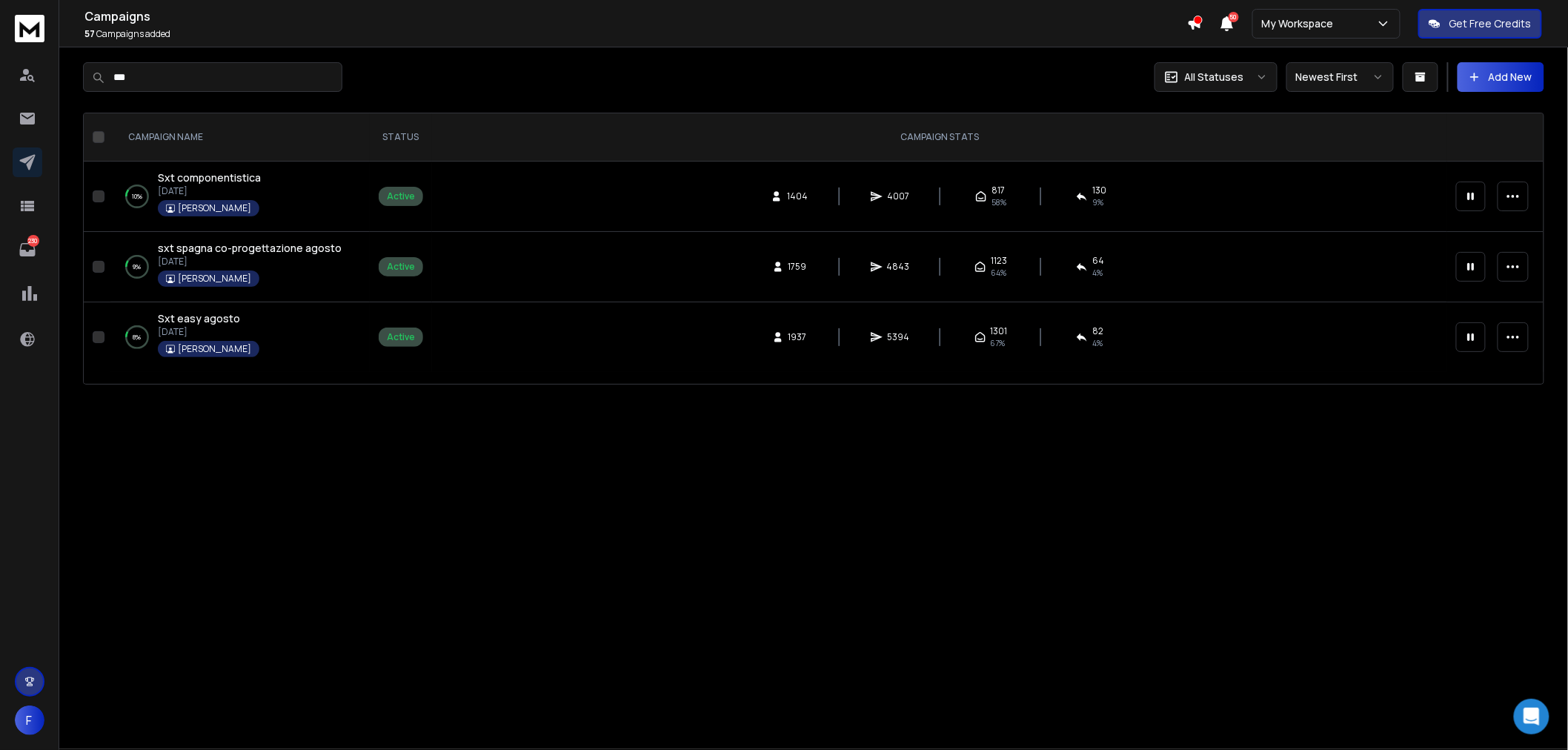
click at [228, 65] on input "***" at bounding box center [212, 77] width 259 height 30
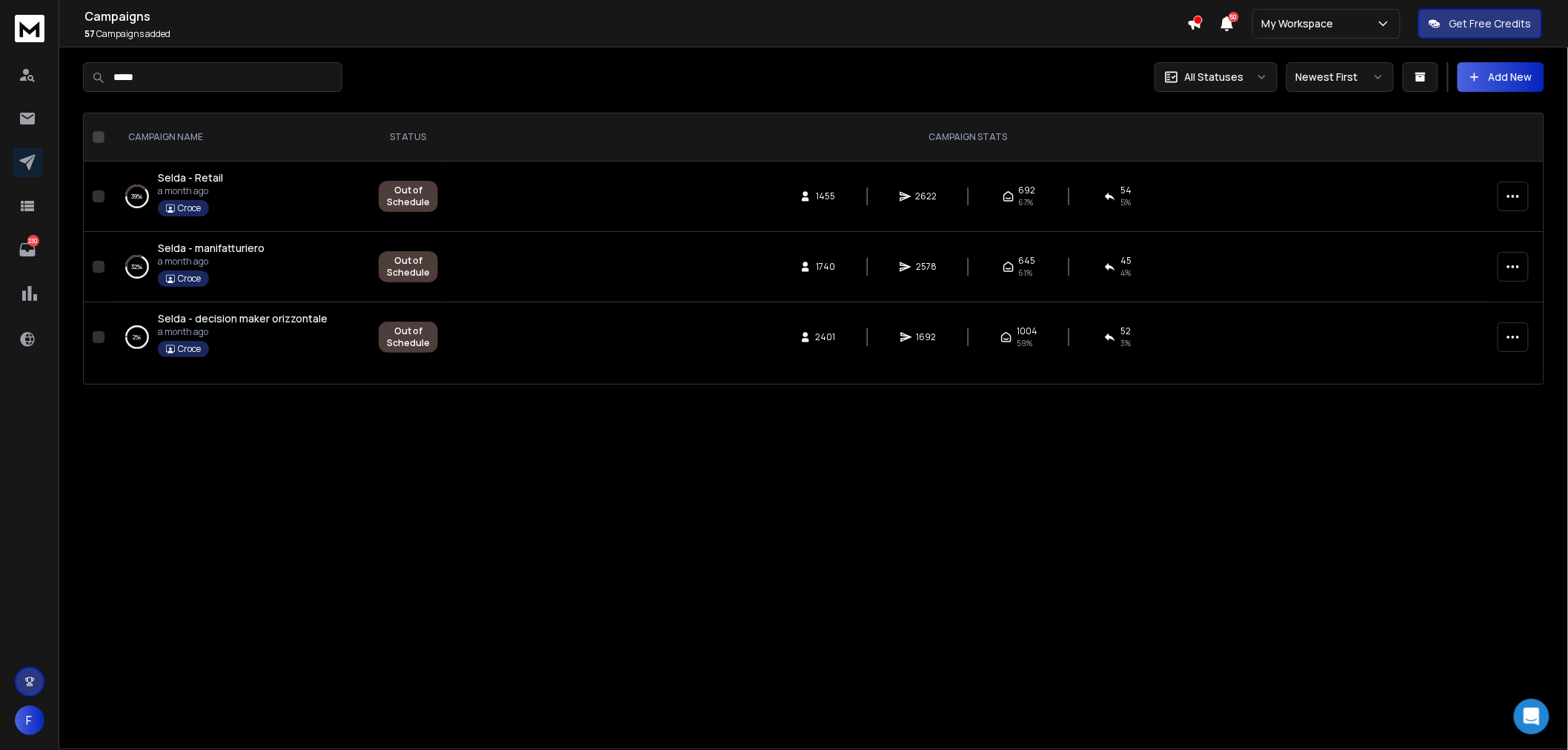
type input "*****"
click at [271, 194] on div "39 % Selda - Retail a month ago [PERSON_NAME]" at bounding box center [240, 196] width 230 height 52
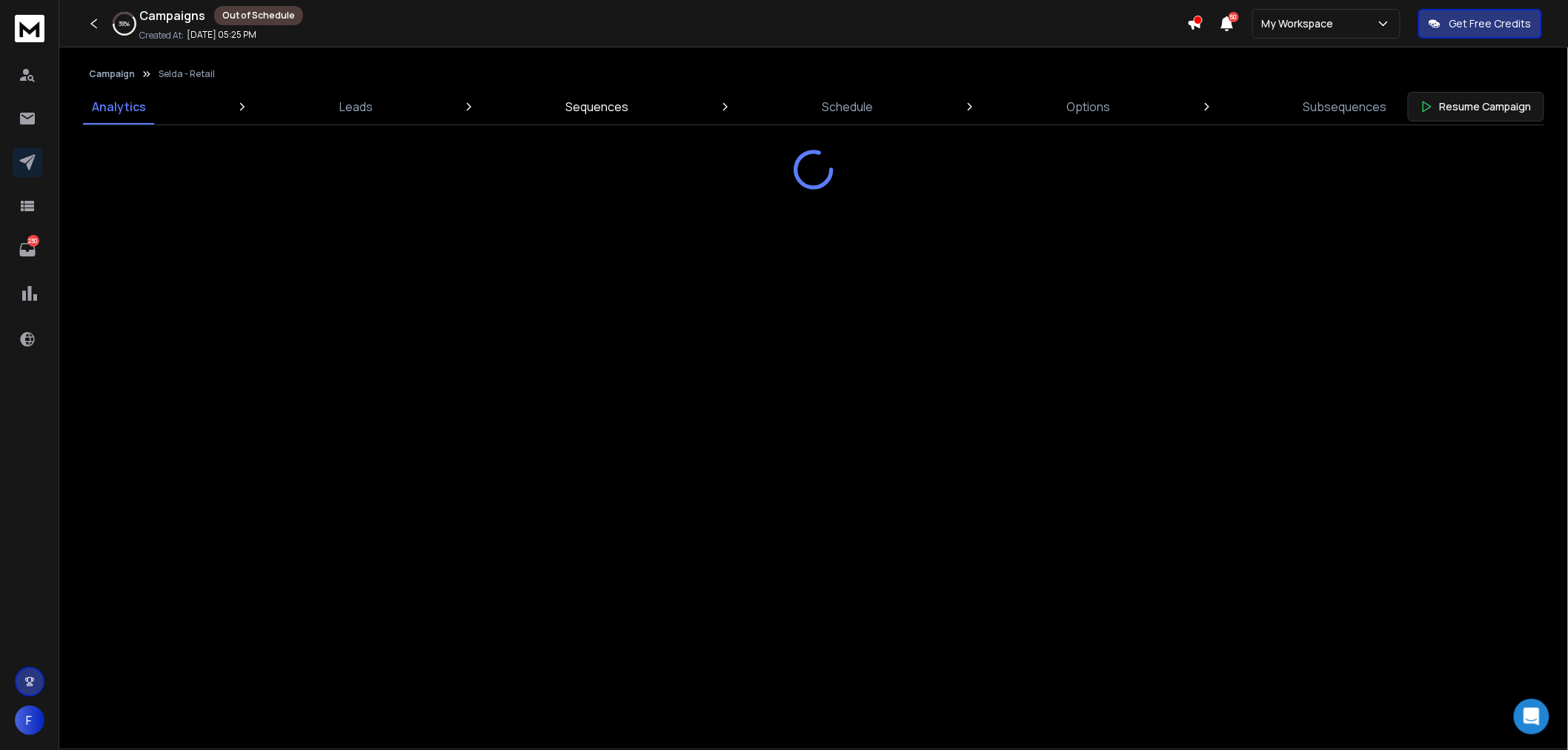
click at [587, 102] on p "Sequences" at bounding box center [597, 107] width 63 height 17
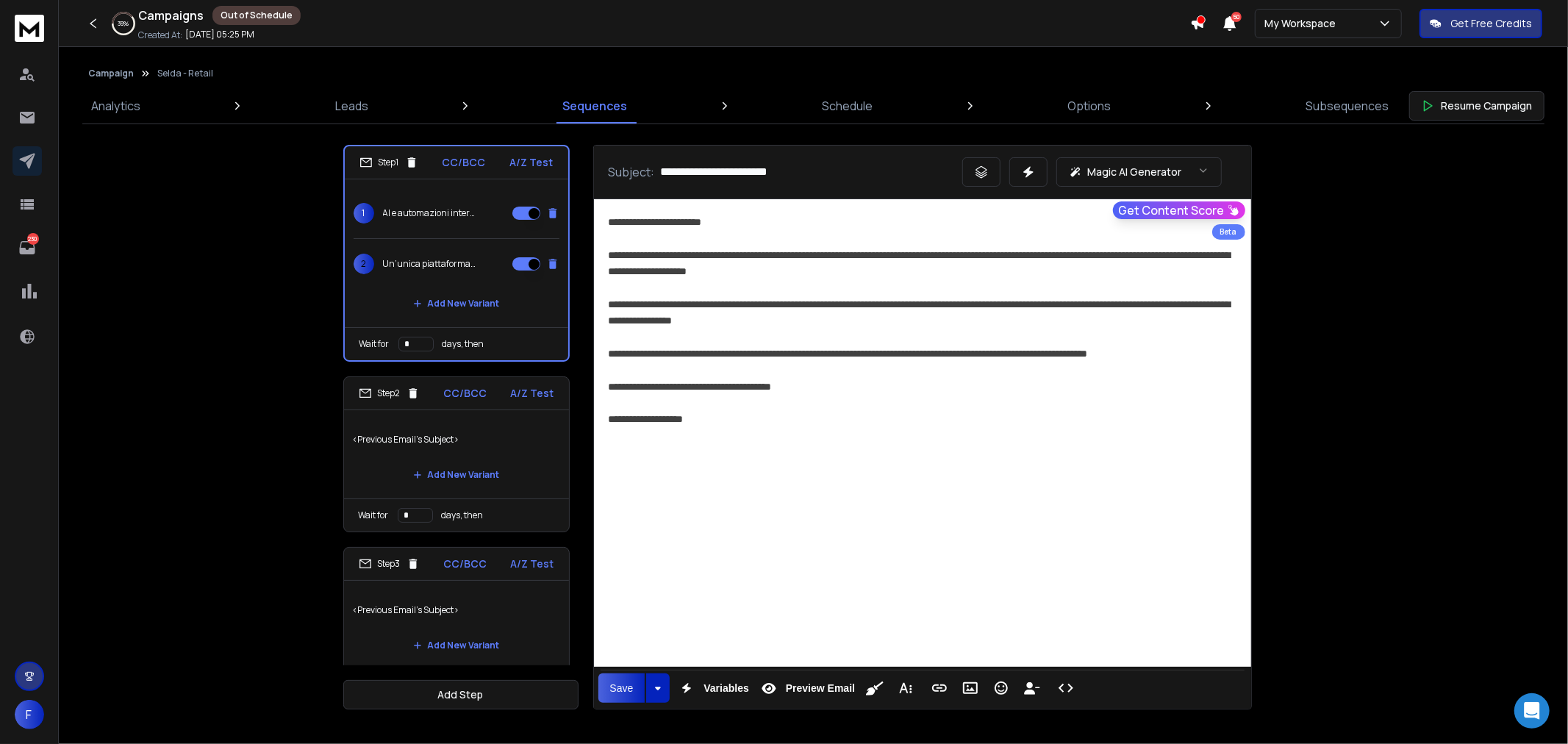
click at [468, 442] on p "<Previous Email's Subject>" at bounding box center [456, 439] width 207 height 41
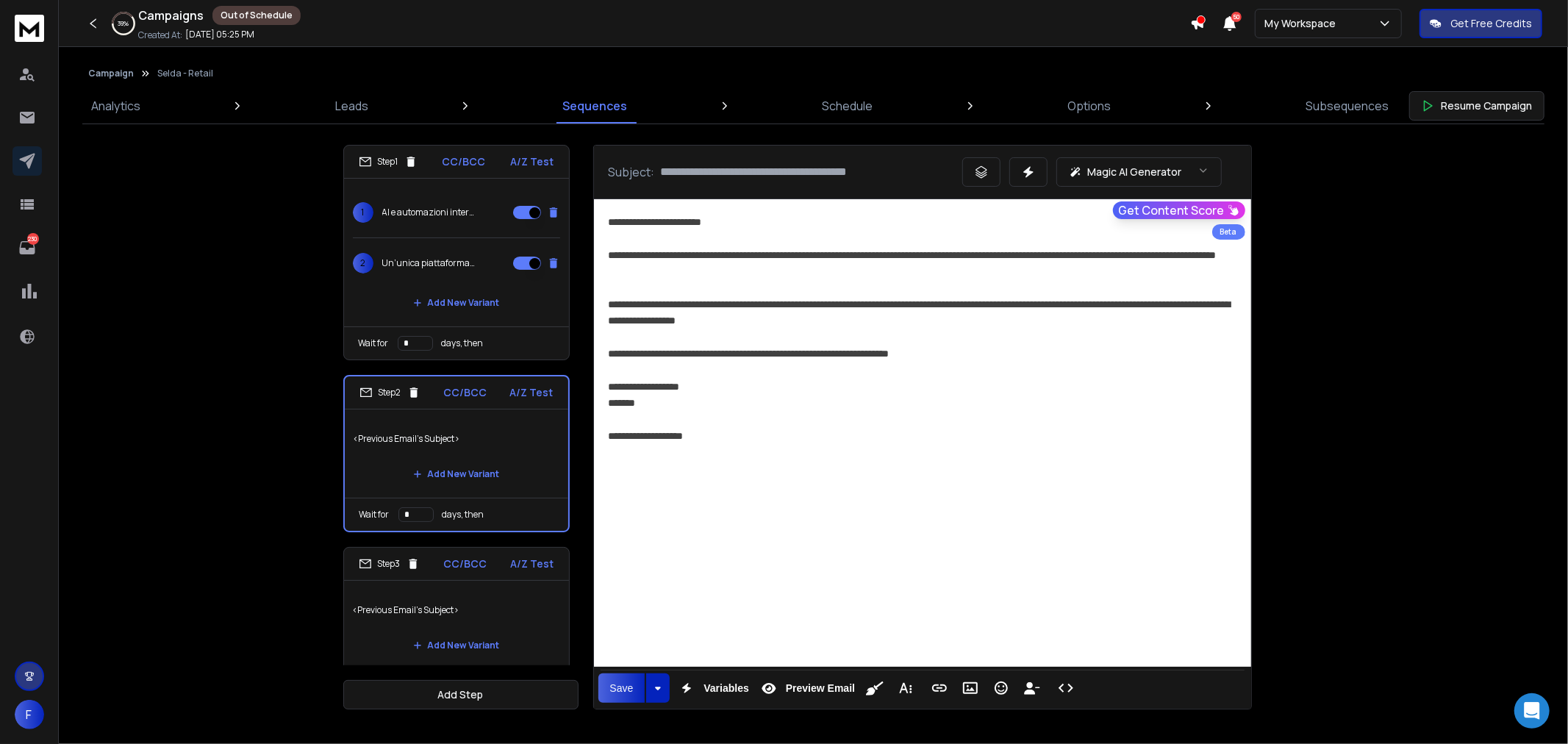
click at [522, 608] on p "<Previous Email's Subject>" at bounding box center [456, 609] width 207 height 41
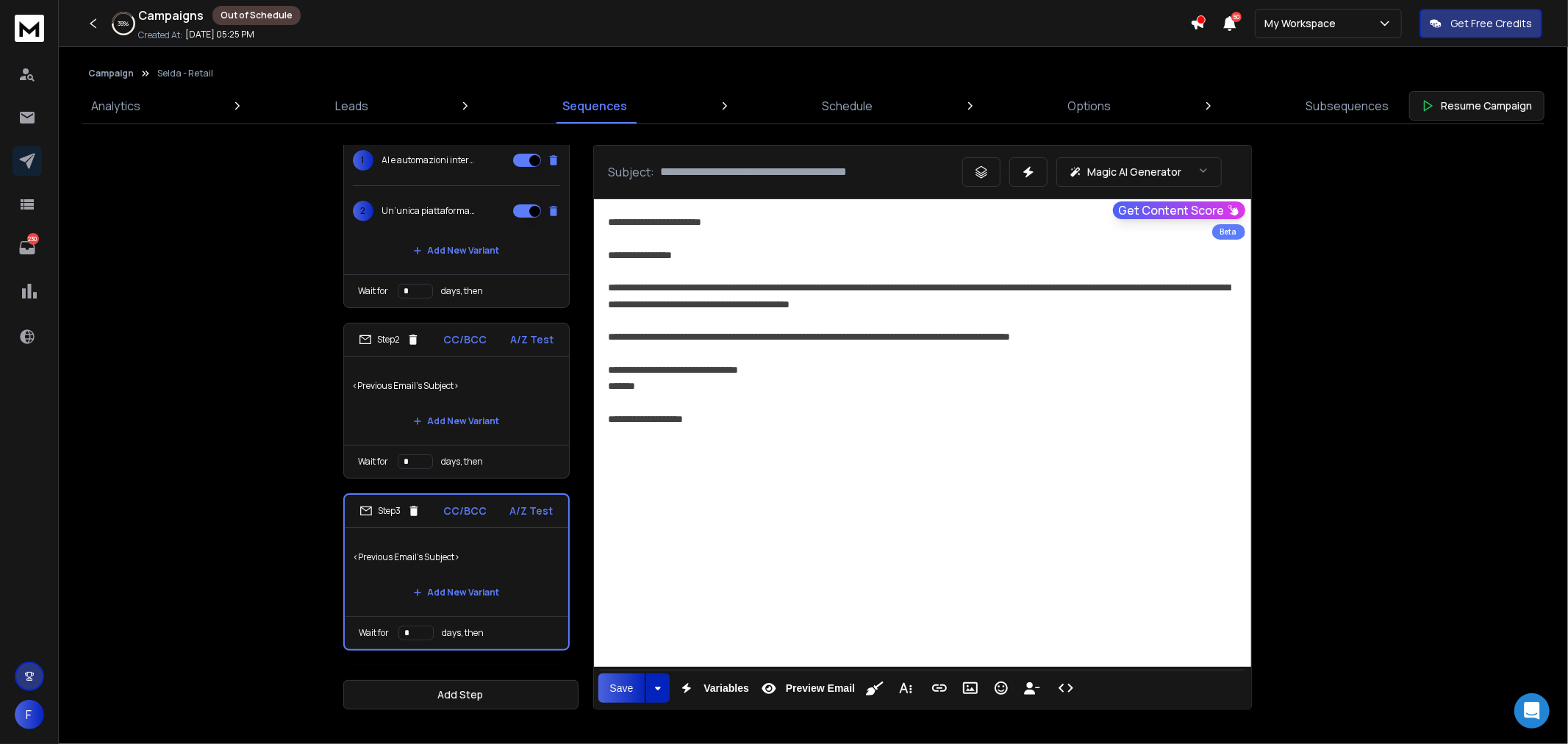
scroll to position [174, 0]
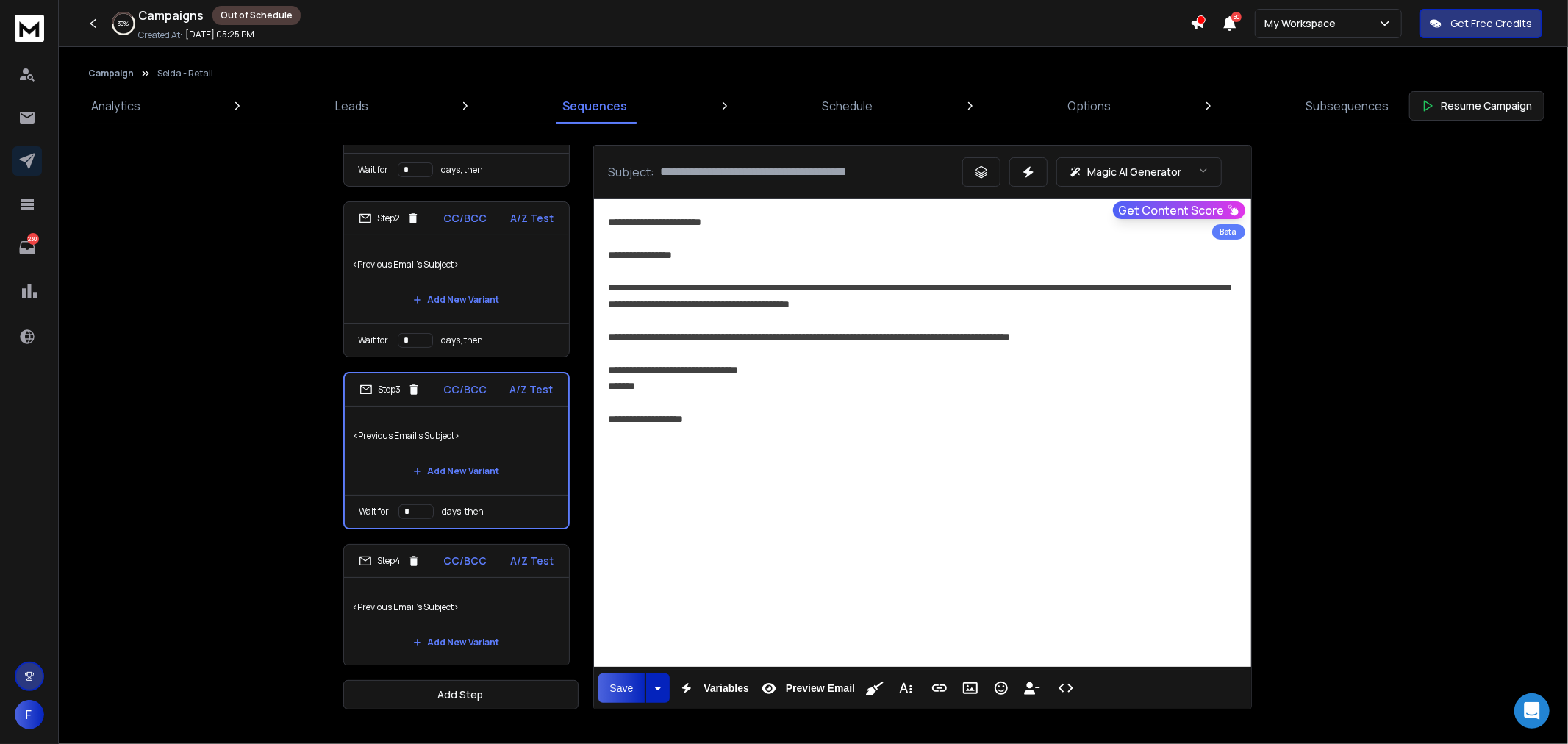
click at [505, 596] on p "<Previous Email's Subject>" at bounding box center [456, 606] width 207 height 41
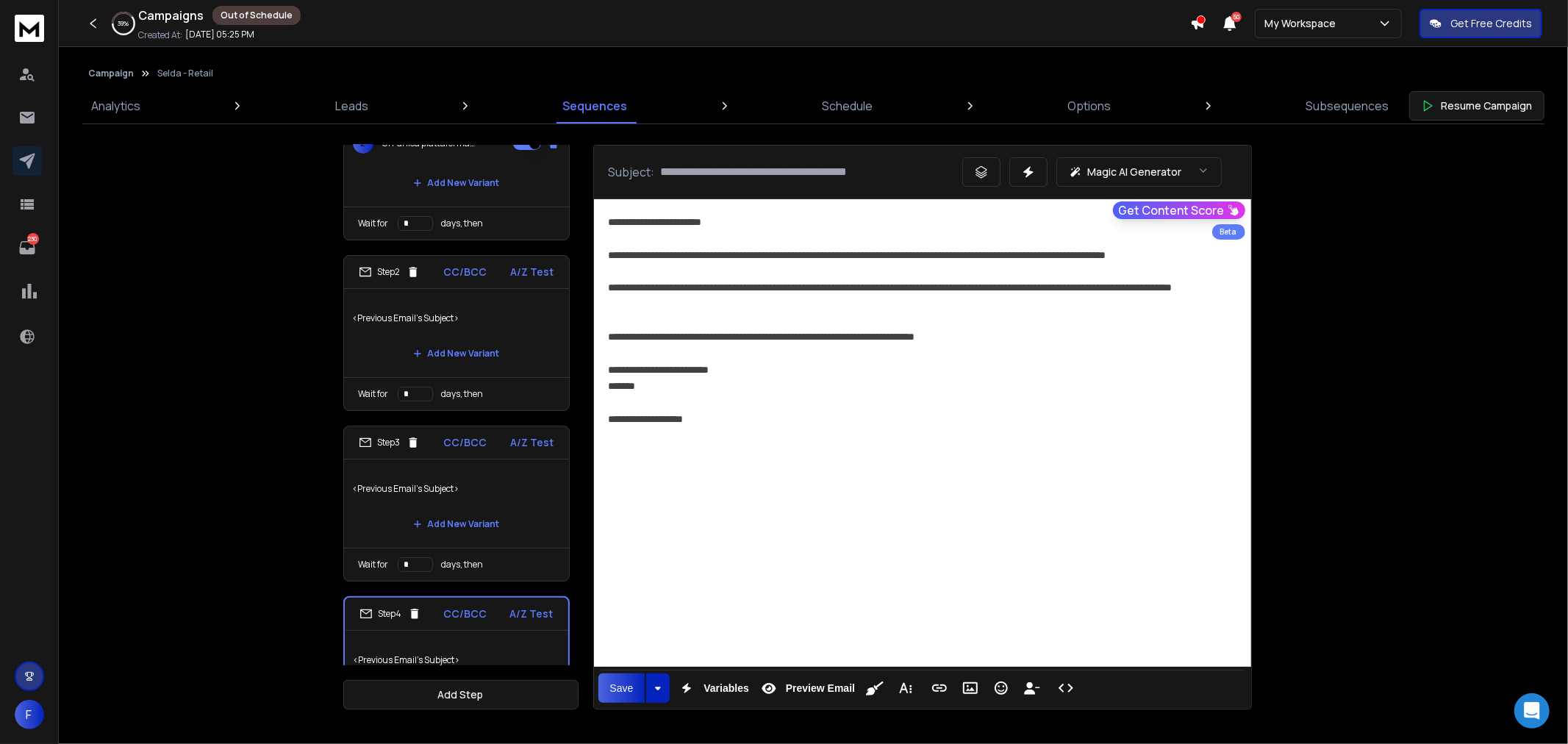
scroll to position [0, 0]
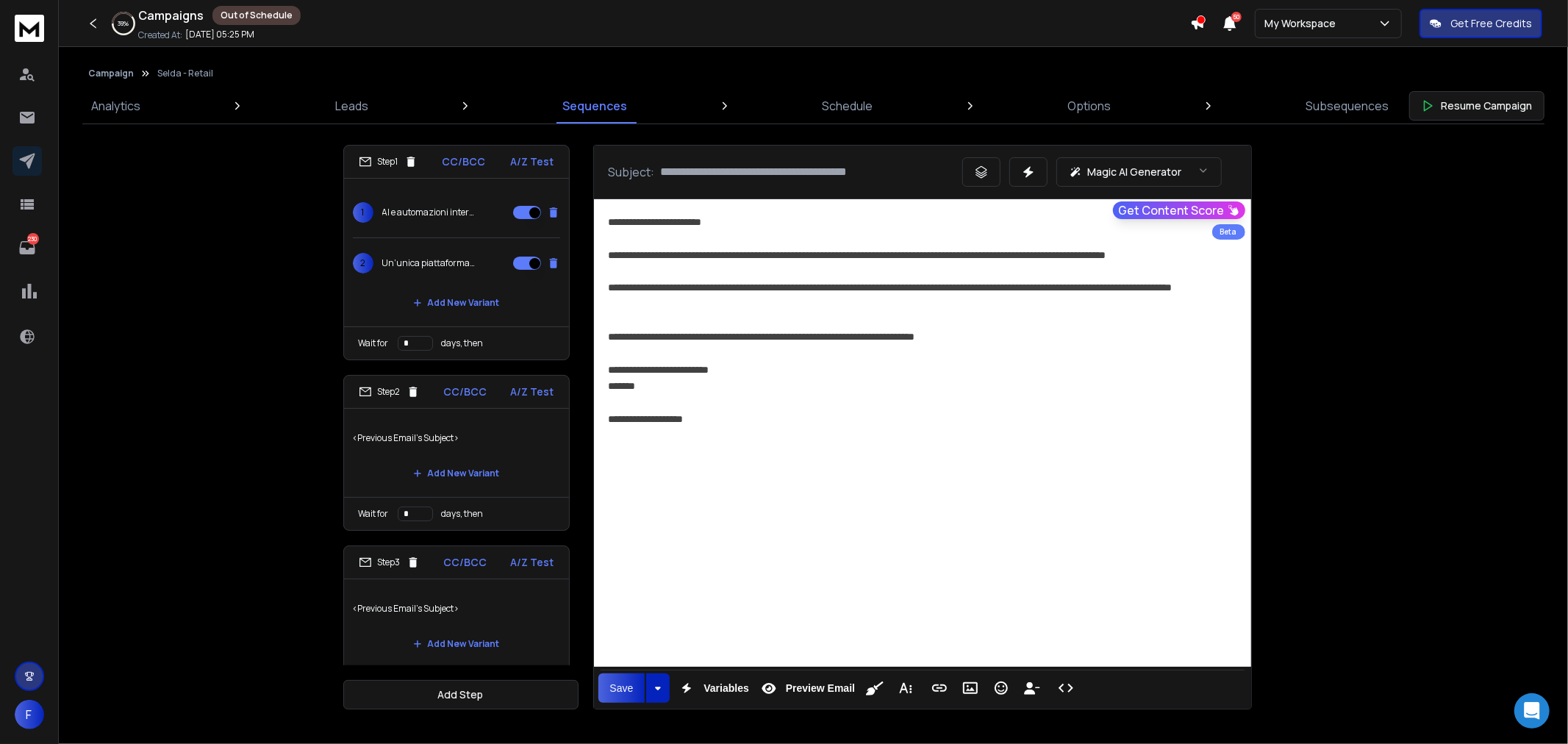
click at [508, 454] on p "<Previous Email's Subject>" at bounding box center [456, 437] width 207 height 41
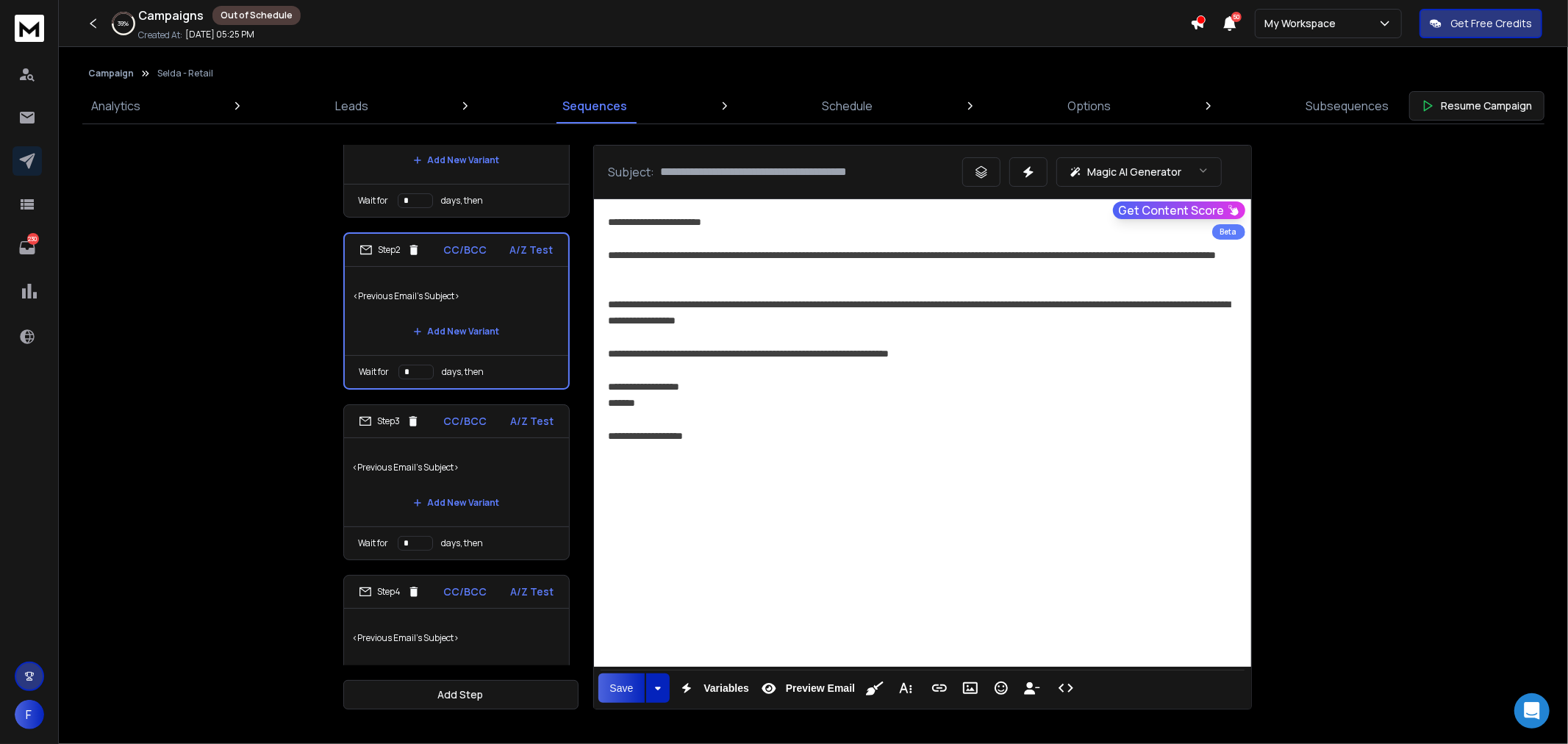
scroll to position [174, 0]
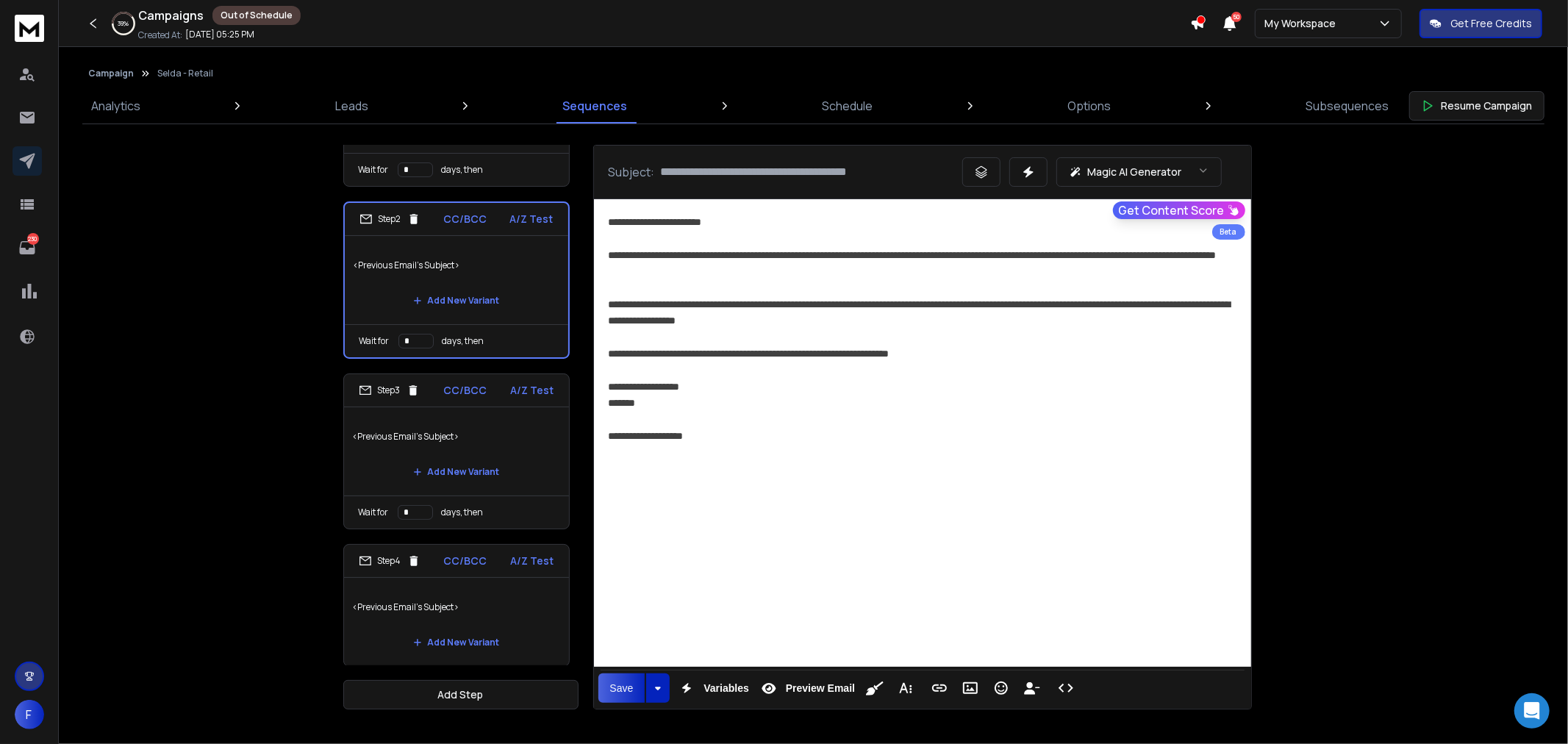
click at [512, 443] on p "<Previous Email's Subject>" at bounding box center [456, 436] width 207 height 41
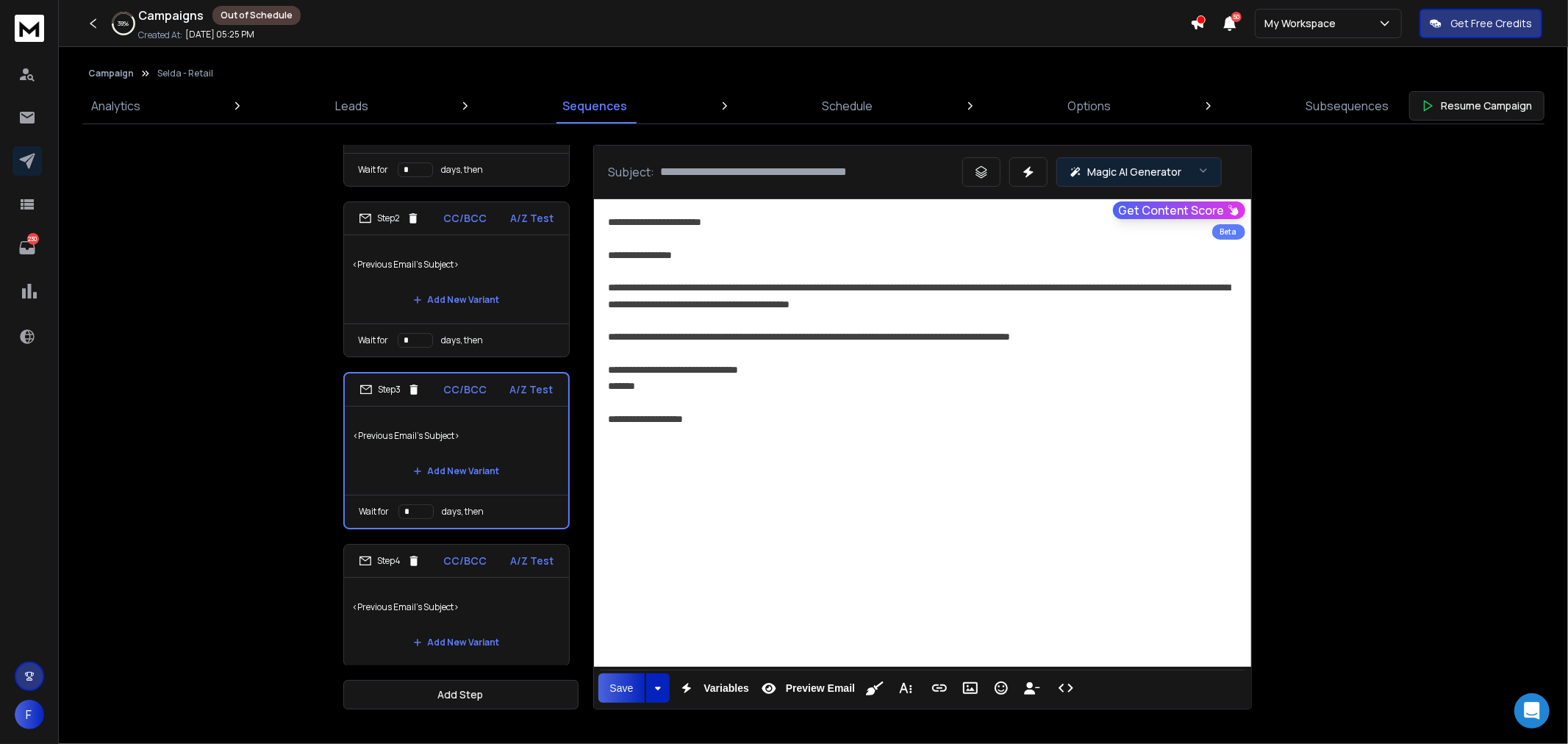
click at [1178, 178] on p "Magic AI Generator" at bounding box center [1134, 171] width 95 height 14
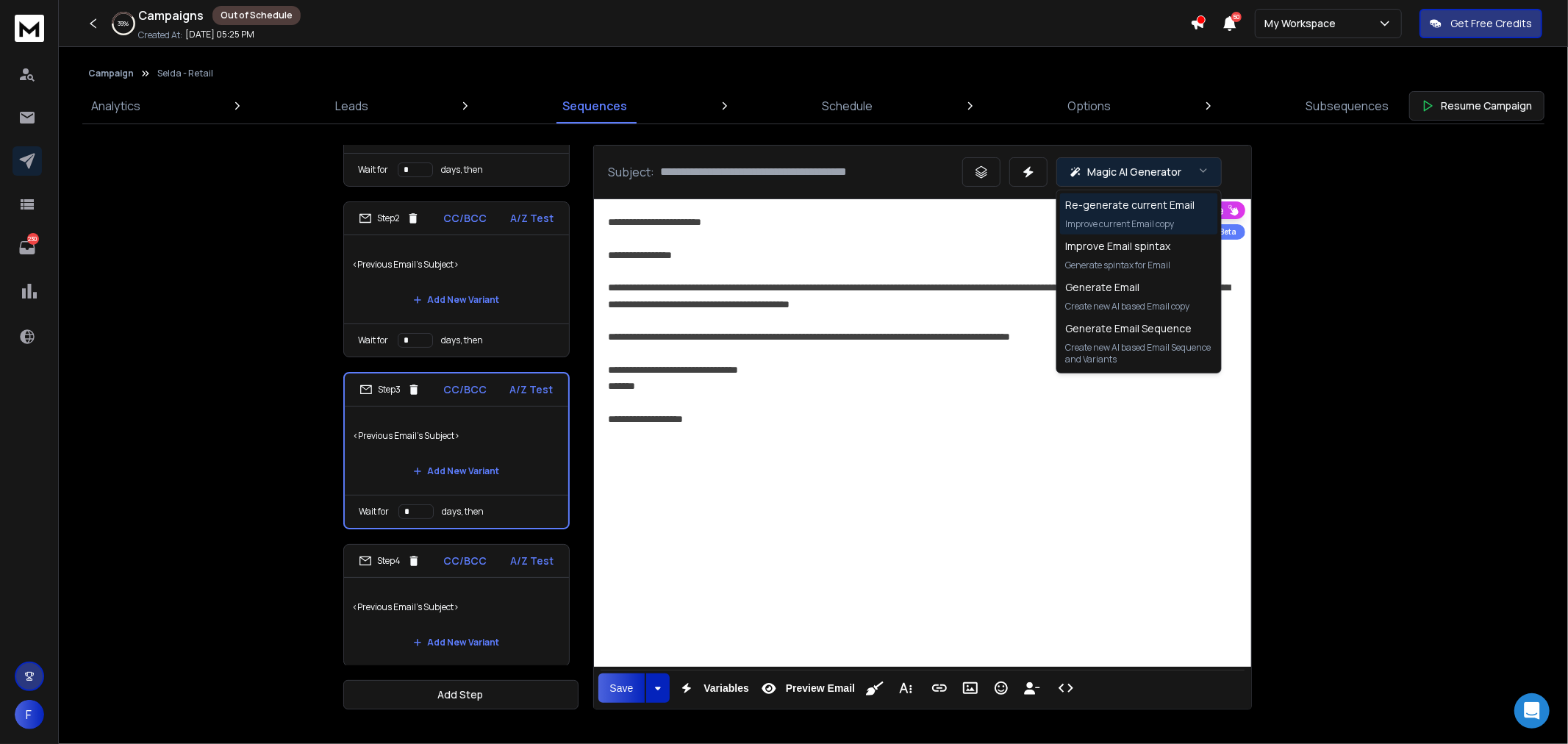
click at [1178, 178] on p "Magic AI Generator" at bounding box center [1134, 171] width 95 height 14
